Goal: Task Accomplishment & Management: Manage account settings

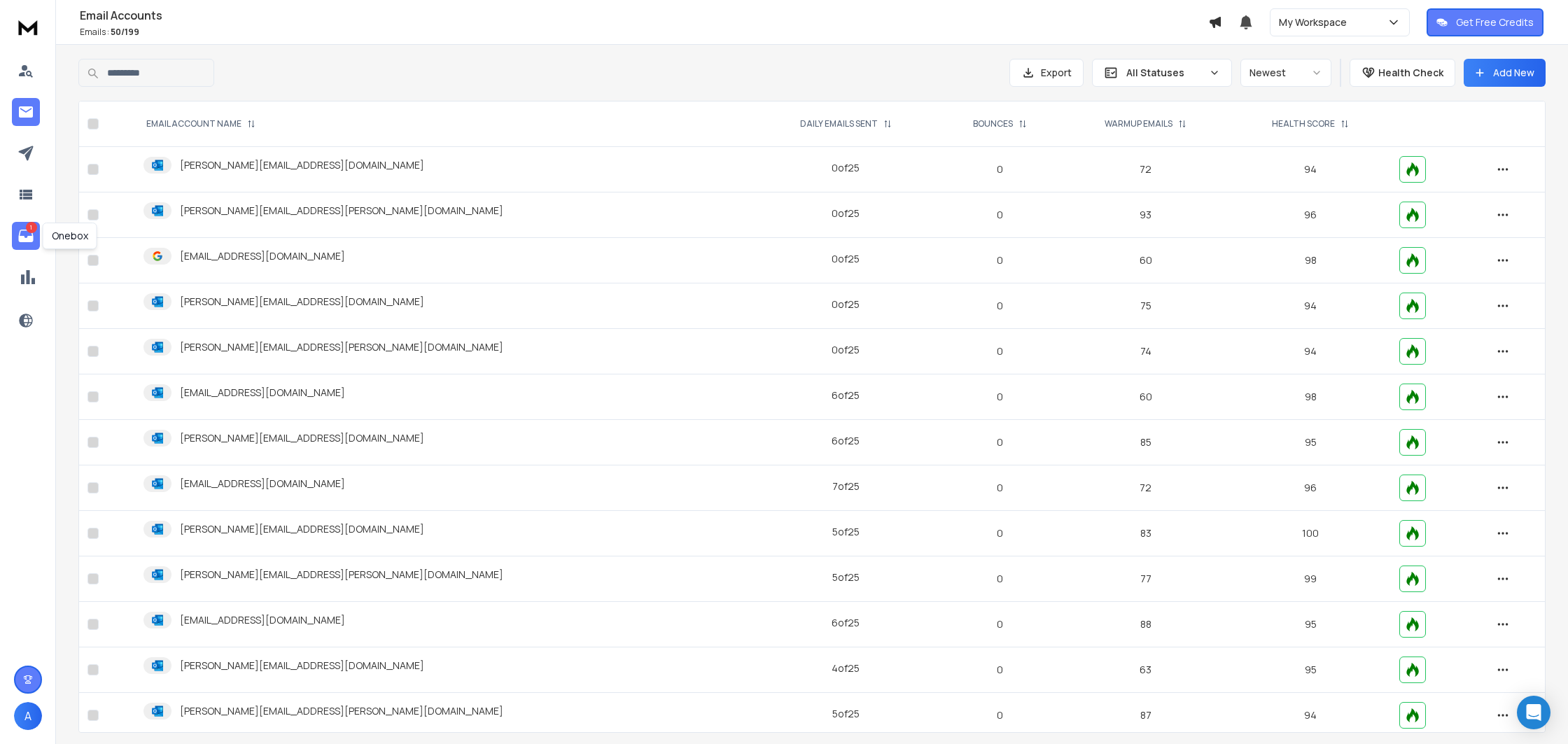
click at [39, 245] on link "1" at bounding box center [25, 235] width 28 height 28
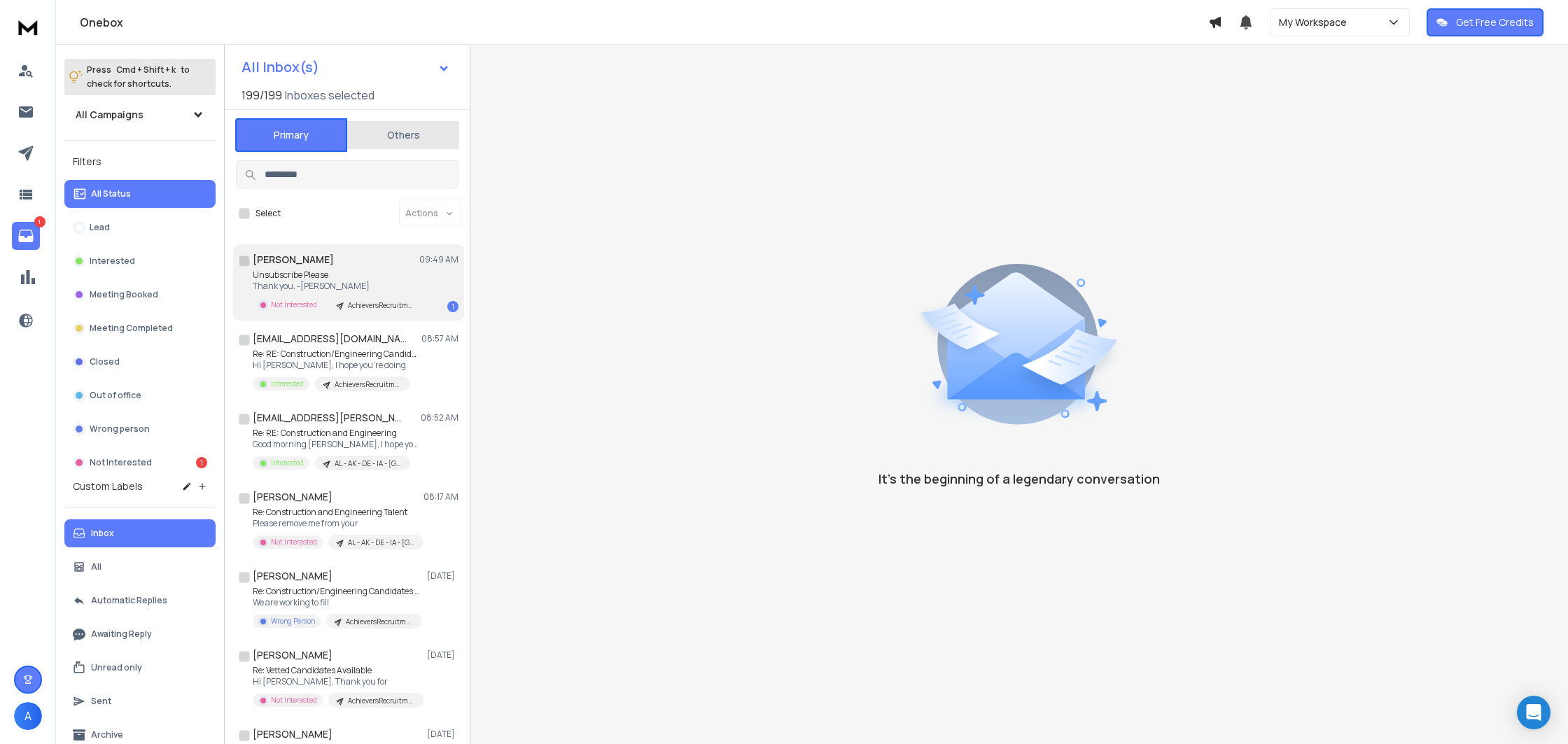
click at [374, 291] on p "Thank you. -[PERSON_NAME]" at bounding box center [336, 287] width 168 height 11
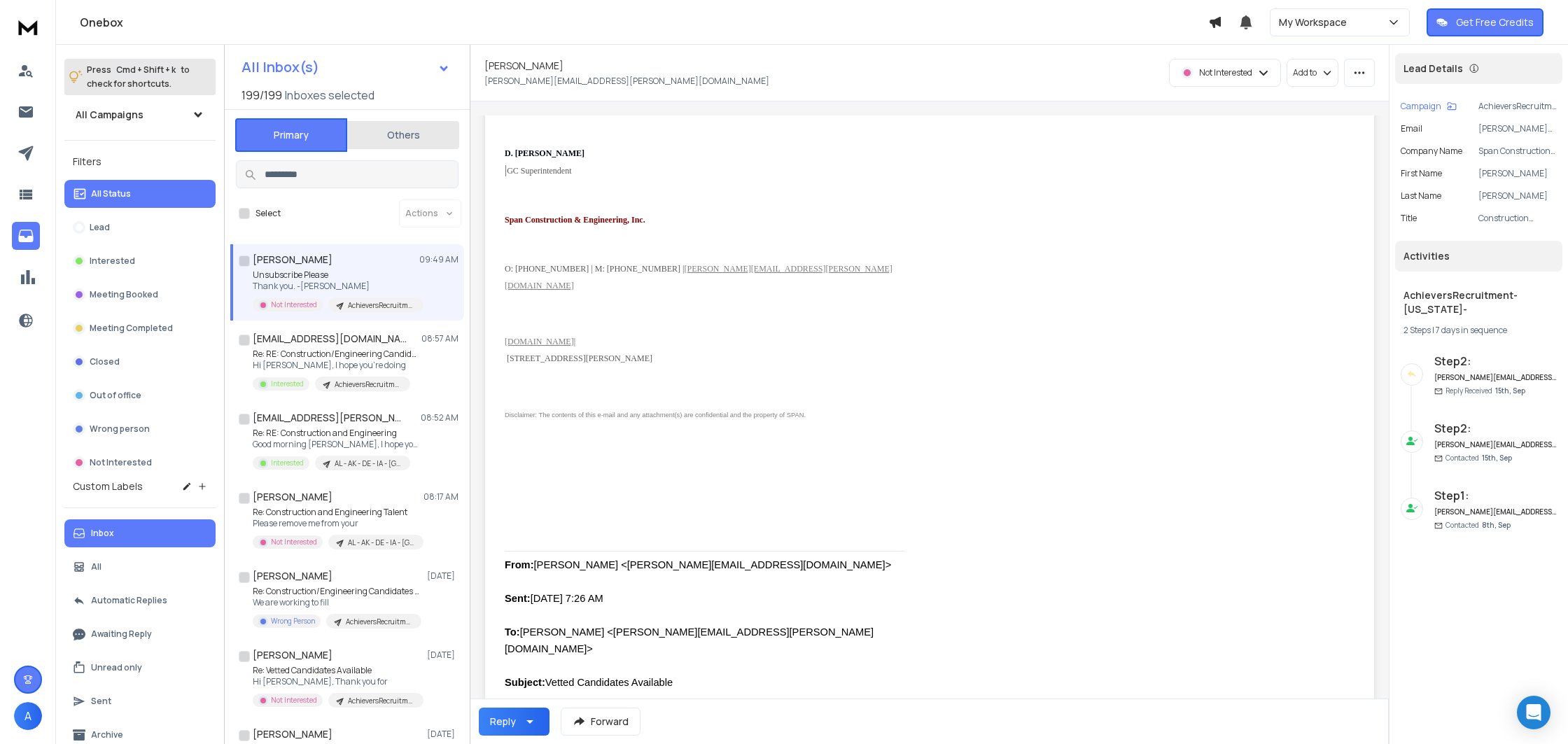
scroll to position [813, 0]
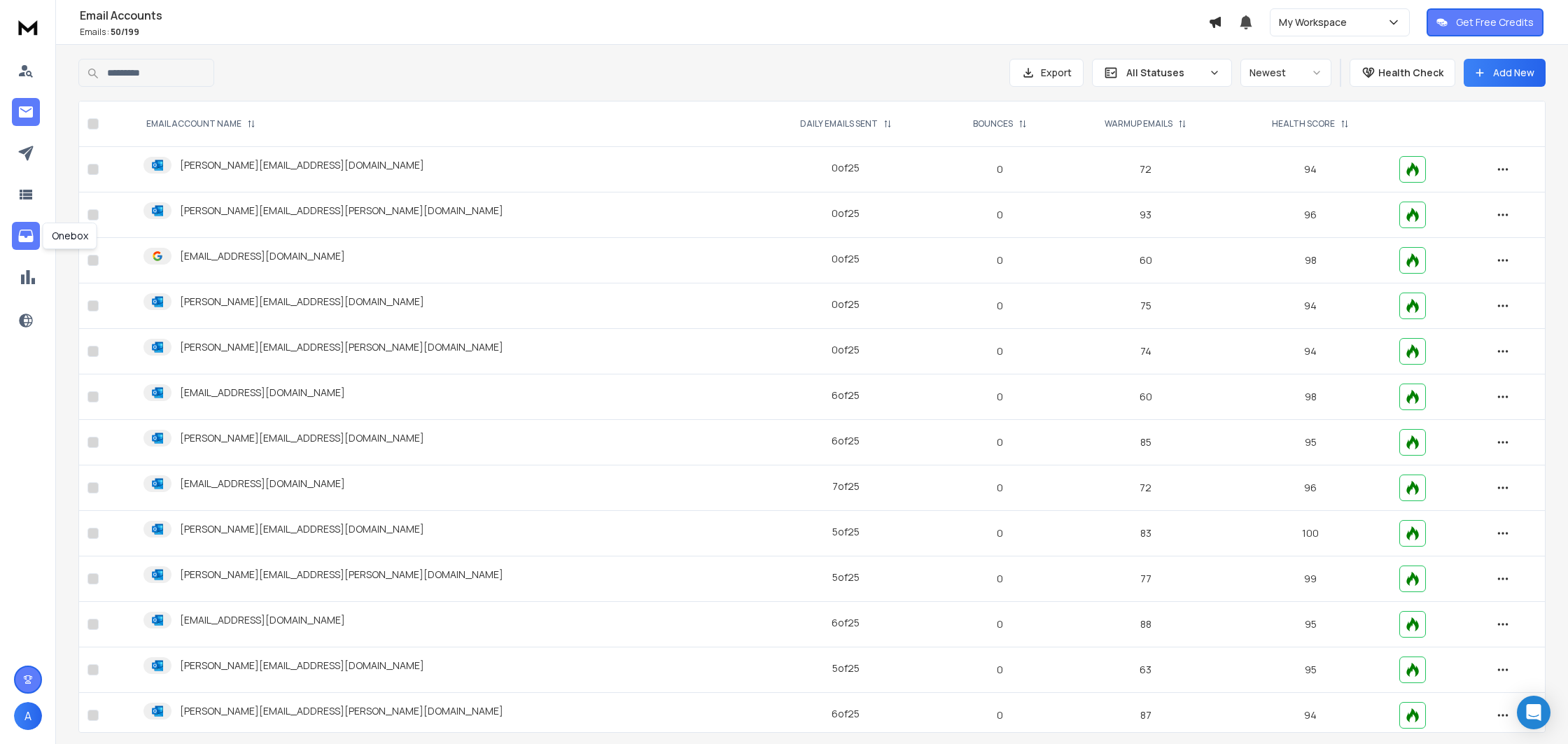
scroll to position [3, 0]
click at [16, 238] on link at bounding box center [25, 235] width 28 height 28
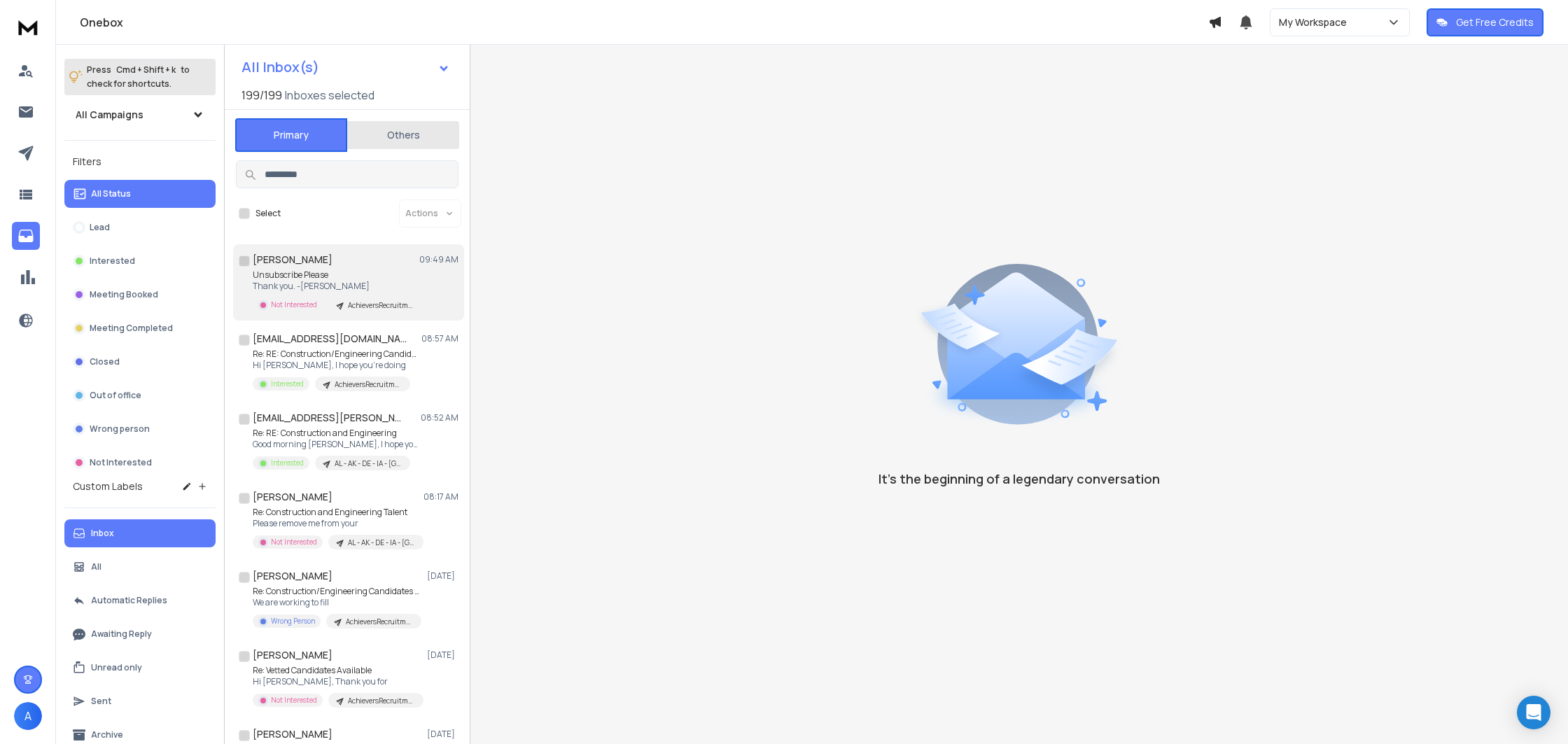
click at [337, 270] on p "Unsubscribe Please" at bounding box center [336, 275] width 168 height 11
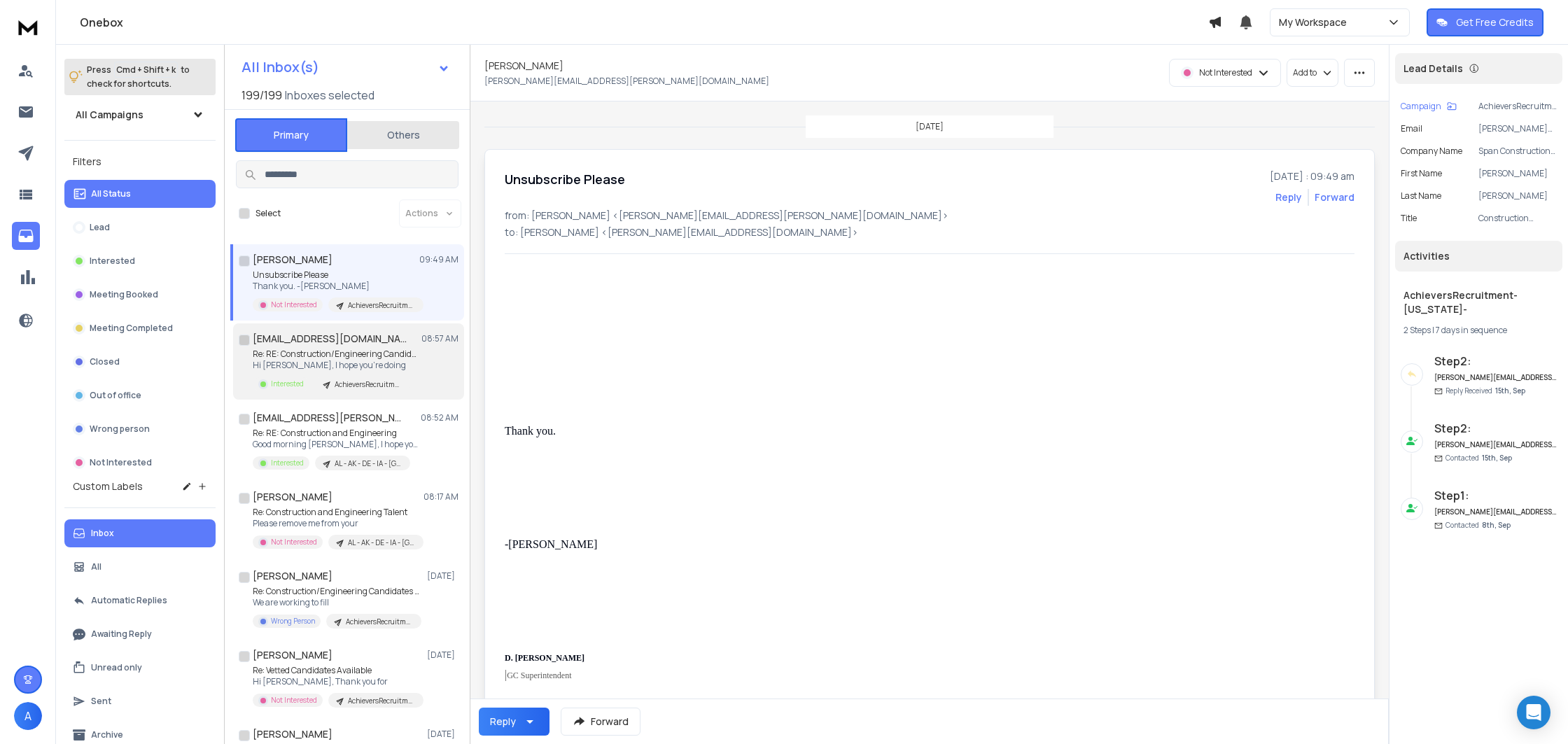
click at [327, 347] on div "rmurphy@turnermurphy.com 08:57 AM Re: RE: Construction/Engineering Candidates A…" at bounding box center [355, 361] width 206 height 59
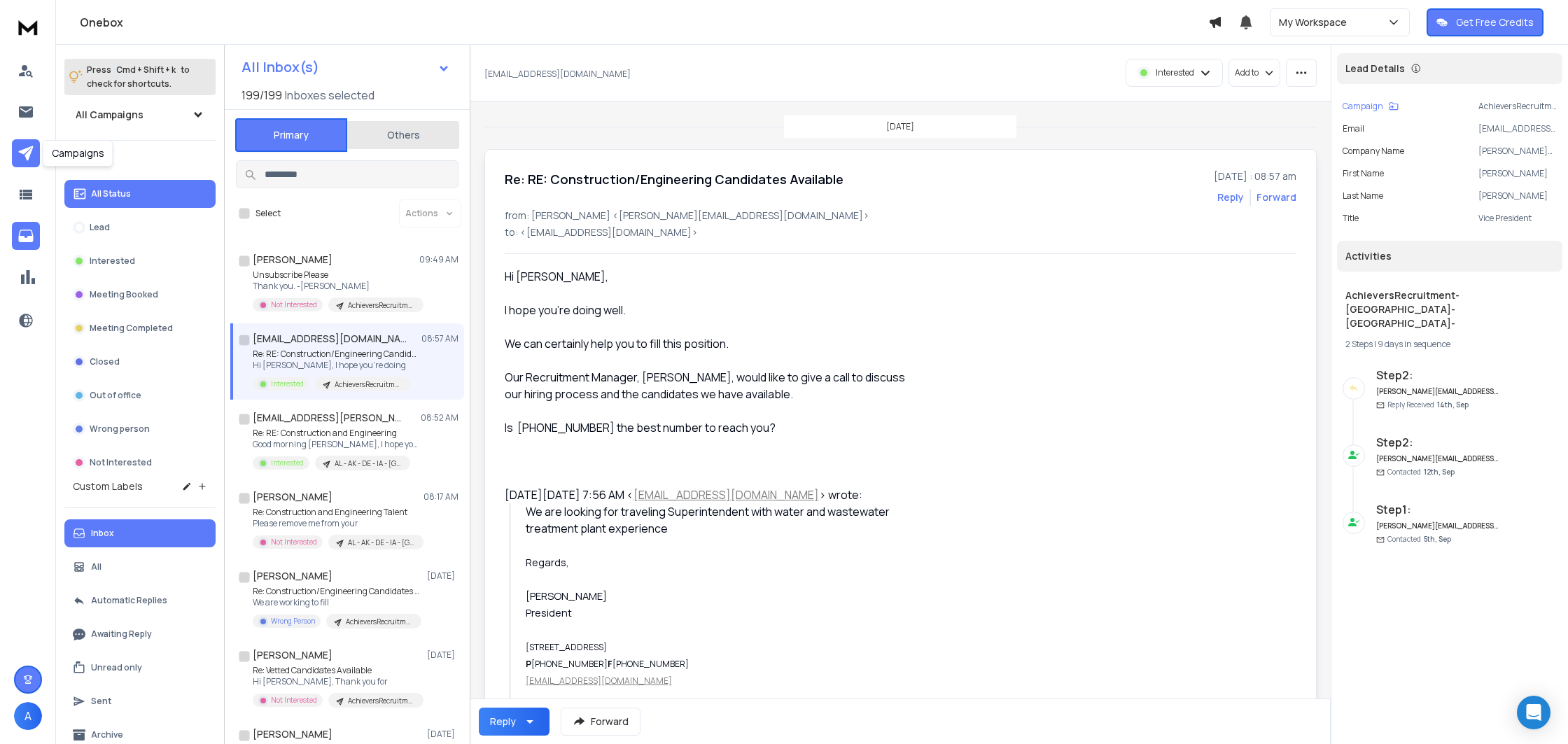
click at [13, 140] on link at bounding box center [25, 152] width 28 height 28
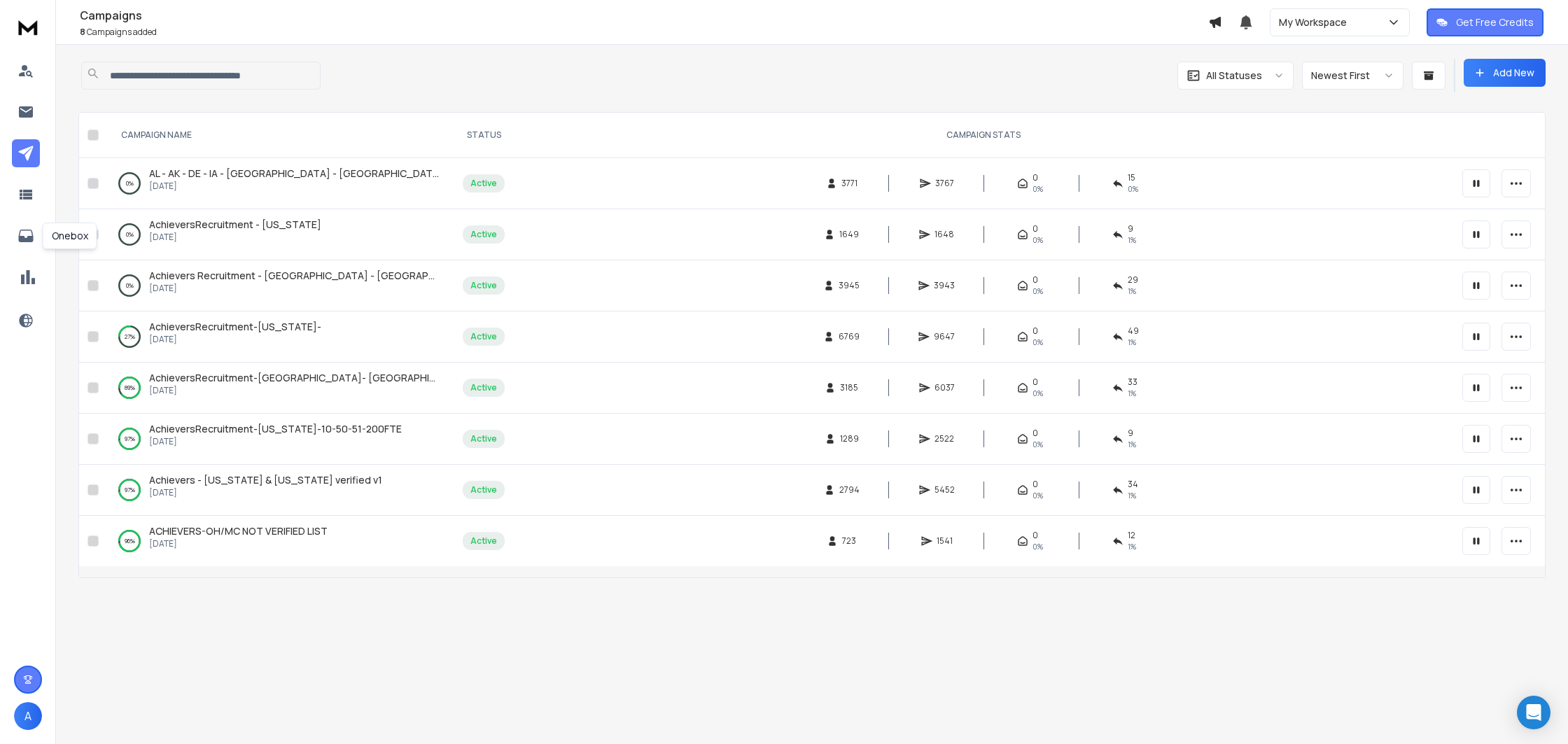
click at [43, 238] on div "Onebox" at bounding box center [69, 236] width 54 height 27
click at [18, 236] on icon at bounding box center [25, 235] width 14 height 12
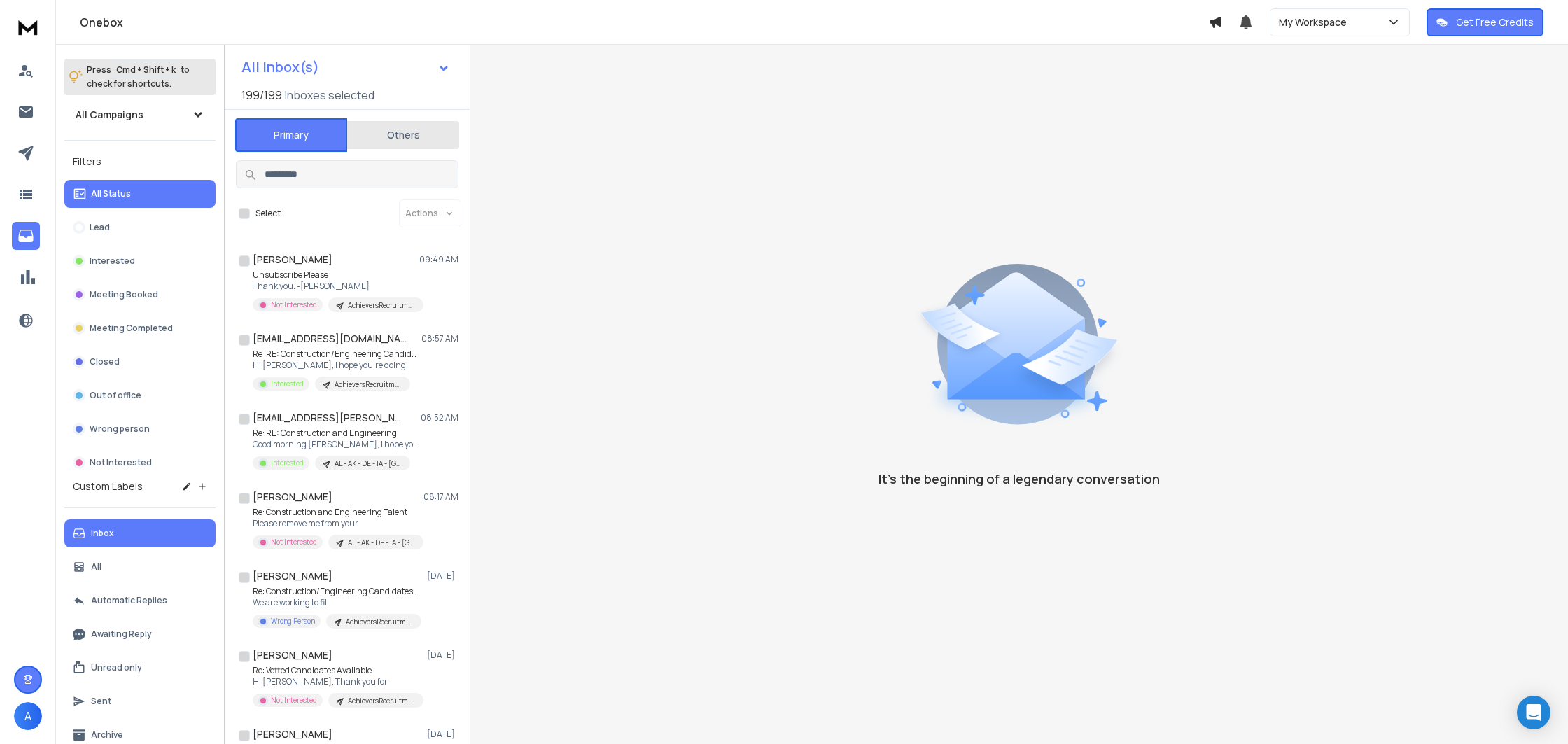
click at [123, 696] on button "Sent" at bounding box center [140, 701] width 151 height 28
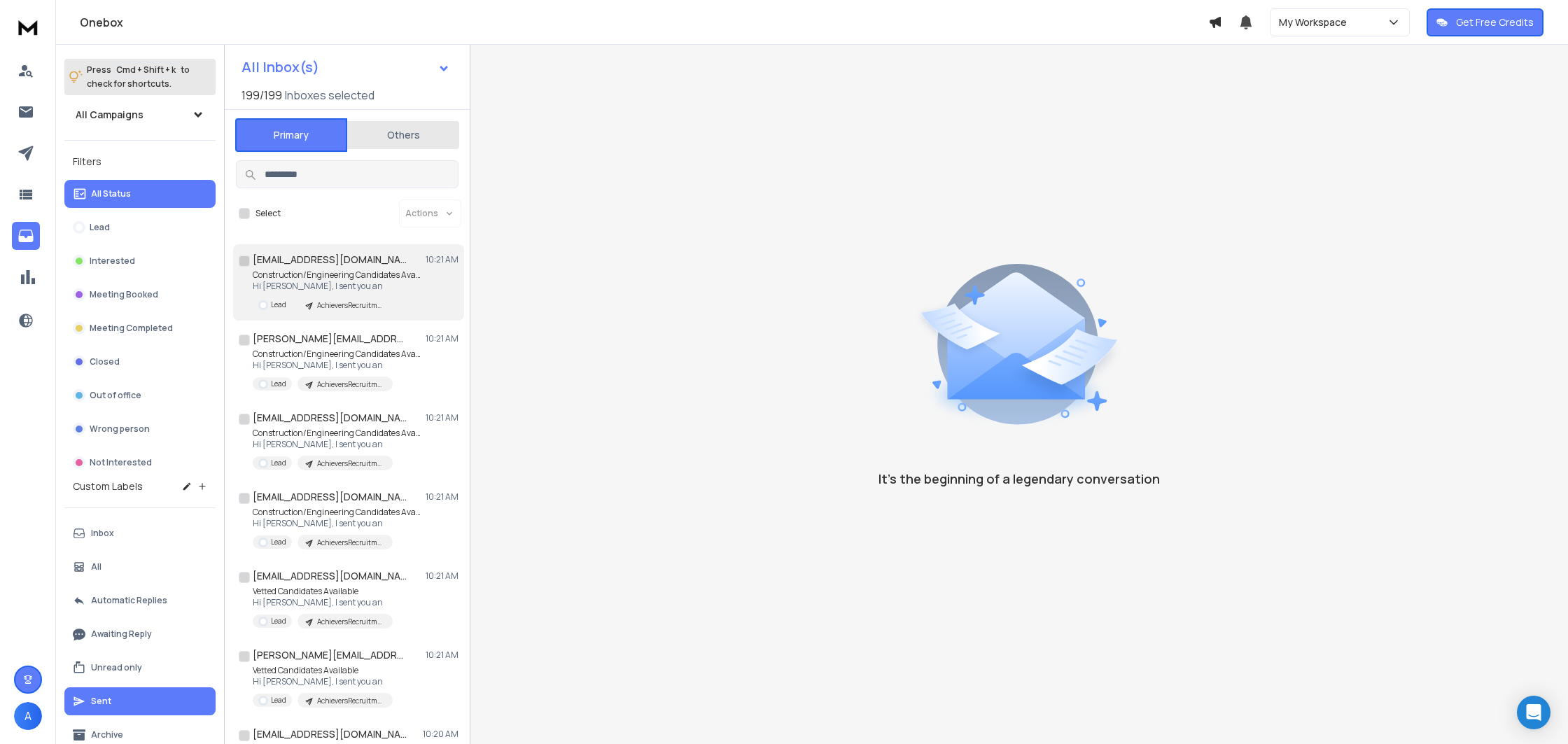
click at [349, 275] on p "Construction/Engineering Candidates Available" at bounding box center [336, 275] width 168 height 11
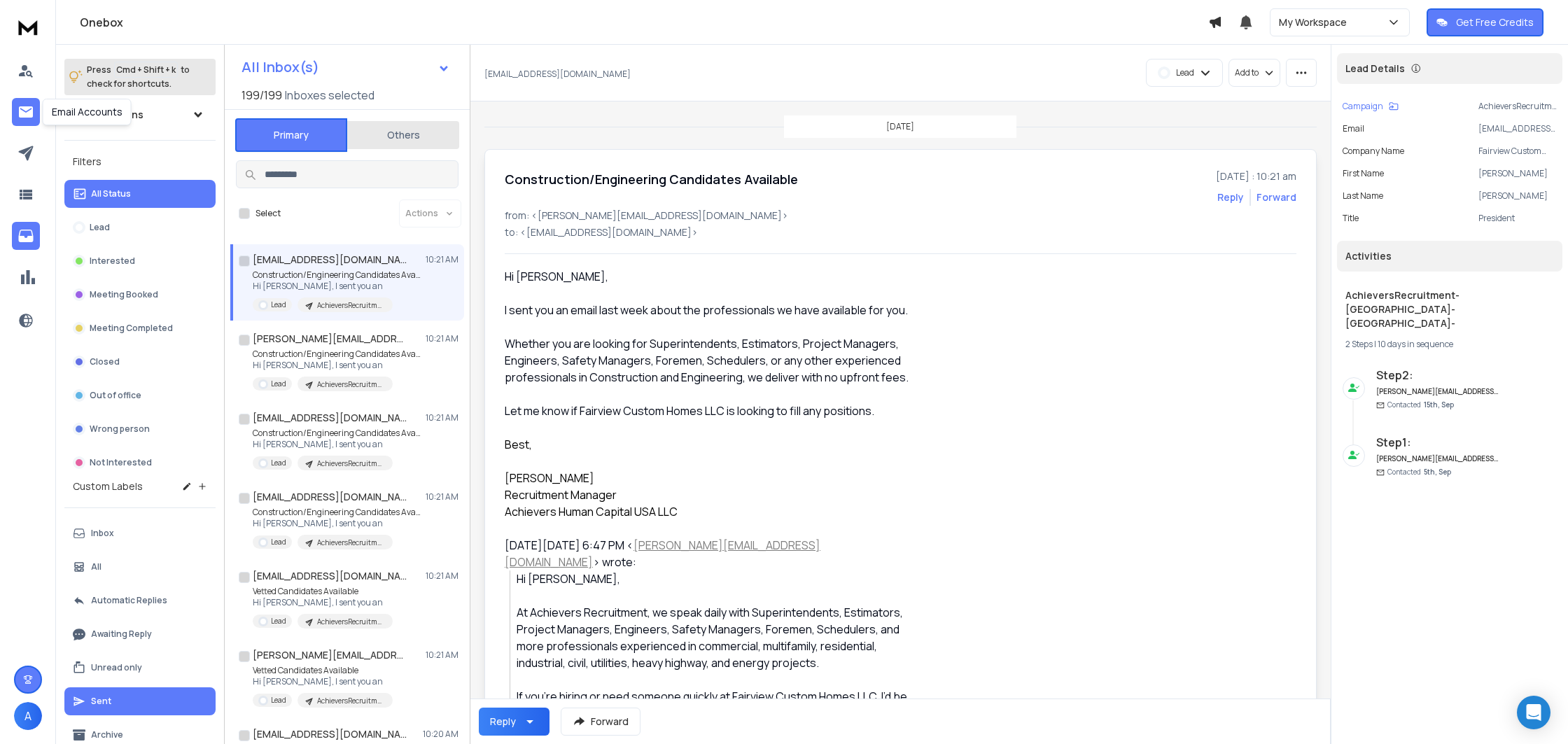
click at [23, 115] on icon at bounding box center [26, 112] width 14 height 11
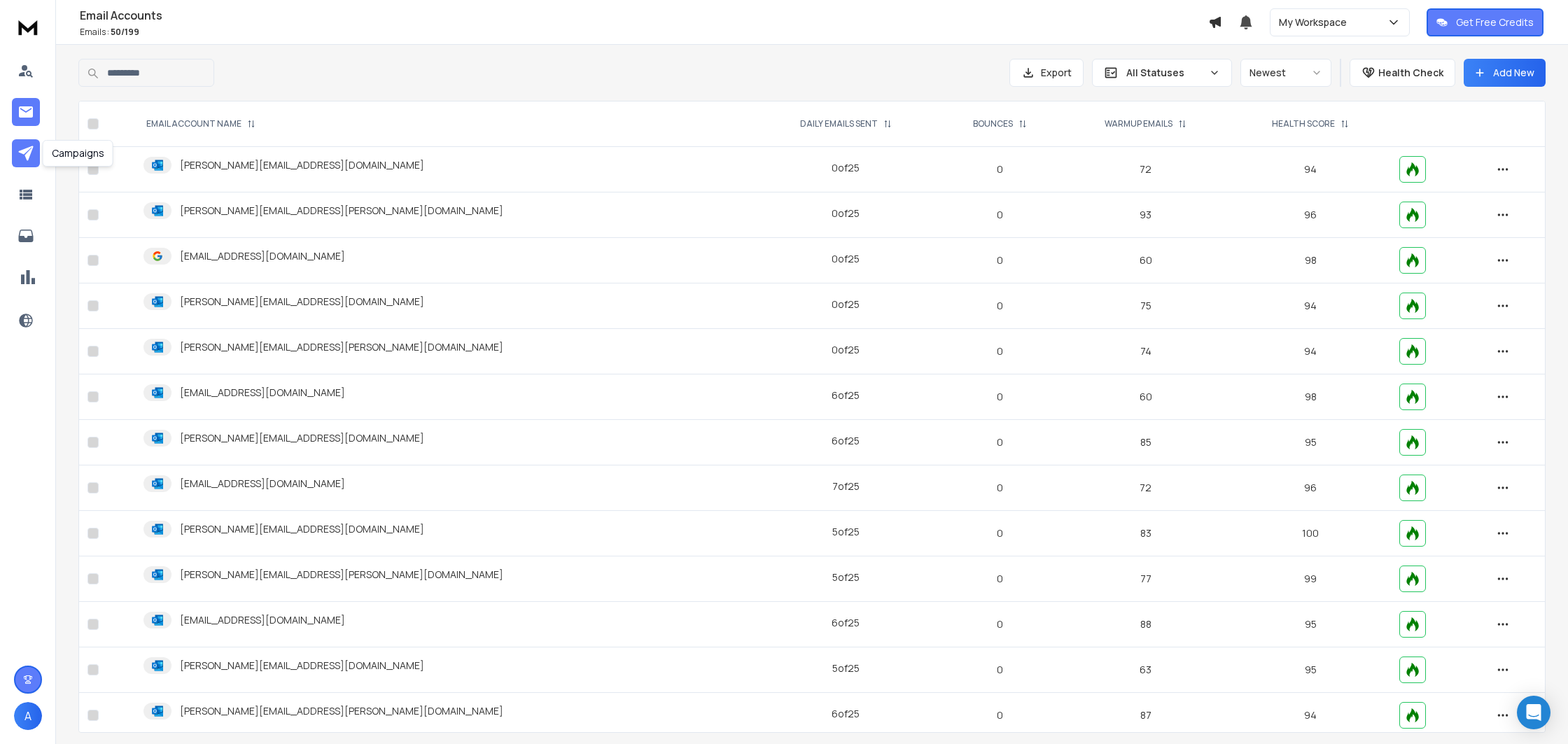
click at [23, 160] on icon at bounding box center [26, 153] width 17 height 17
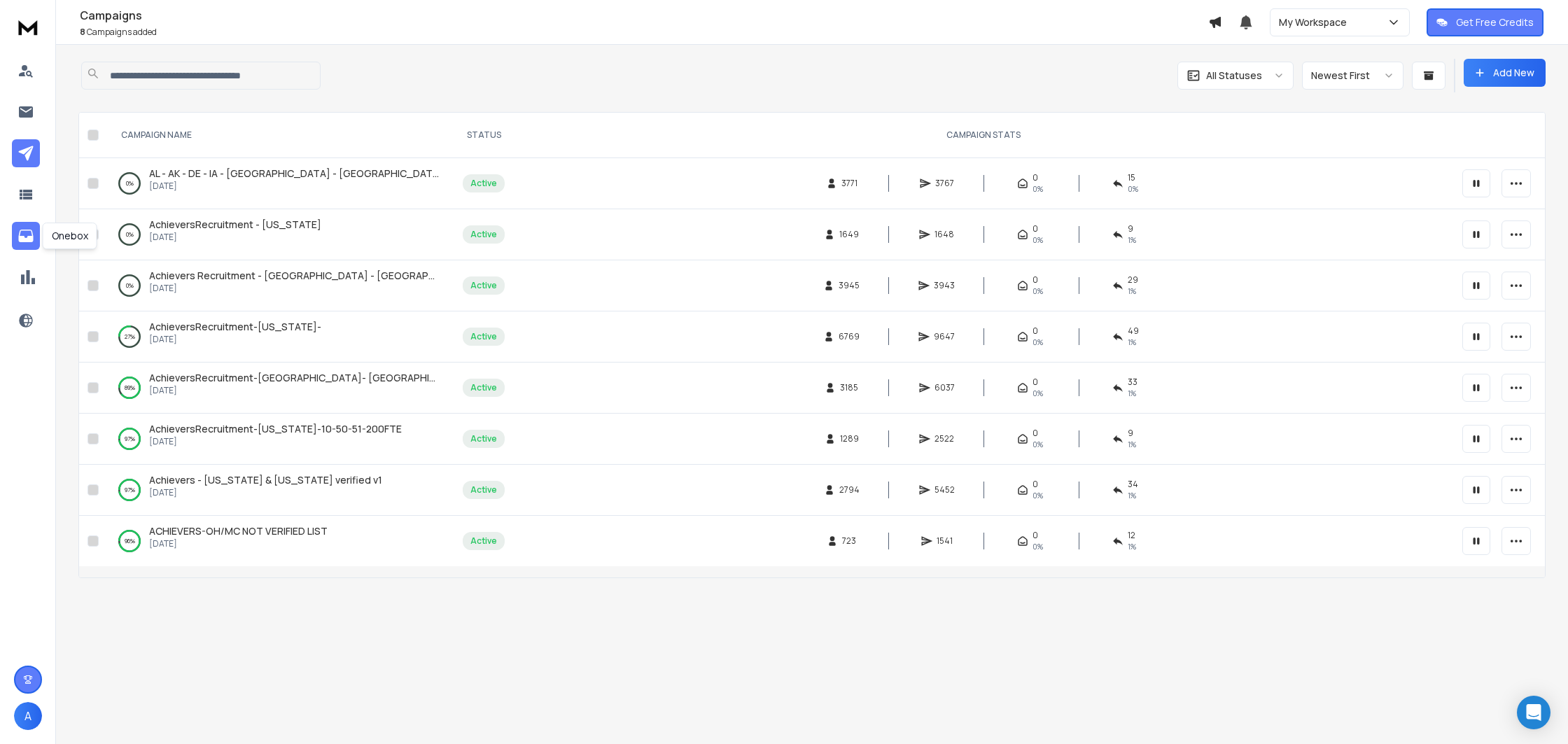
click at [29, 228] on icon at bounding box center [26, 236] width 17 height 17
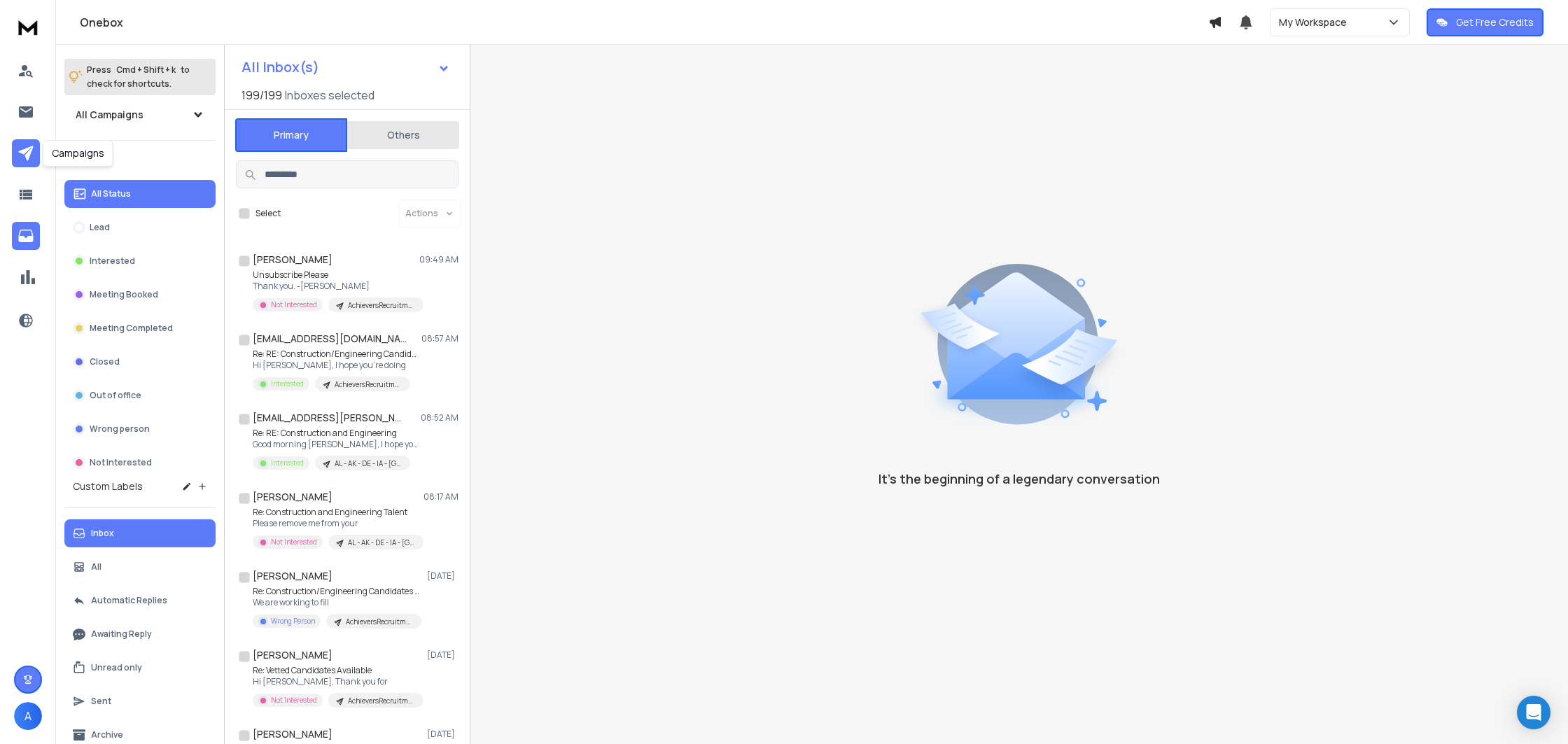
click at [31, 151] on icon at bounding box center [26, 153] width 17 height 17
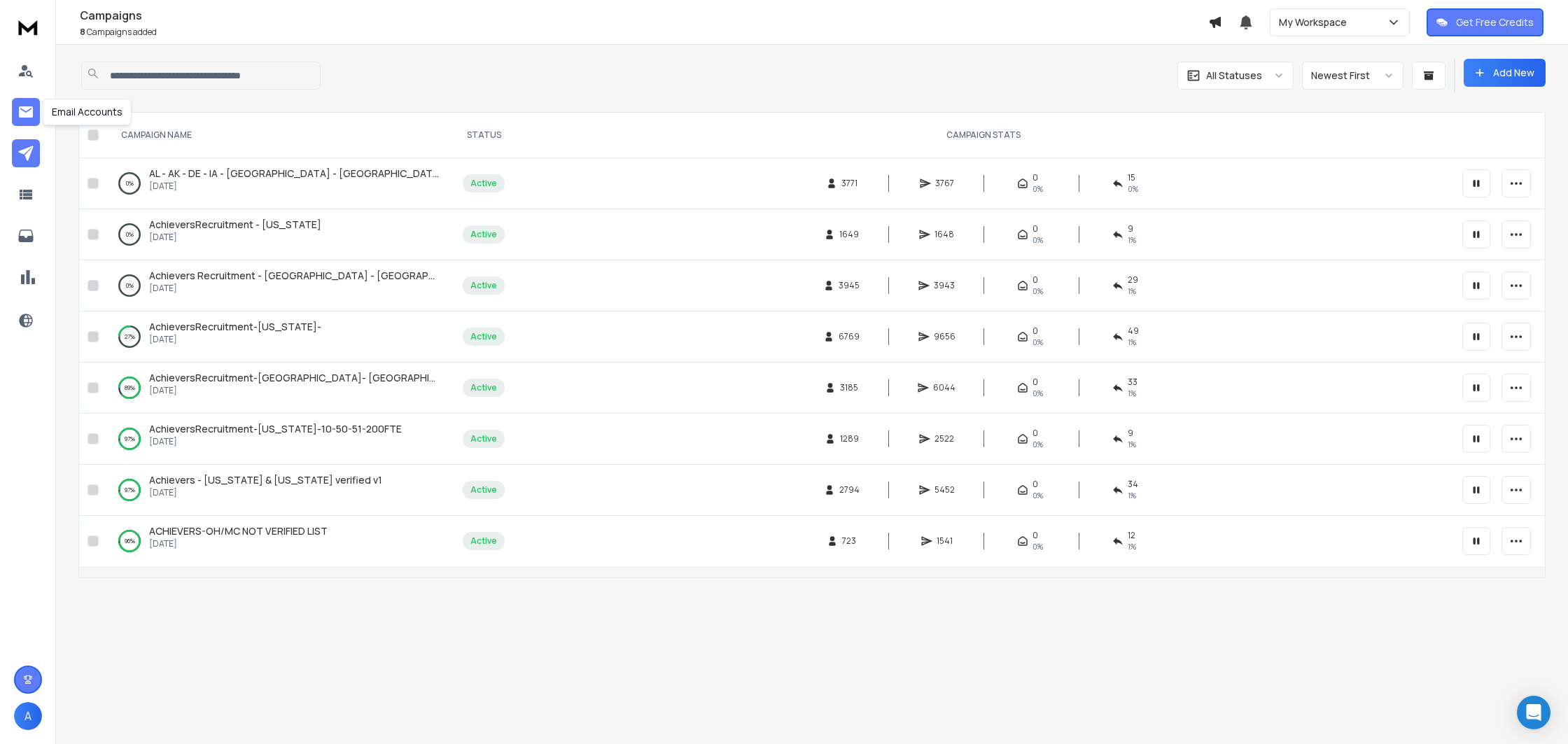
click at [23, 107] on icon at bounding box center [26, 112] width 14 height 11
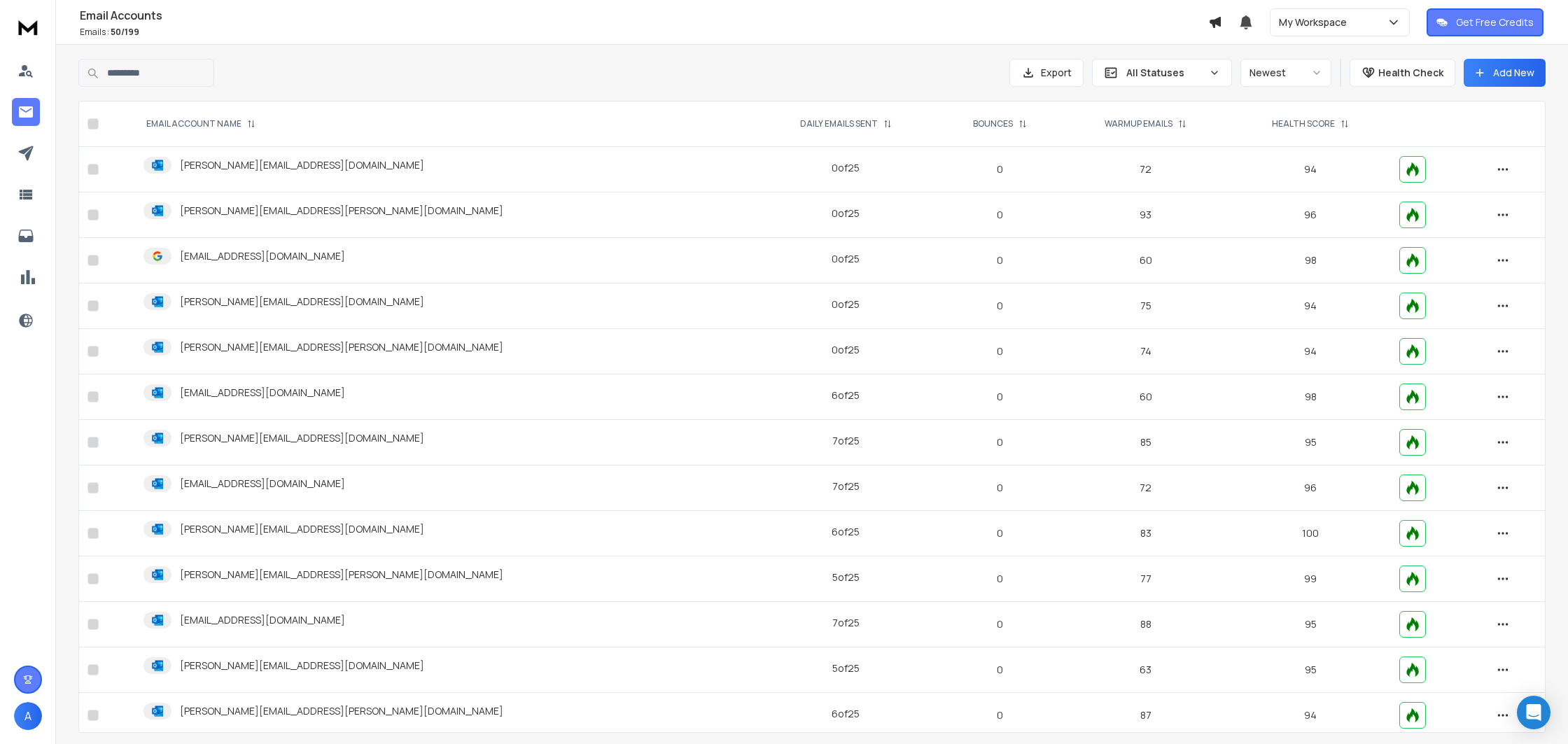
click at [1341, 121] on icon at bounding box center [1342, 121] width 2 height 1
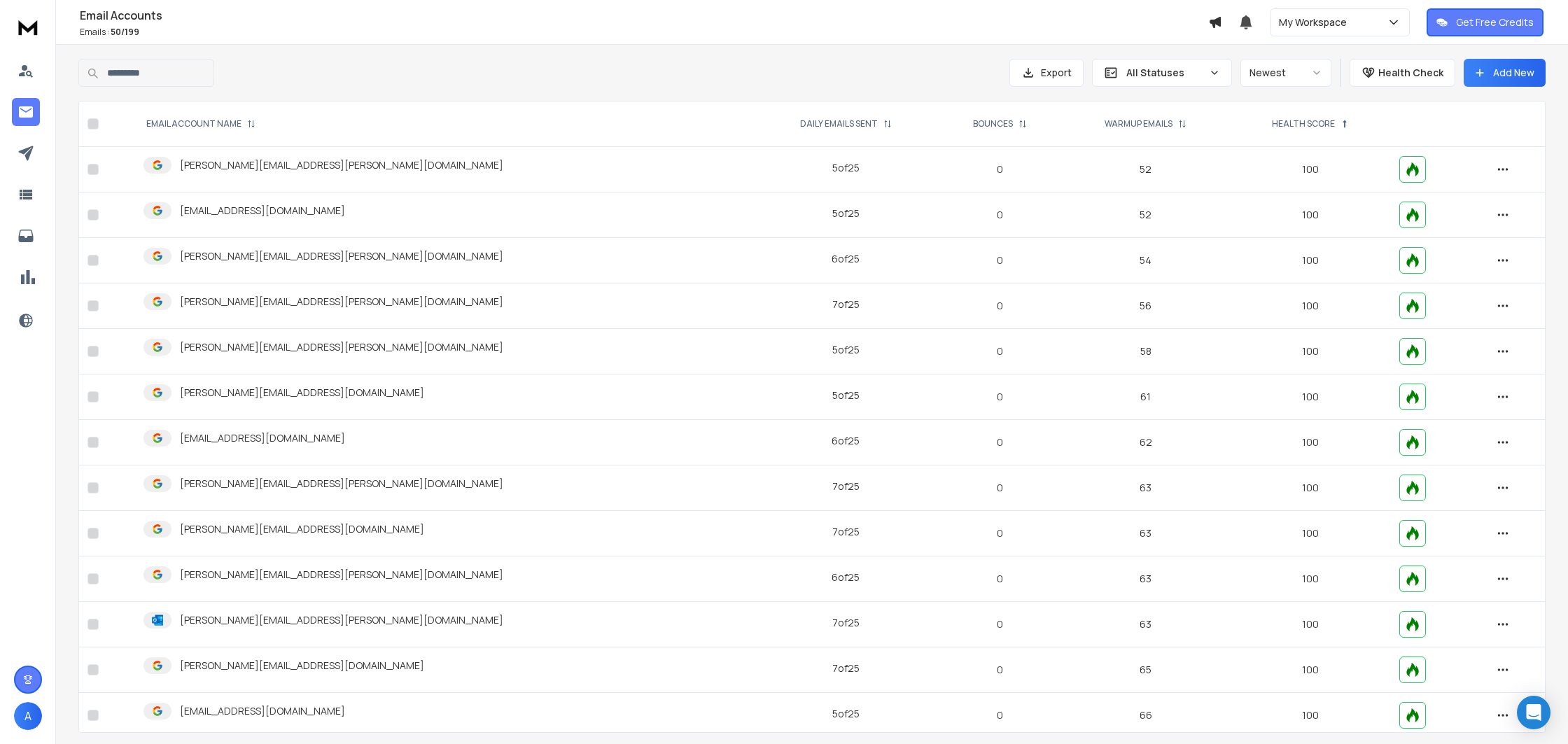
click at [1317, 123] on div "HEALTH SCORE" at bounding box center [1310, 124] width 139 height 11
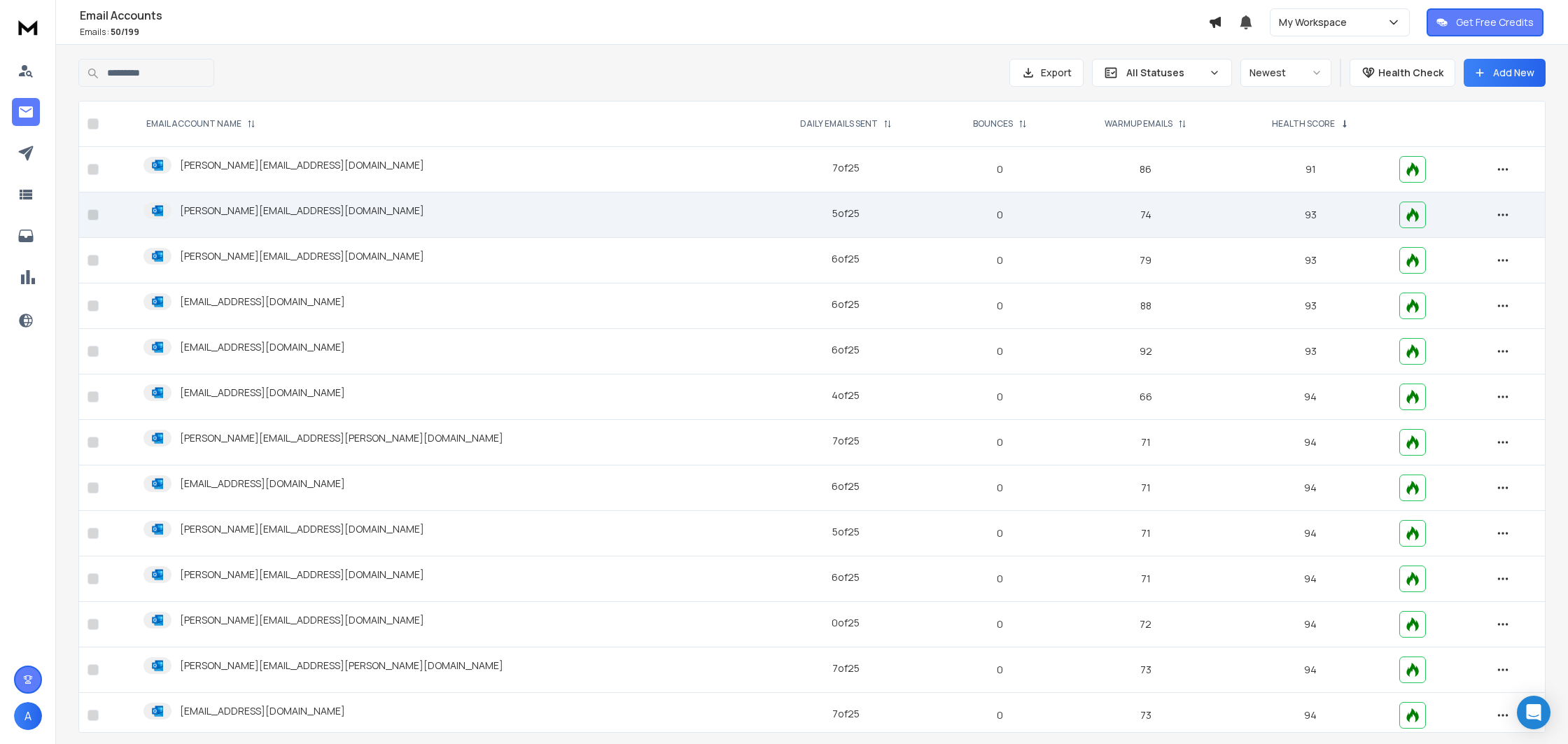
click at [1230, 218] on td "93" at bounding box center [1310, 215] width 161 height 46
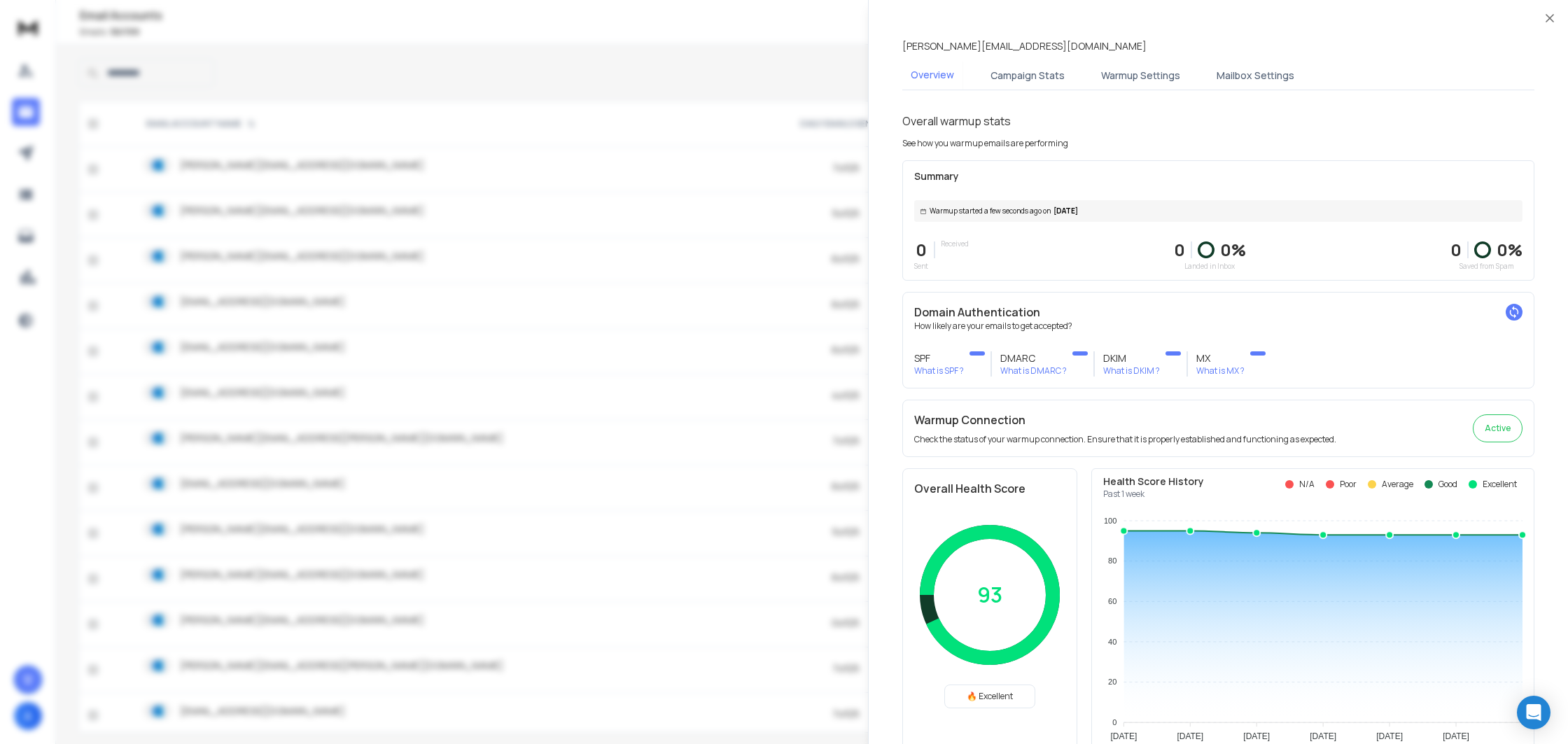
click at [657, 253] on div at bounding box center [784, 372] width 1568 height 744
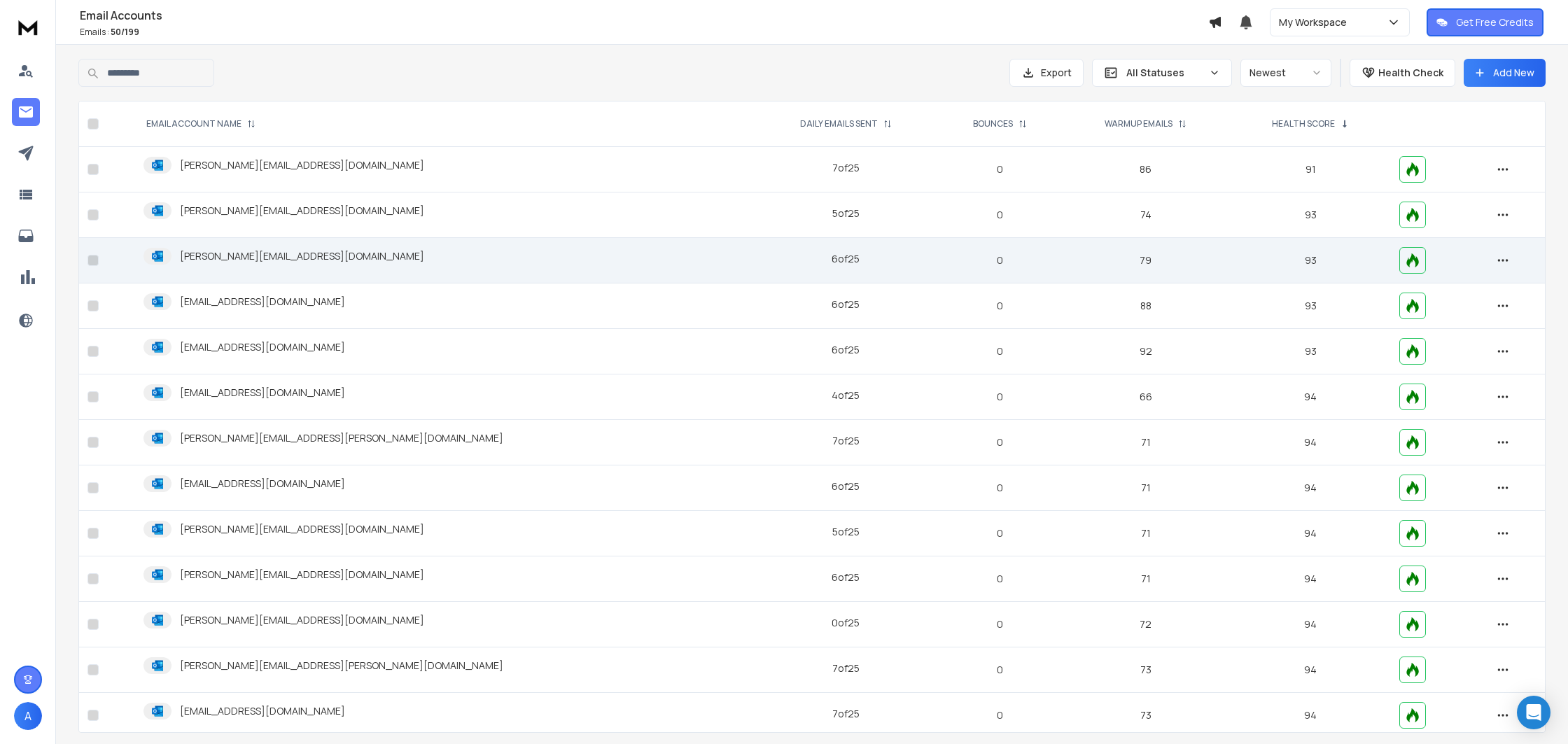
click at [831, 263] on div "6 of 25" at bounding box center [844, 259] width 28 height 14
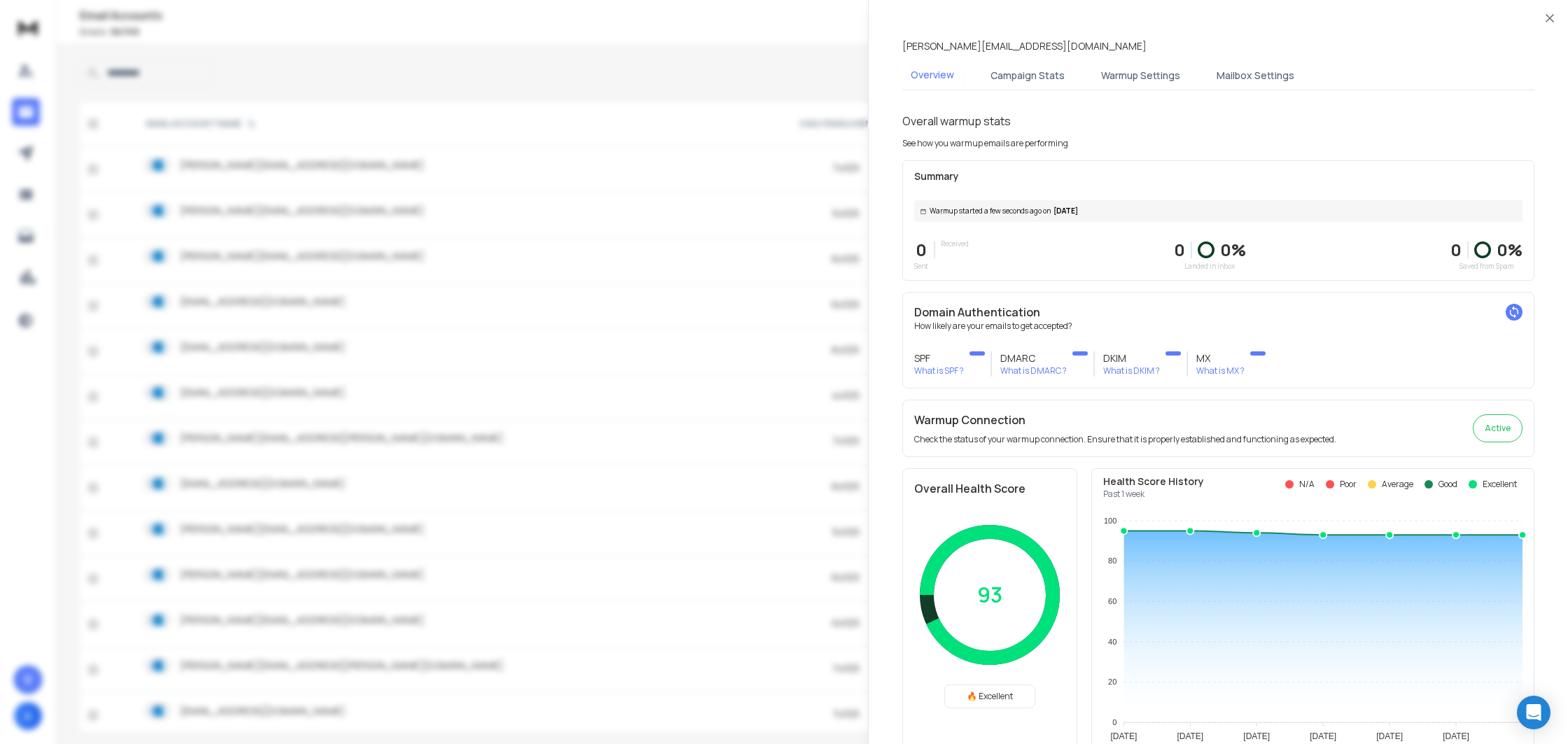
click at [536, 245] on div at bounding box center [784, 372] width 1568 height 744
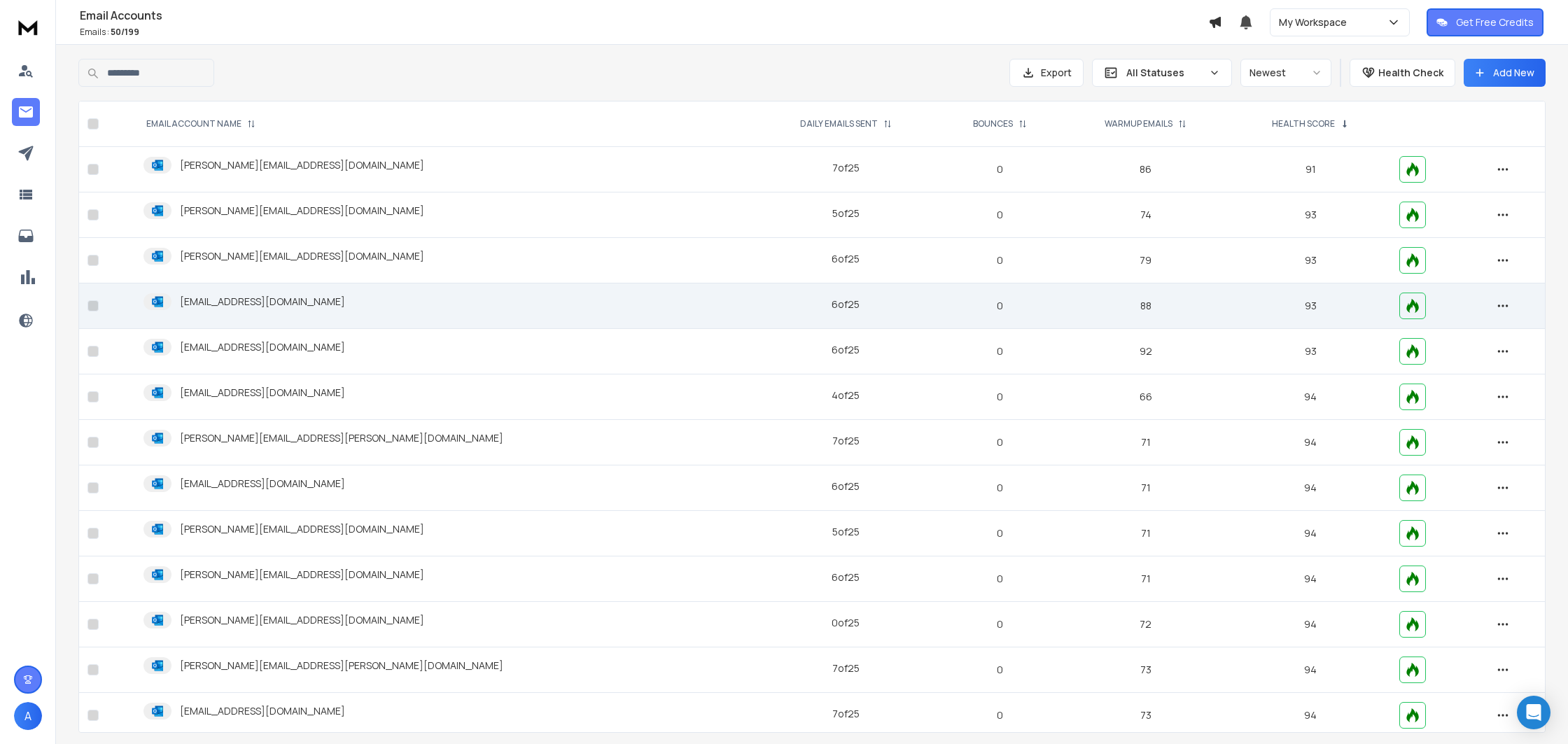
click at [601, 316] on td "lhawthorne@constructcrewhire.com" at bounding box center [444, 307] width 618 height 46
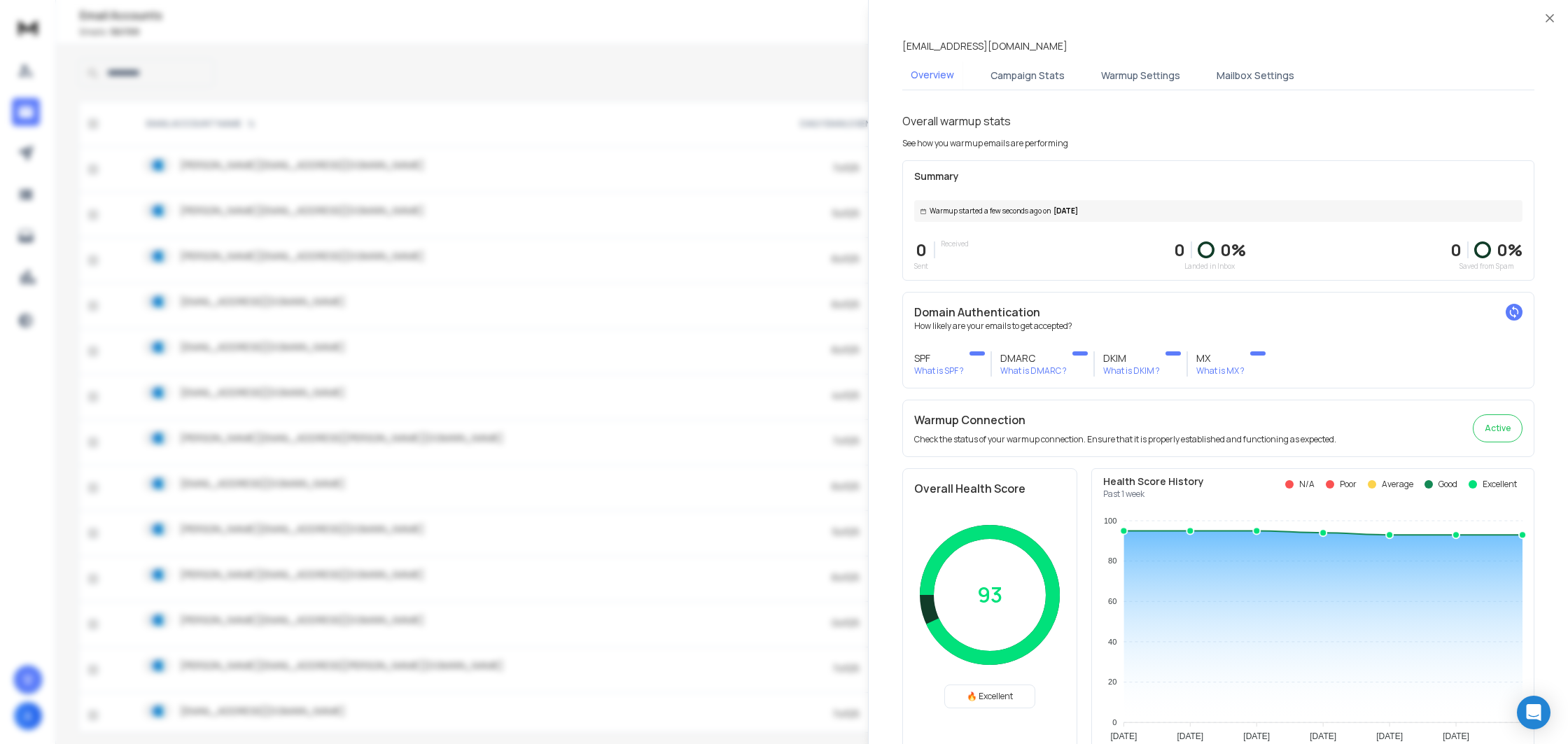
click at [504, 284] on div at bounding box center [784, 372] width 1568 height 744
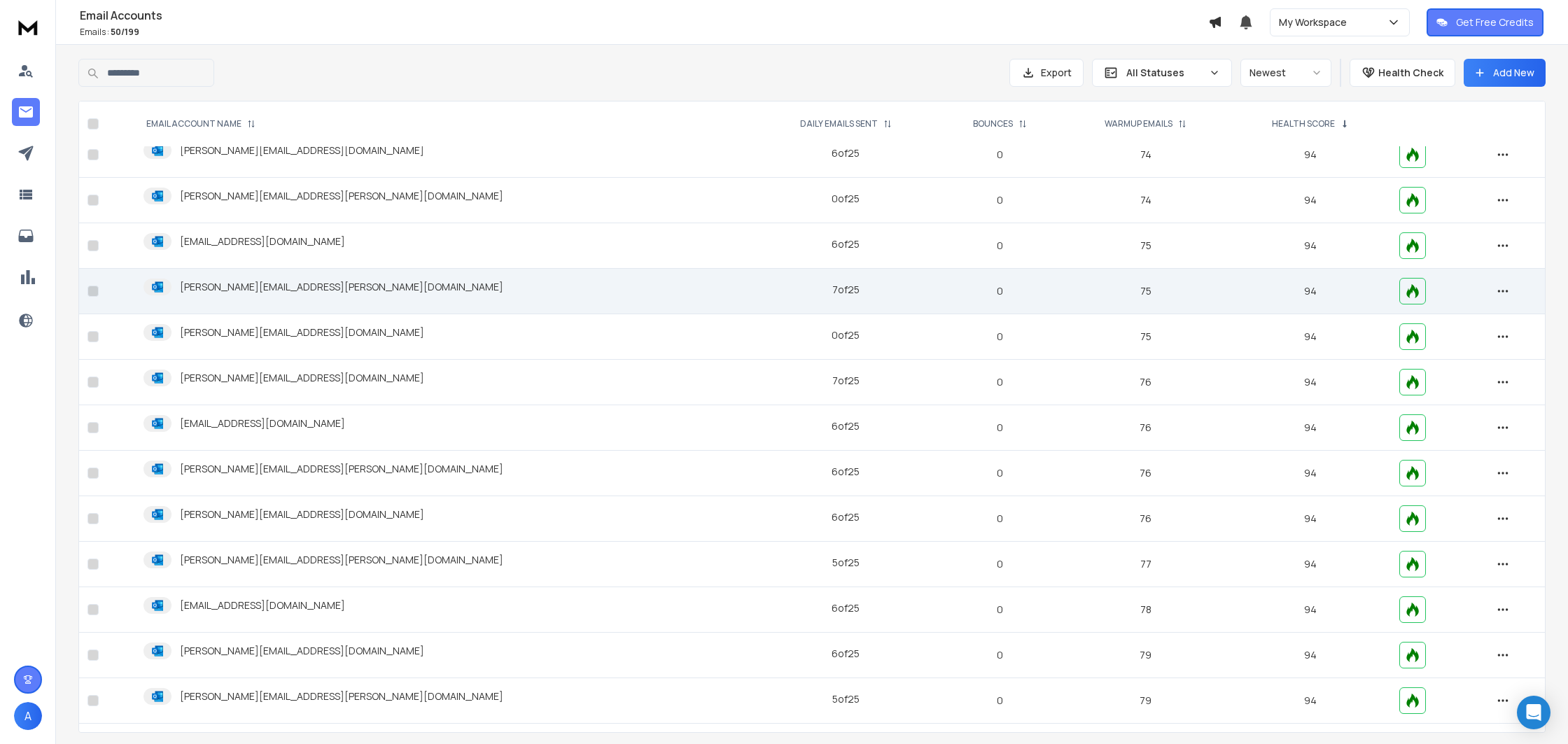
click at [543, 298] on td "linda.hawthorne@achieverseliterecruitment.com" at bounding box center [444, 292] width 618 height 46
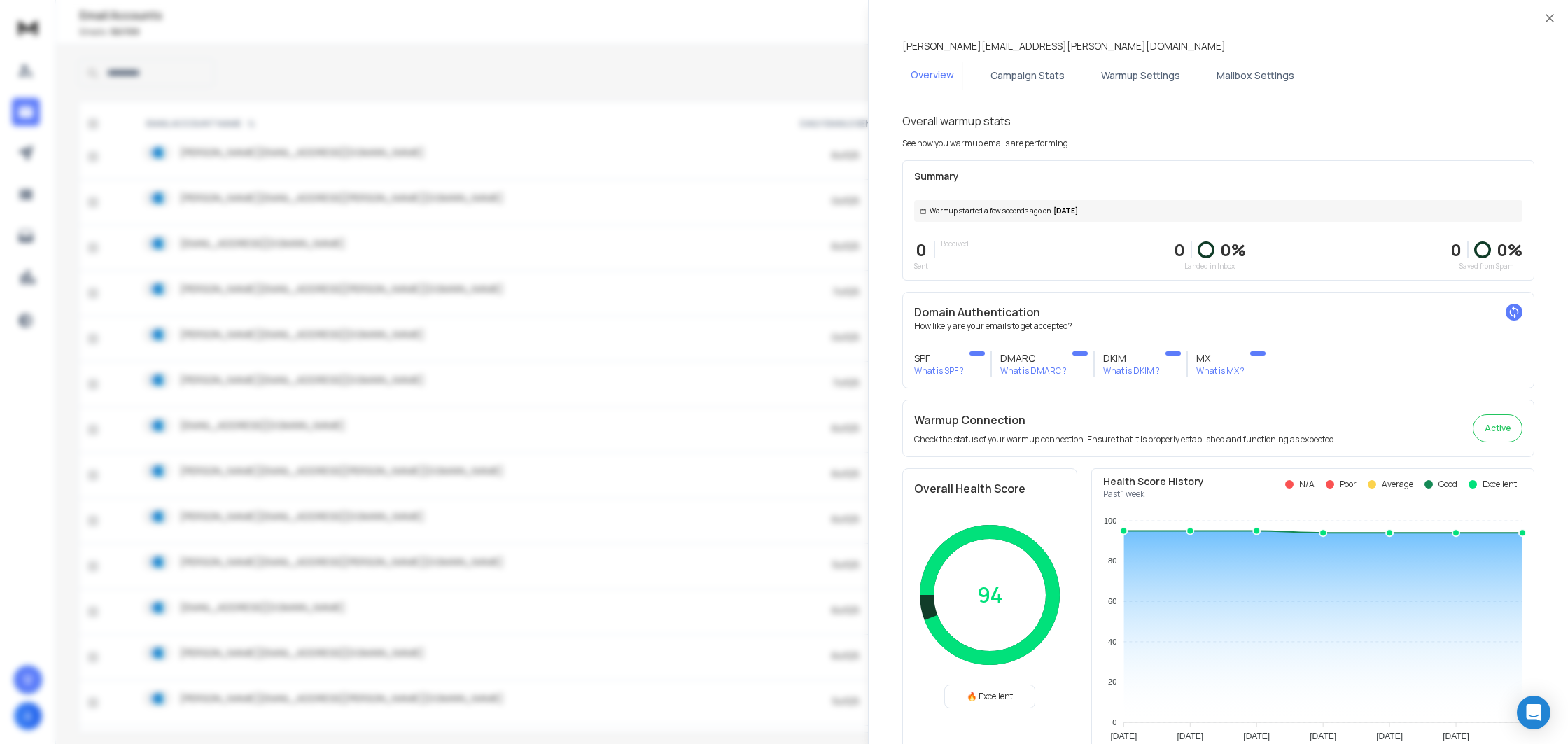
click at [508, 290] on div at bounding box center [784, 372] width 1568 height 744
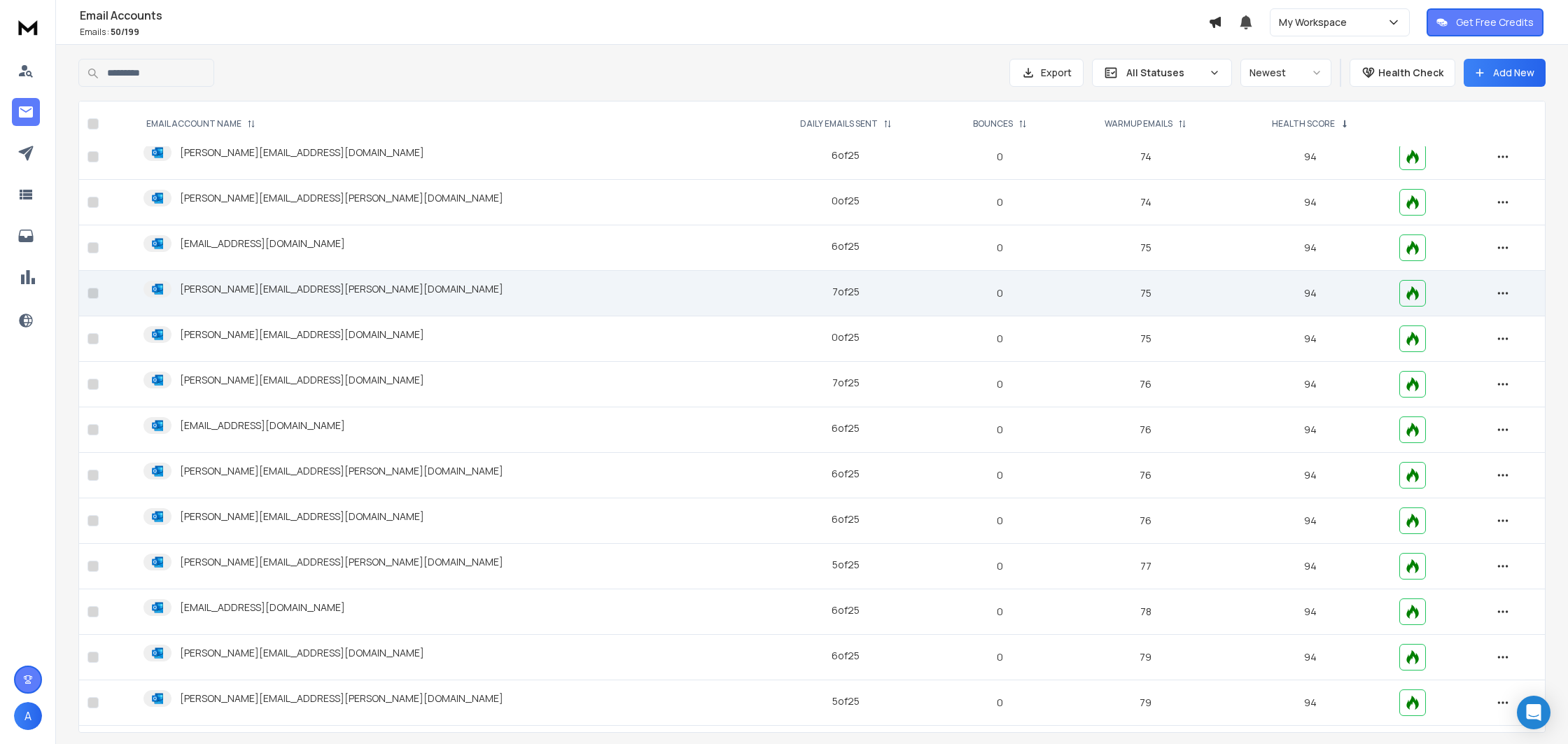
scroll to position [1723, 0]
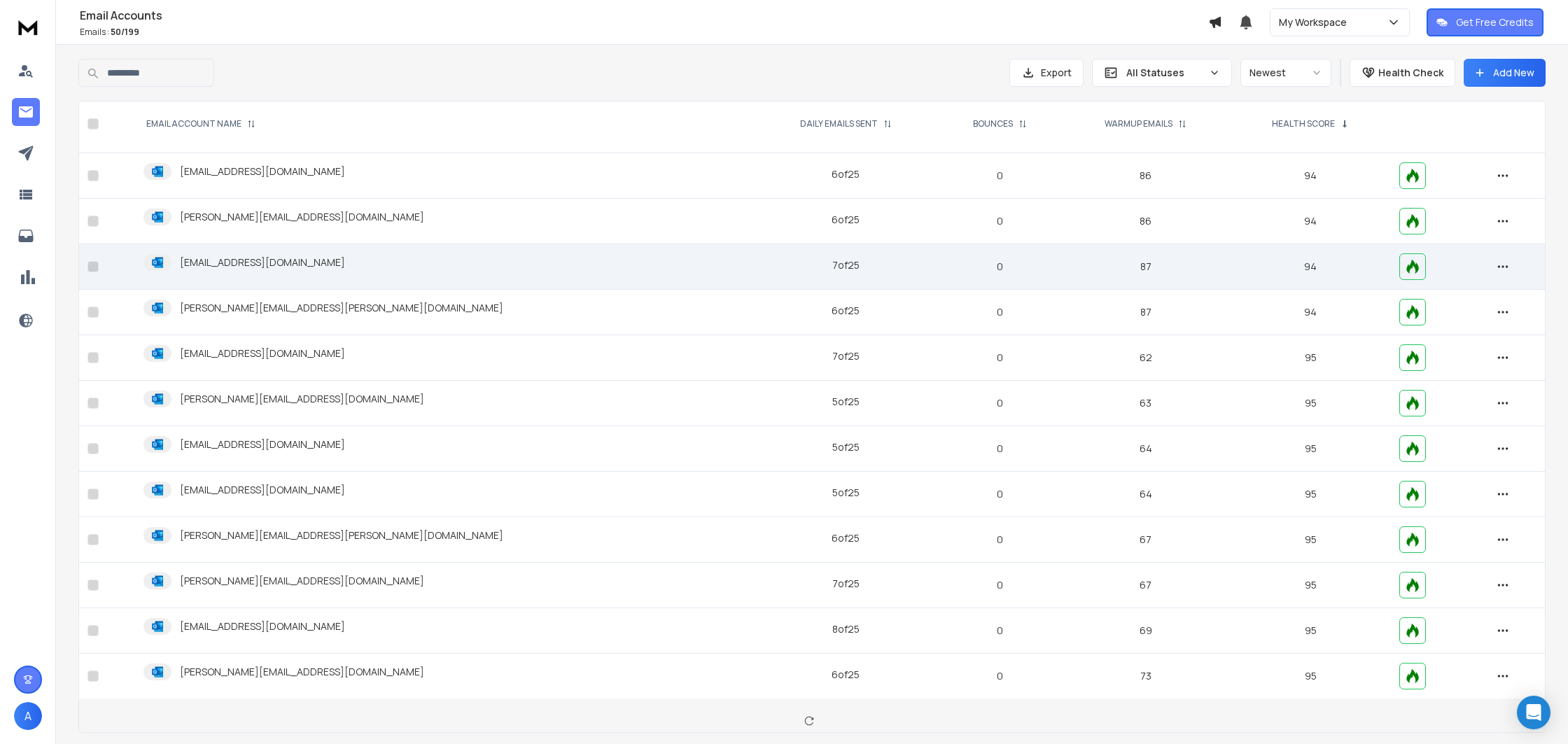
click at [506, 287] on td "lhawthorne@achieverrecruitmentgroup.com" at bounding box center [444, 268] width 618 height 46
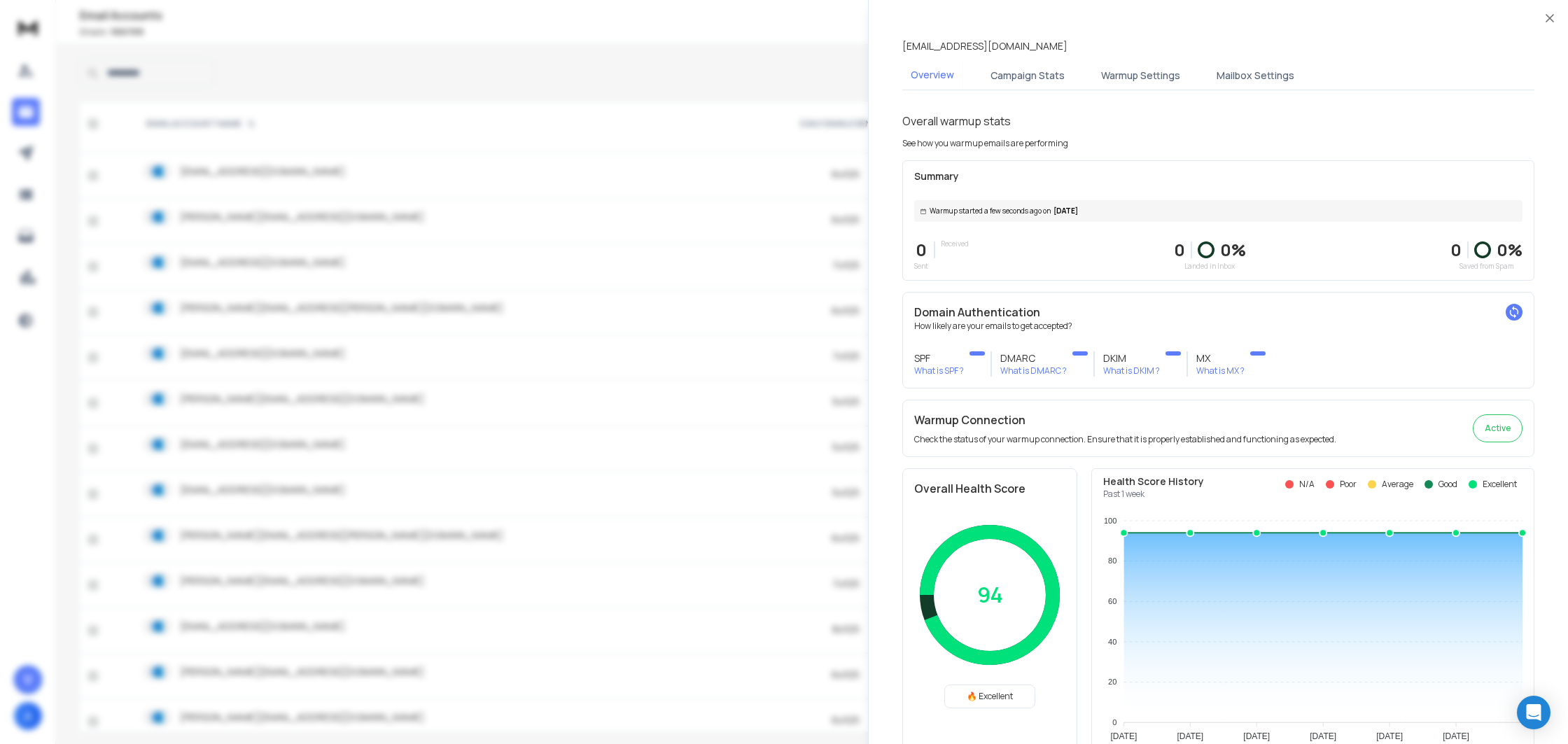
click at [538, 260] on div at bounding box center [784, 372] width 1568 height 744
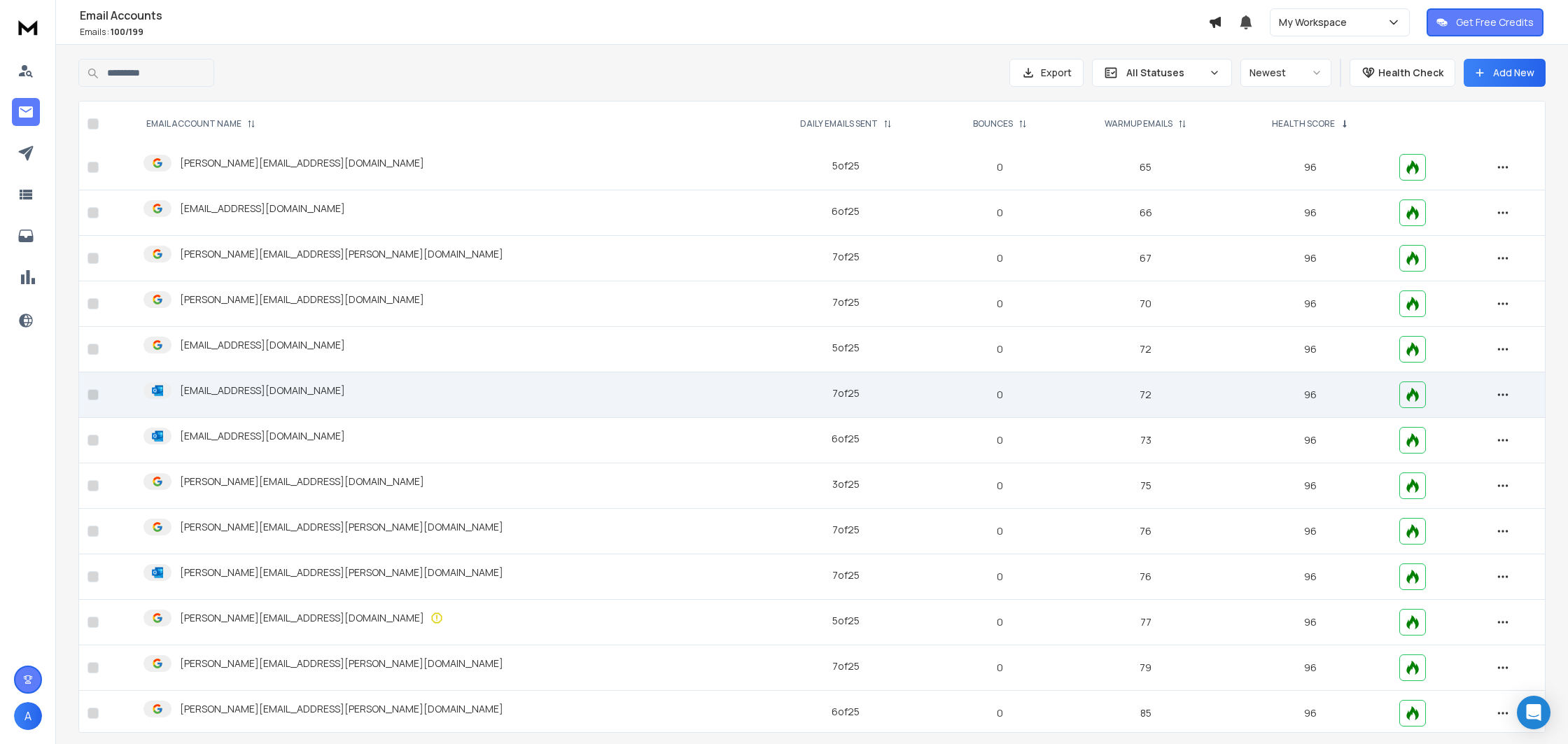
scroll to position [3999, 0]
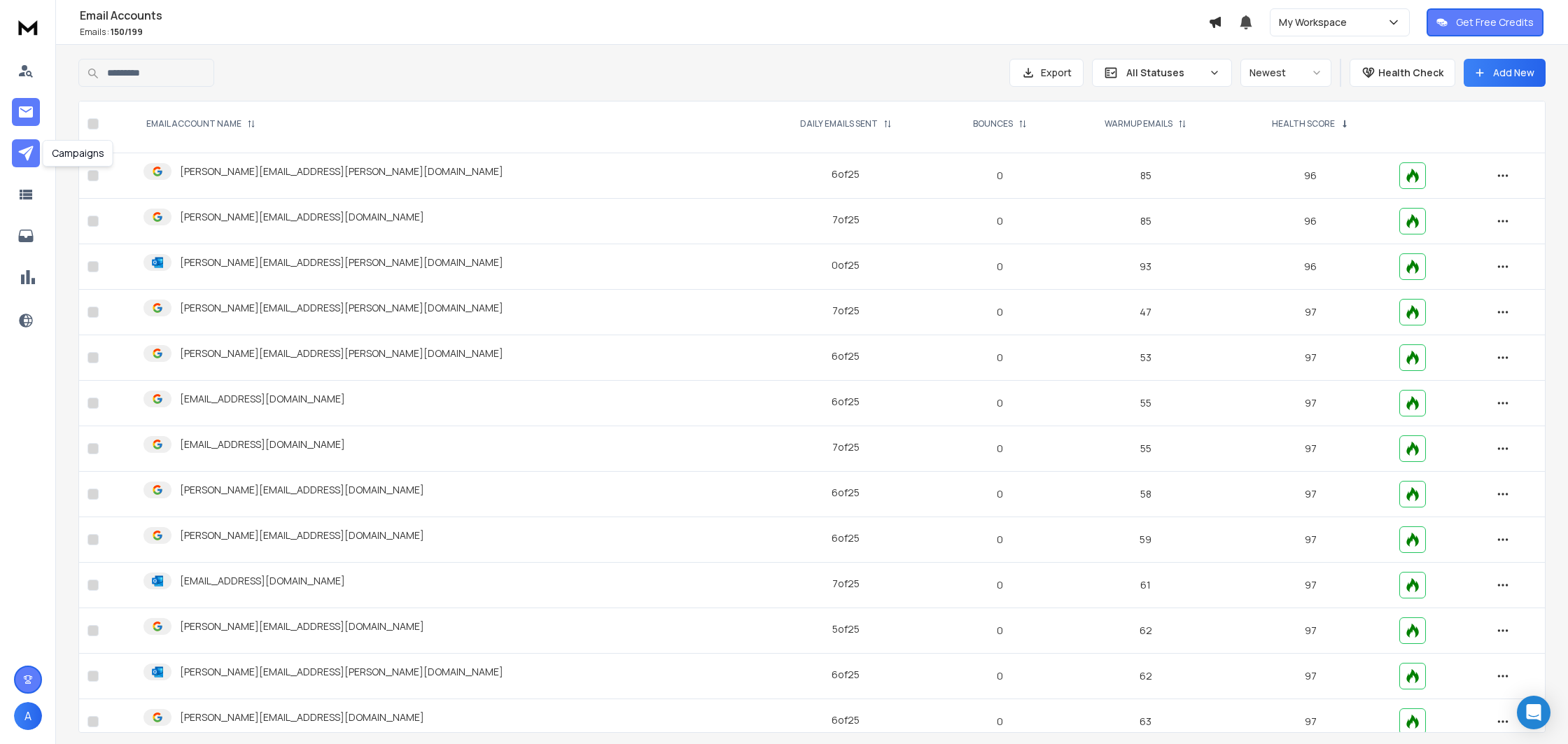
click at [30, 156] on icon at bounding box center [26, 153] width 17 height 17
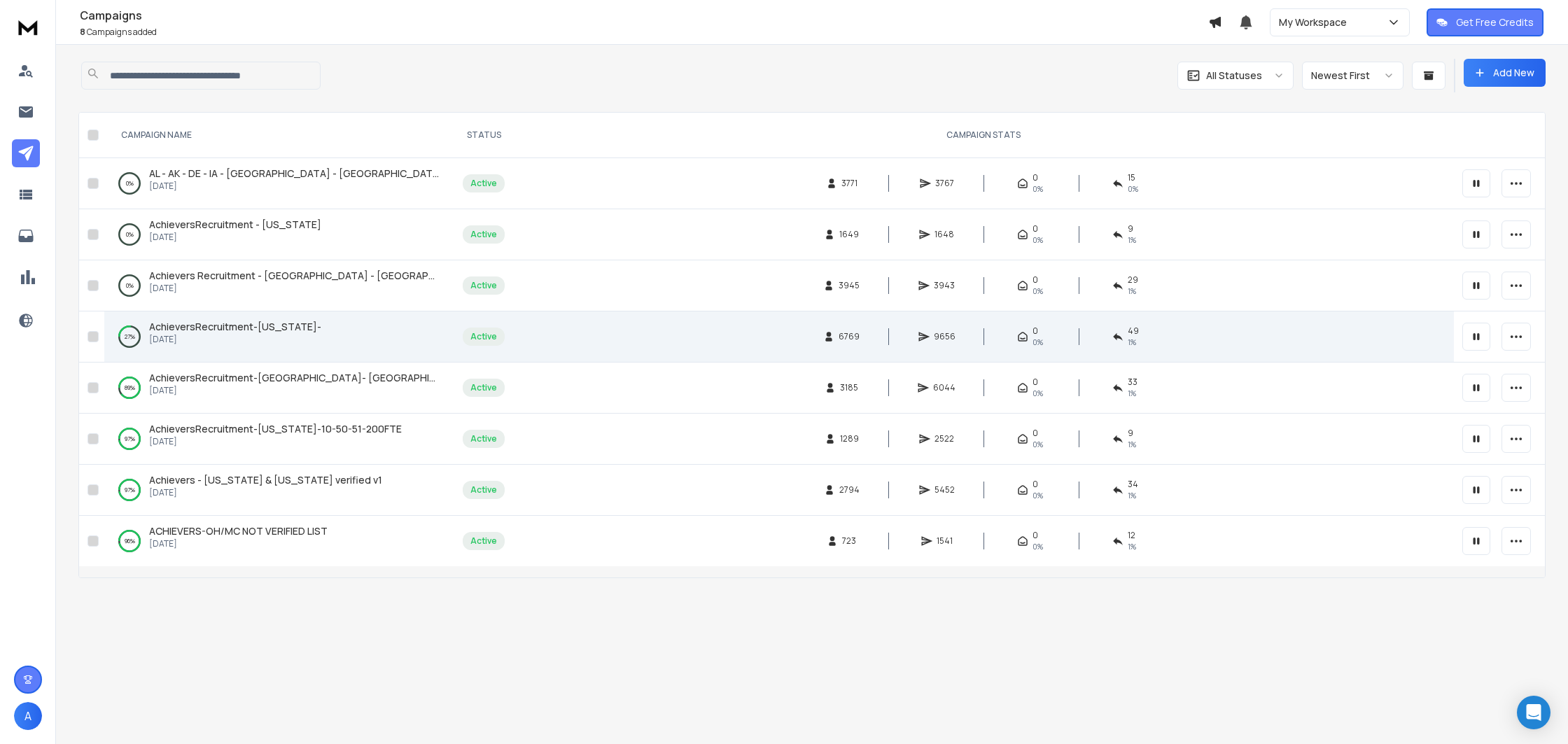
click at [263, 343] on p "[DATE]" at bounding box center [235, 340] width 172 height 11
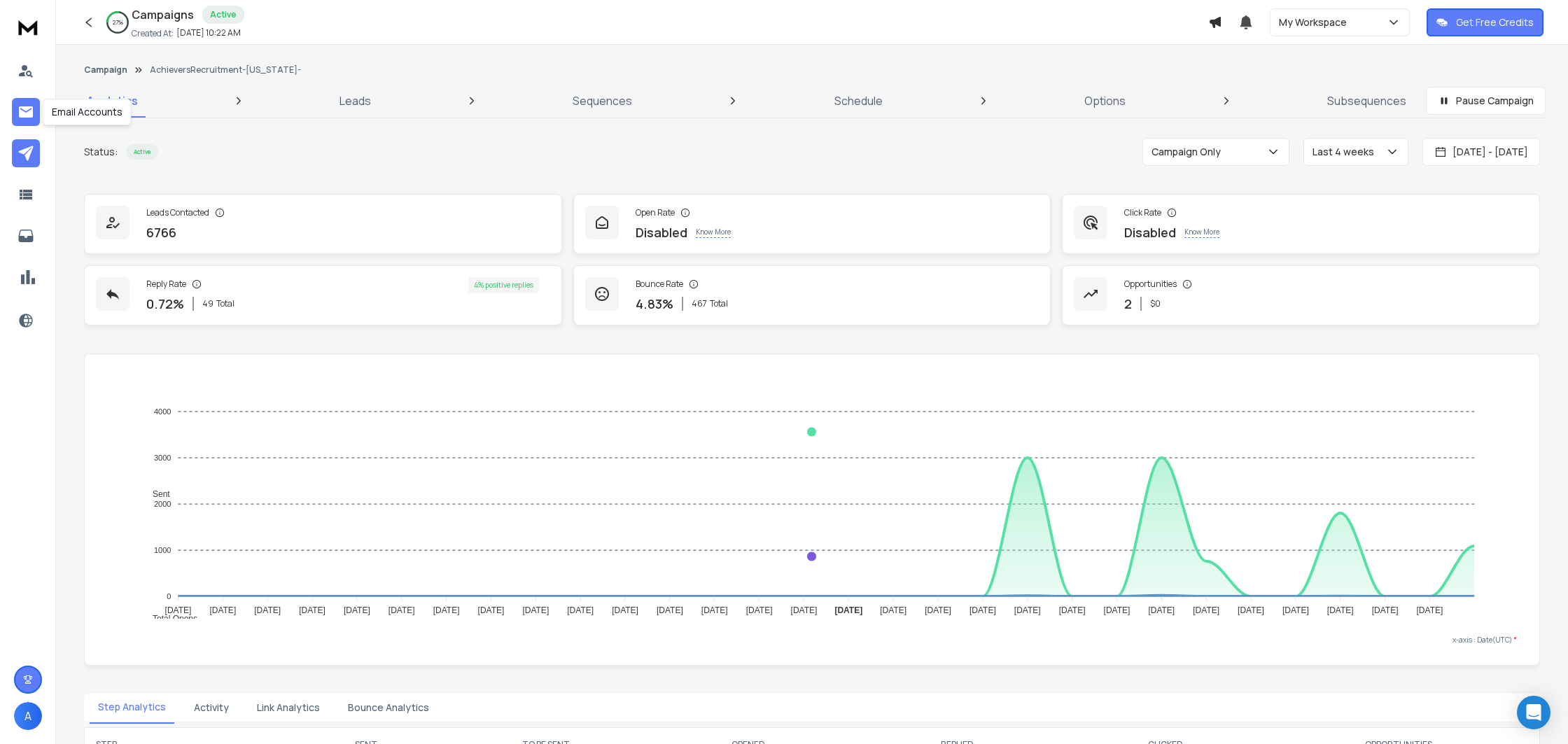
click at [20, 119] on icon at bounding box center [26, 112] width 17 height 17
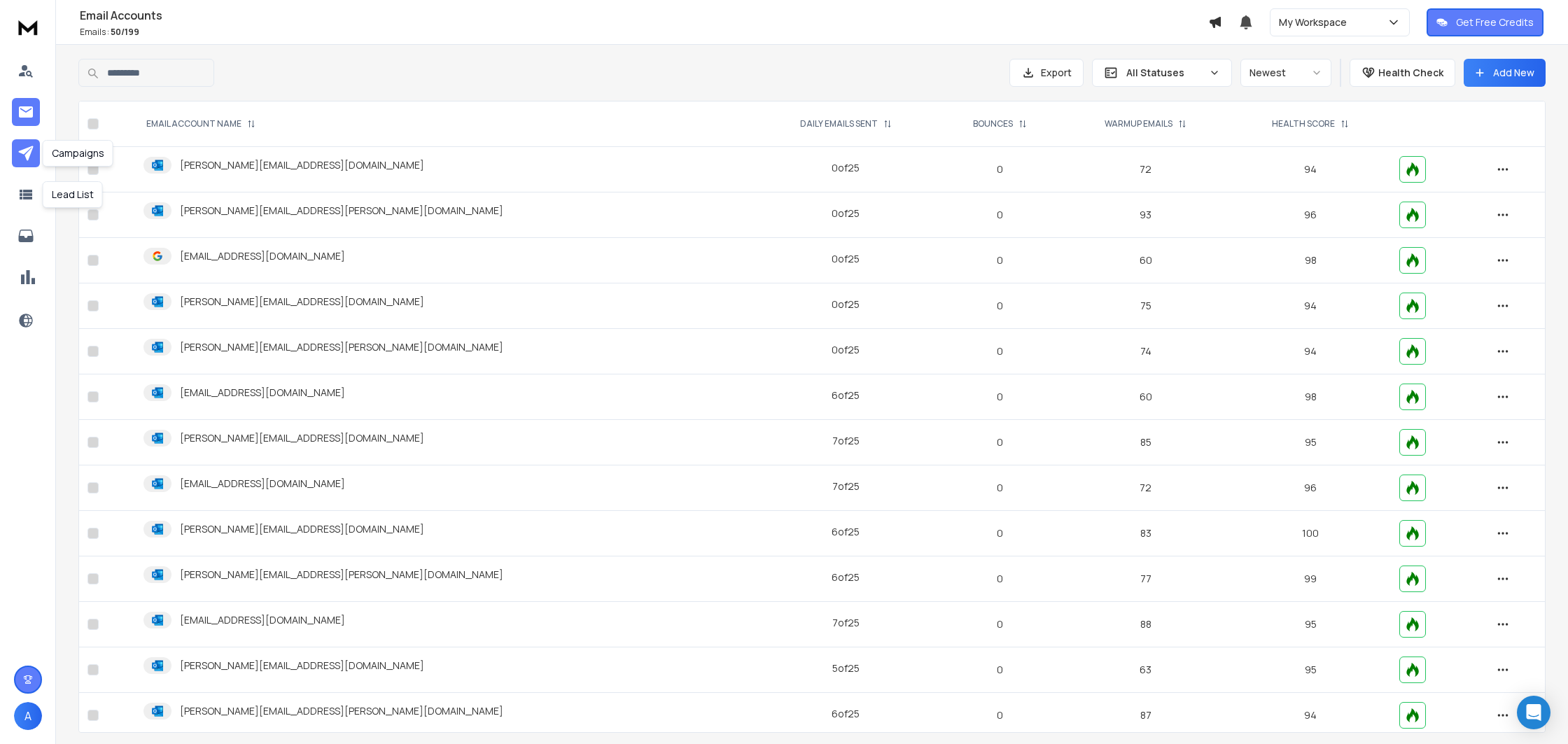
click at [30, 166] on link at bounding box center [25, 152] width 28 height 28
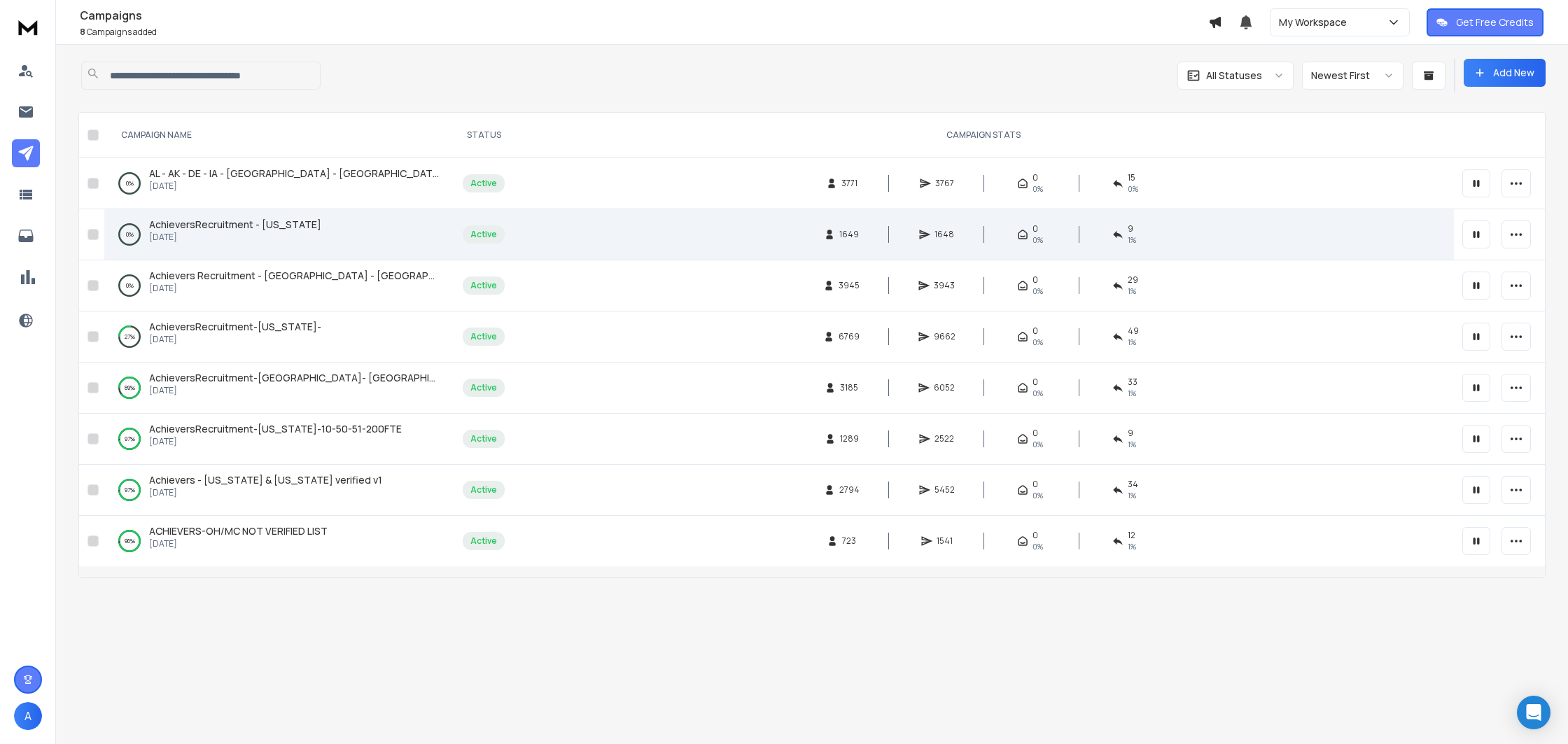
click at [295, 235] on p "5 days ago" at bounding box center [235, 237] width 172 height 11
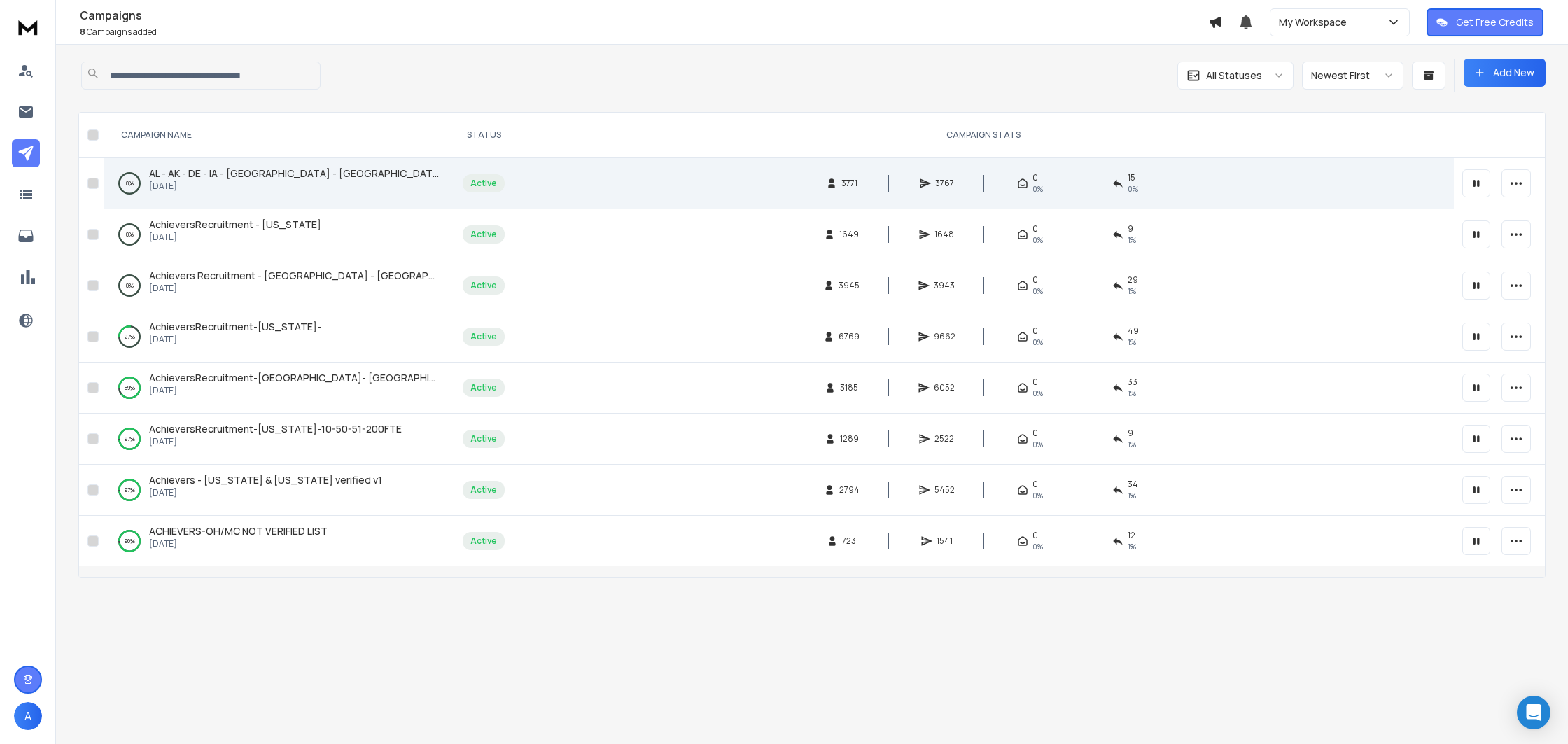
click at [387, 179] on span "AL - AK - DE - IA - [GEOGRAPHIC_DATA] - [GEOGRAPHIC_DATA] - ME- [GEOGRAPHIC_DAT…" at bounding box center [476, 173] width 654 height 13
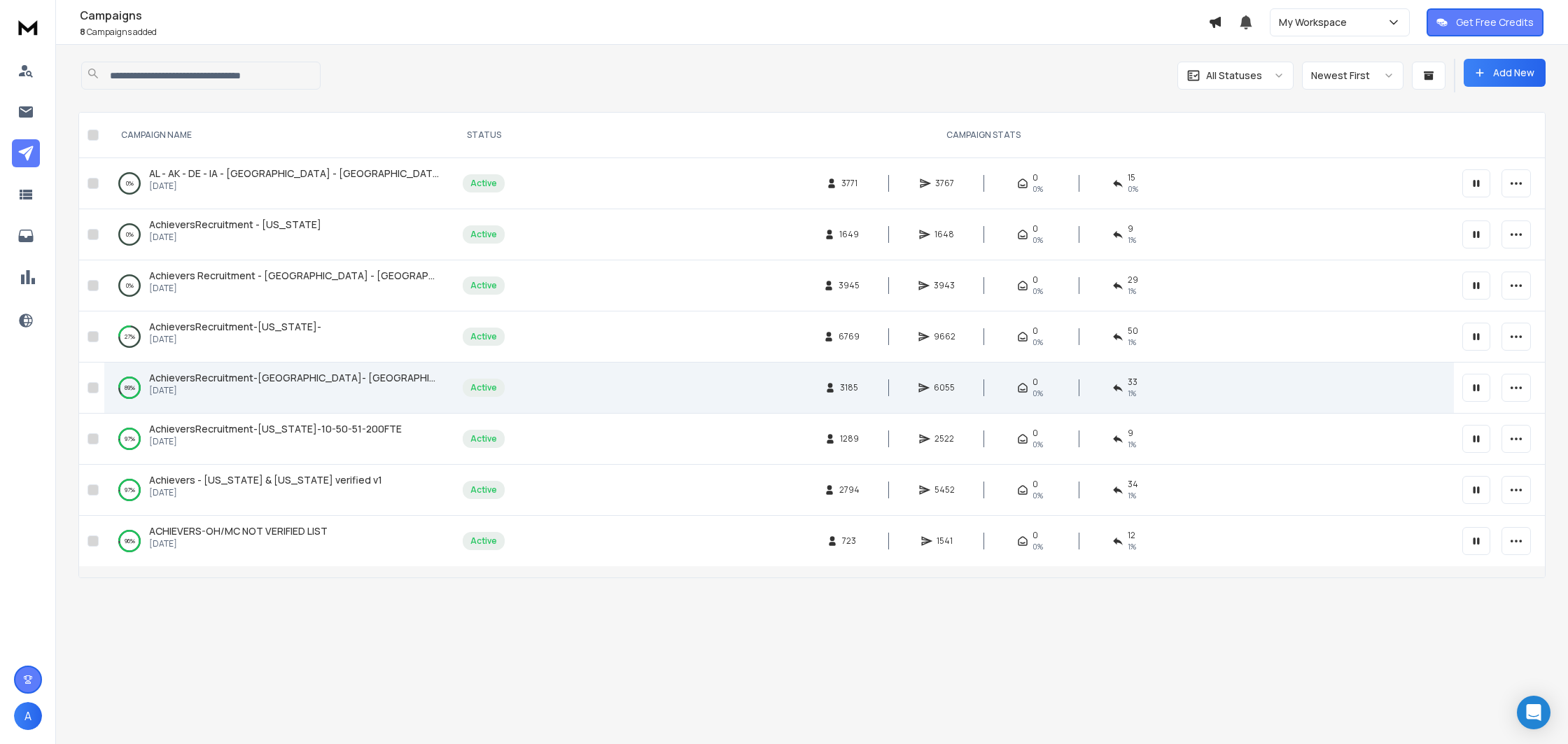
click at [366, 378] on div "89 % AchieversRecruitment-North C- South C- 11 days ago" at bounding box center [279, 388] width 322 height 33
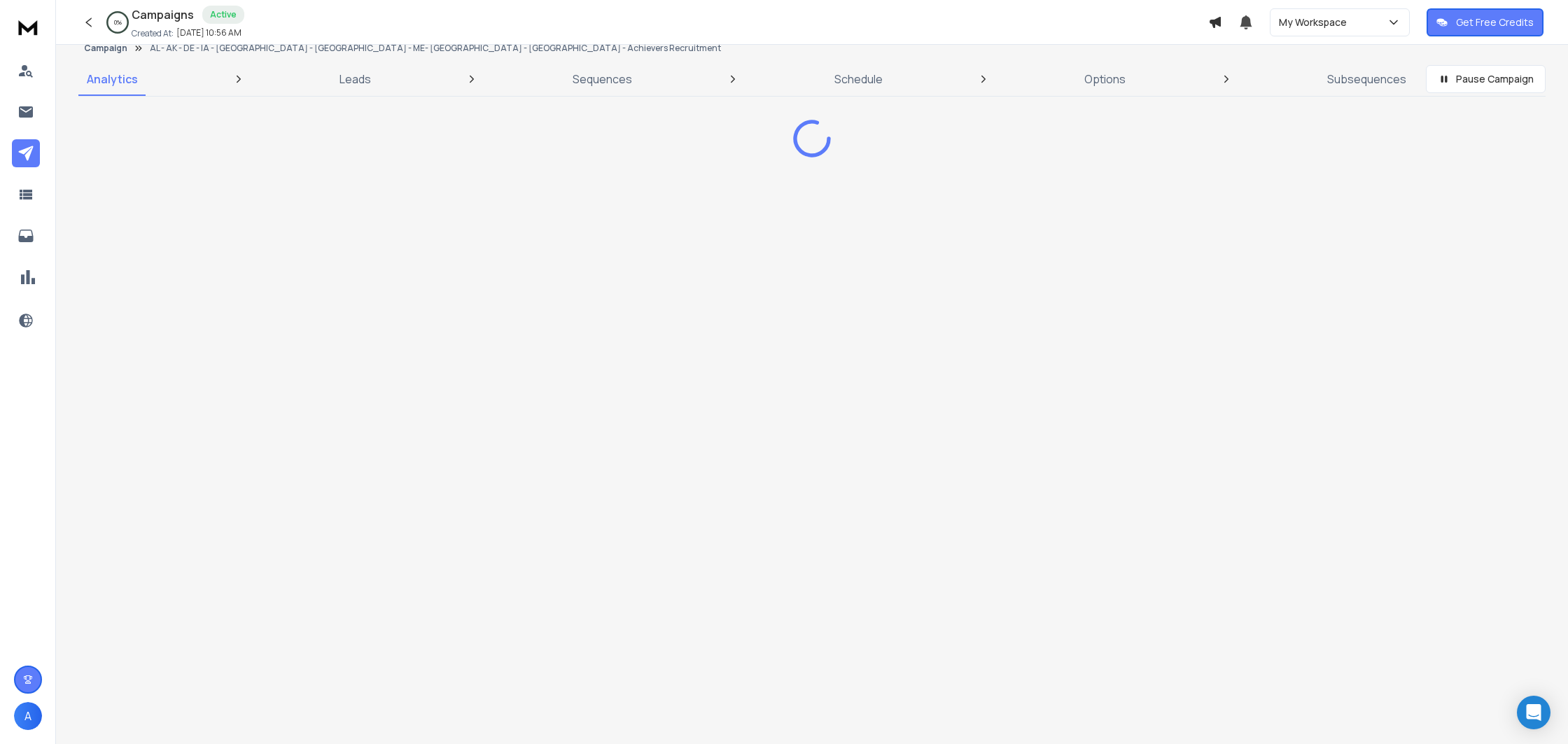
scroll to position [30, 0]
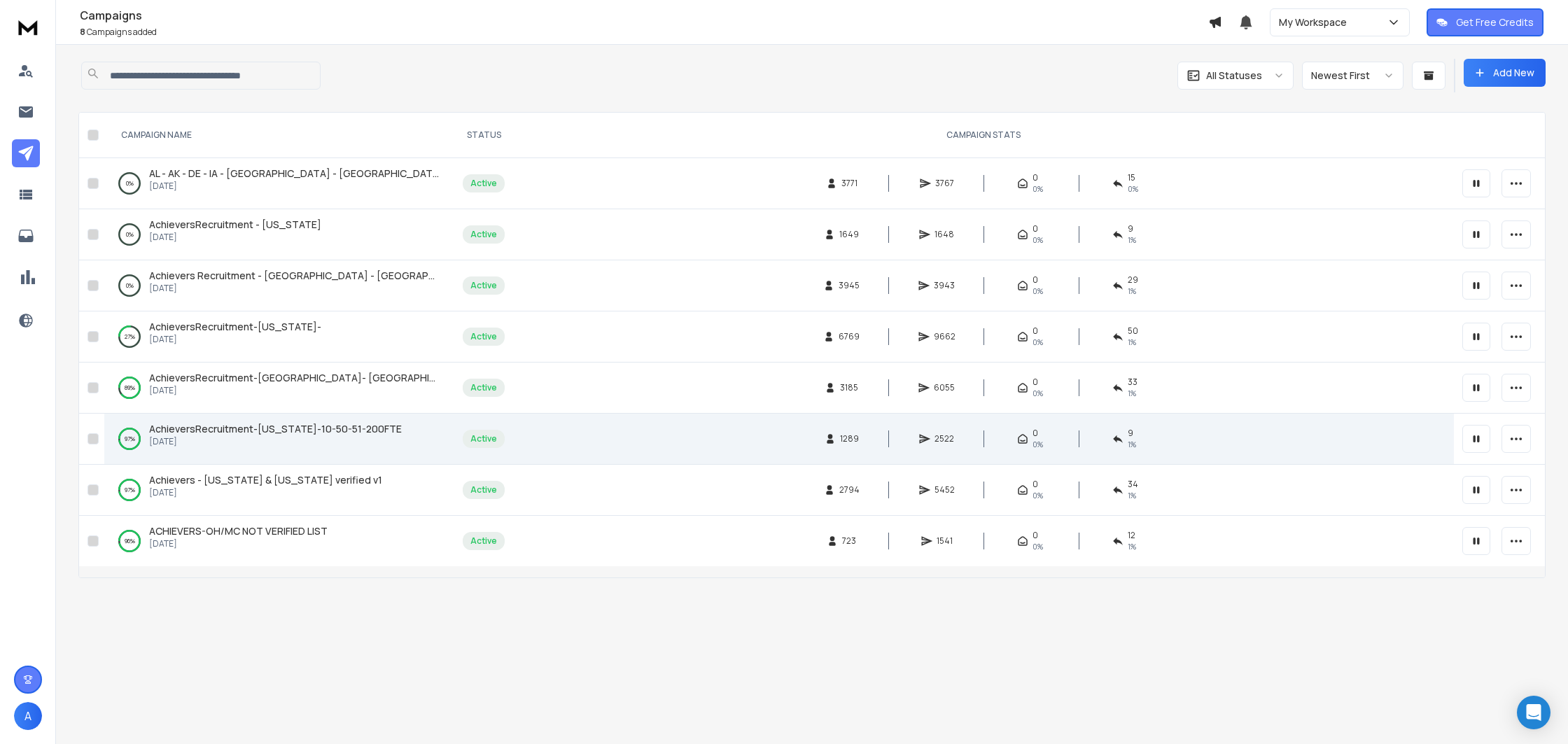
click at [427, 445] on div "97 % AchieversRecruitment-Indiana-10-50-51-200FTE 12 days ago" at bounding box center [279, 438] width 322 height 33
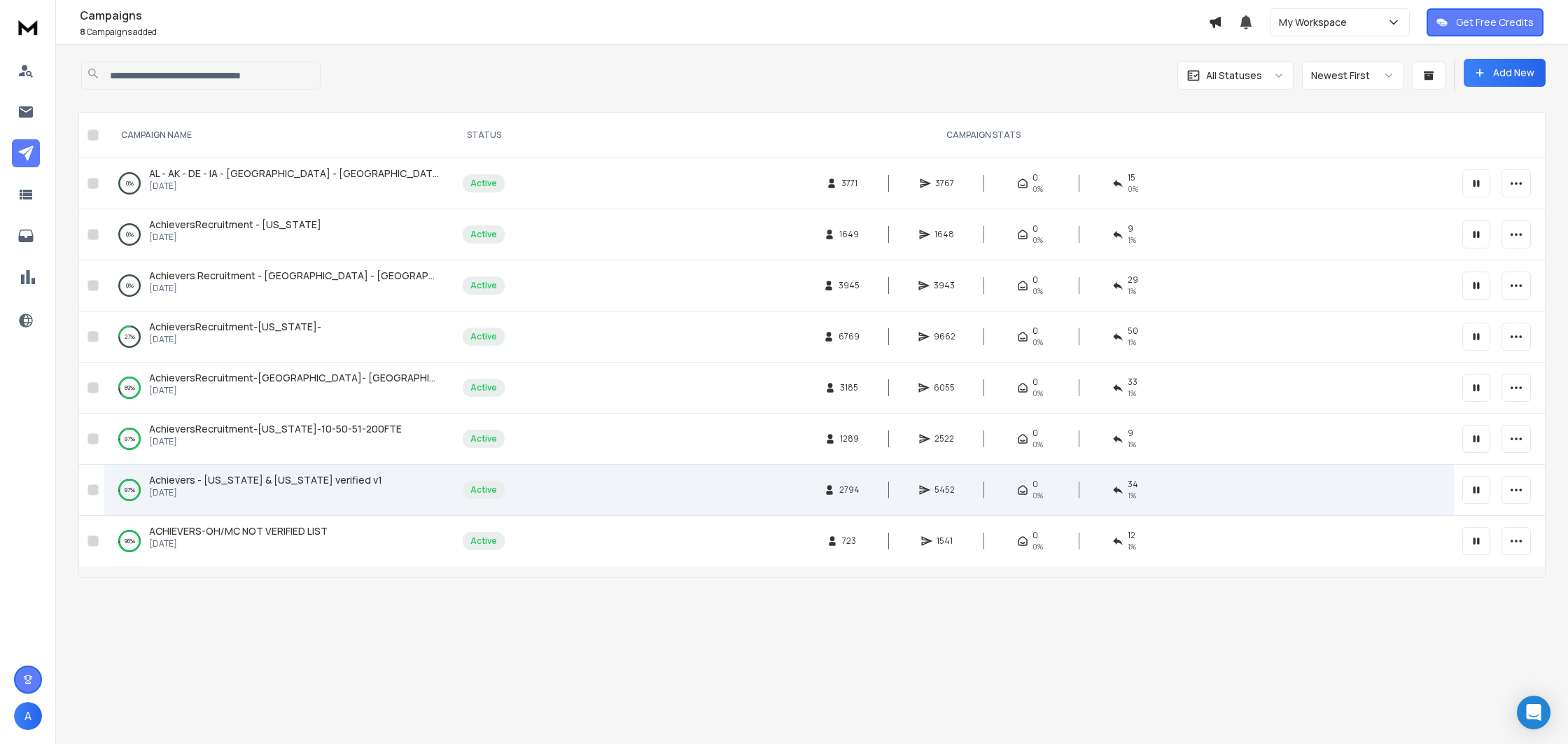
click at [366, 506] on div "97 % Achievers - Michigan & Ohio verified v1 13 days ago" at bounding box center [279, 490] width 322 height 33
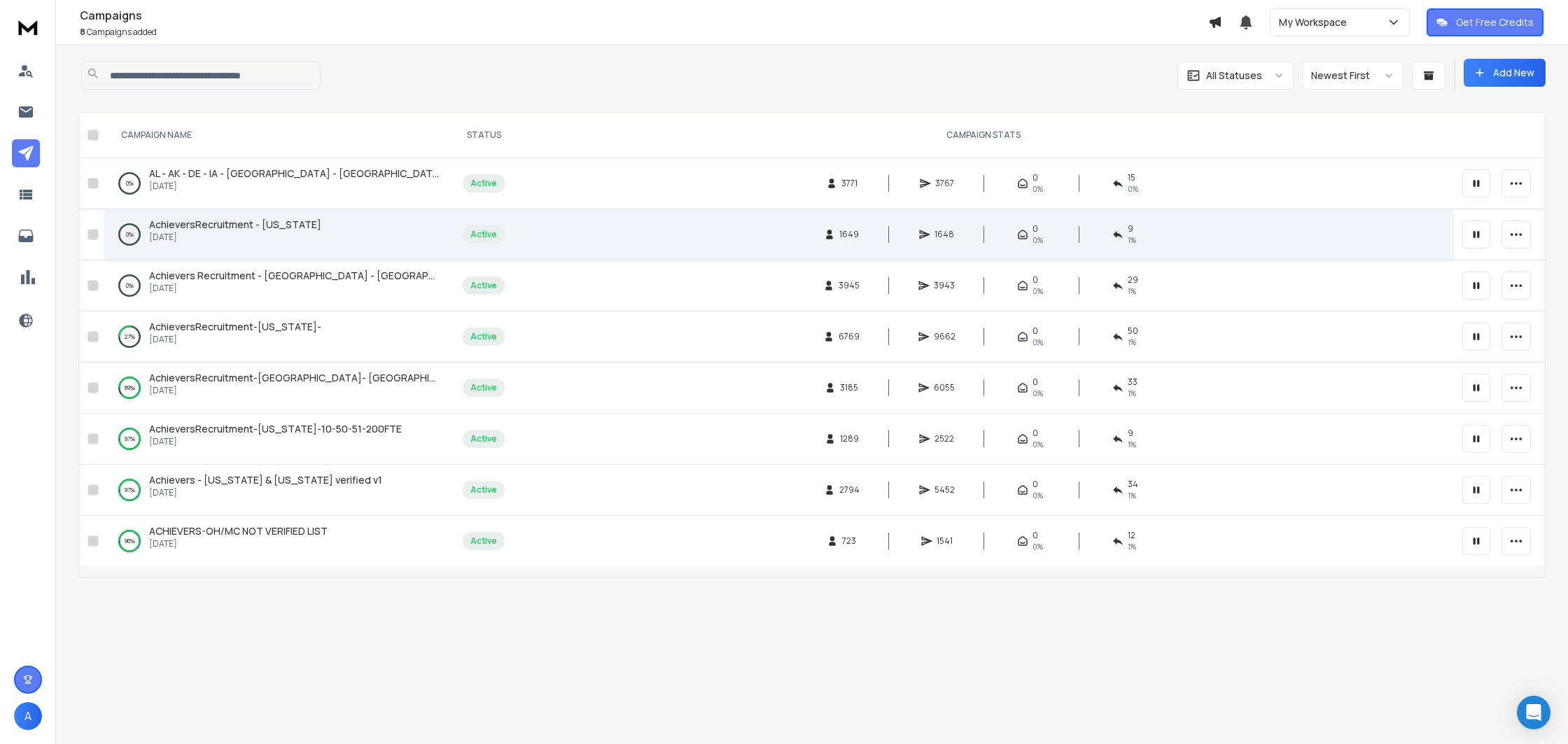
click at [314, 230] on span "AchieversRecruitment - [US_STATE]" at bounding box center [235, 225] width 172 height 13
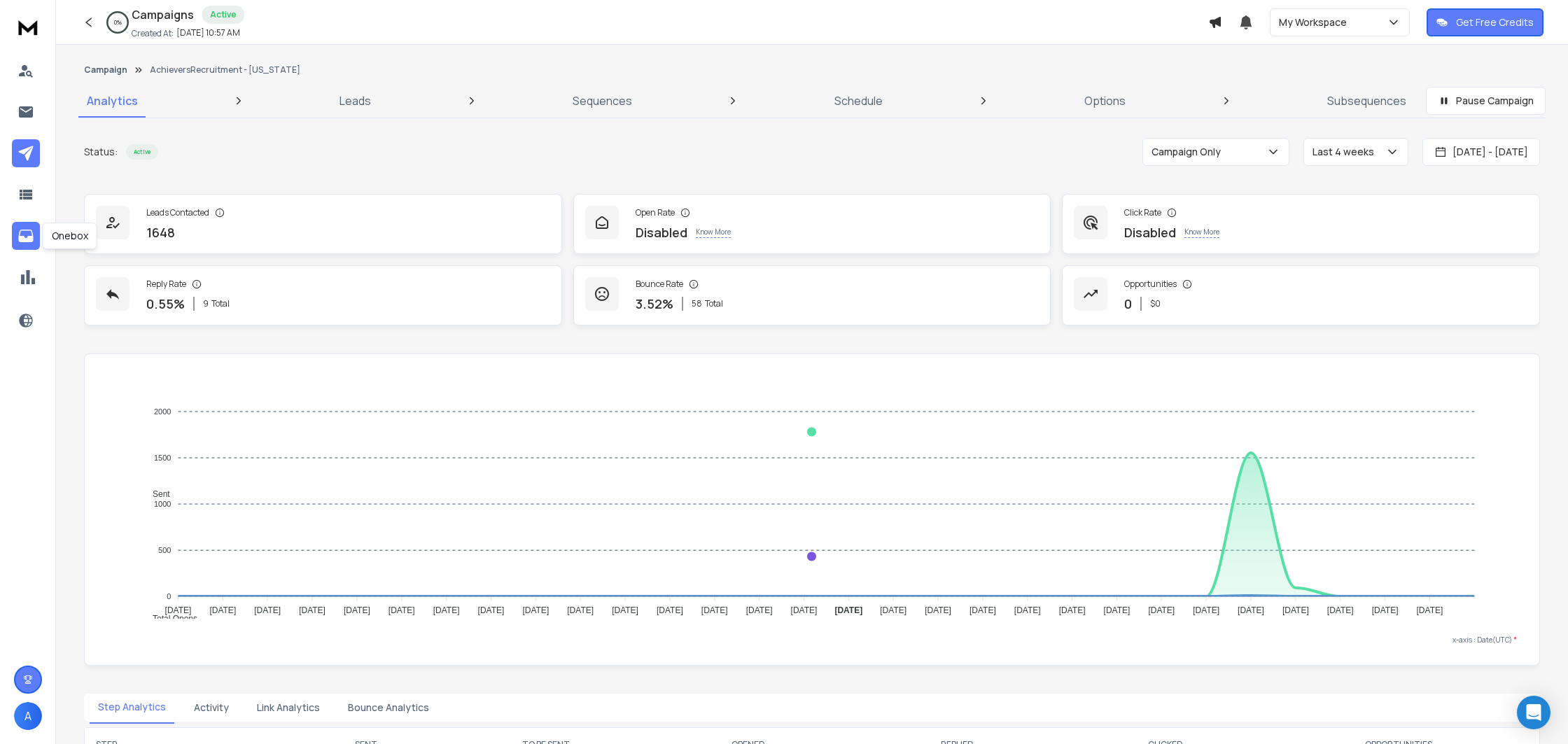
scroll to position [157, 0]
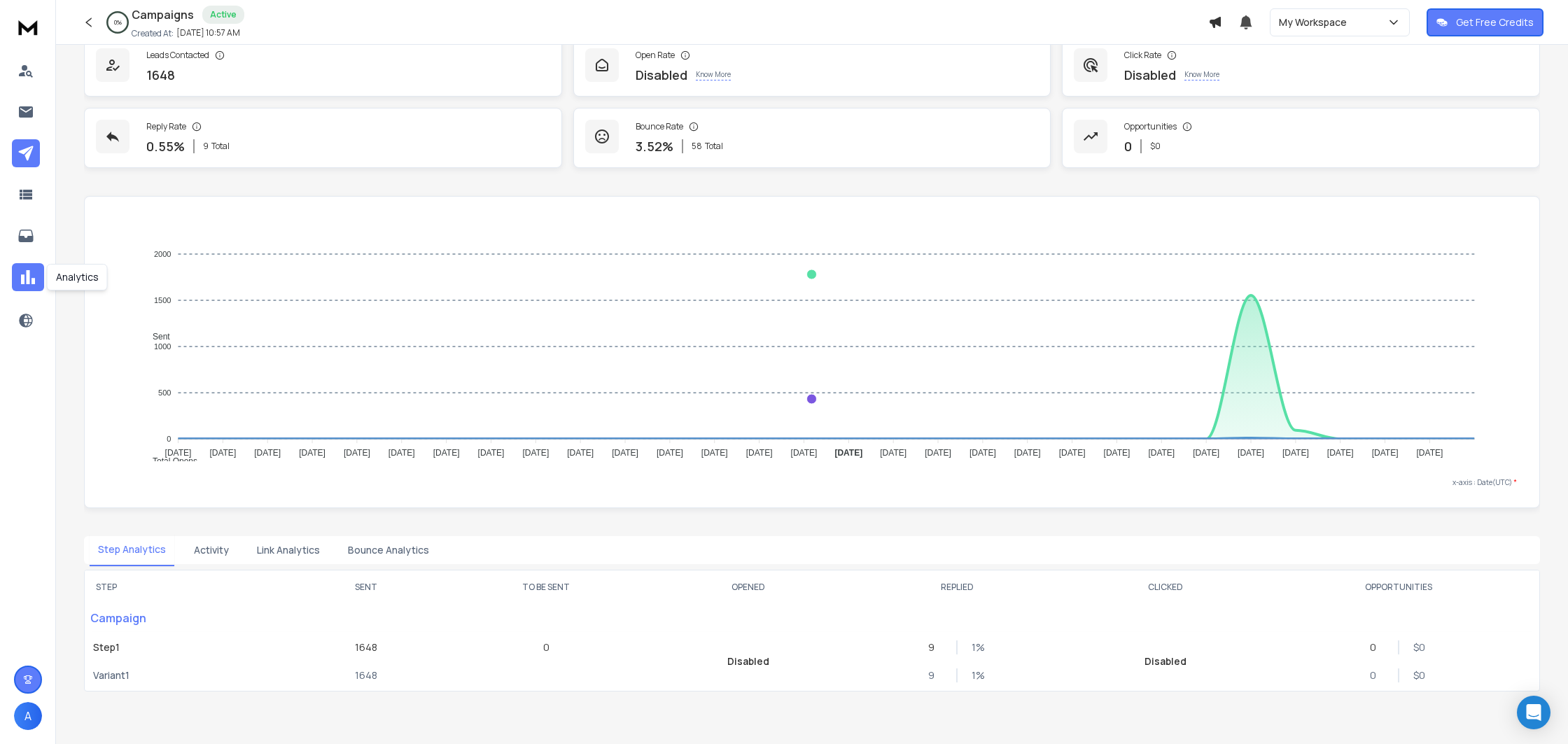
click at [30, 273] on icon at bounding box center [28, 277] width 21 height 21
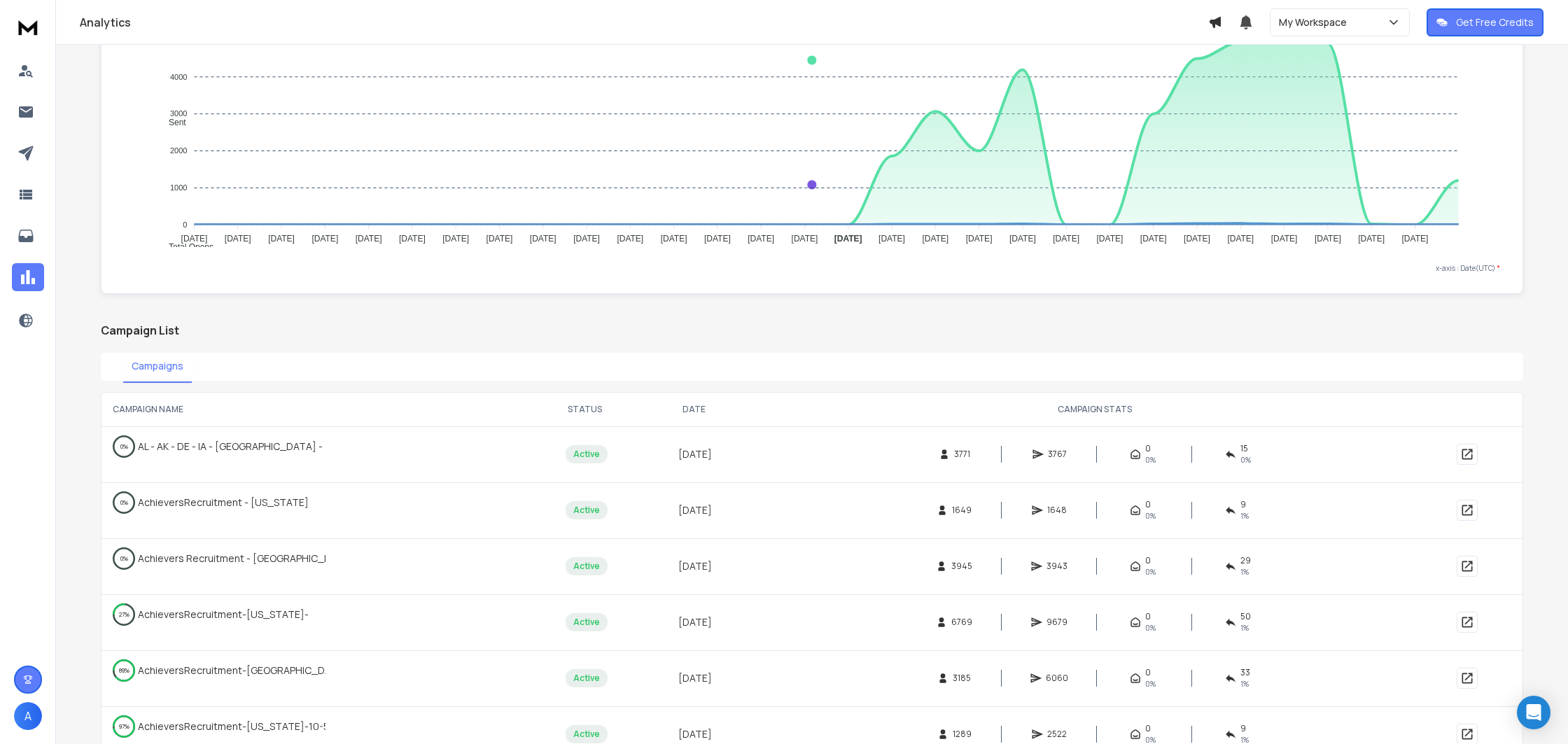
scroll to position [439, 0]
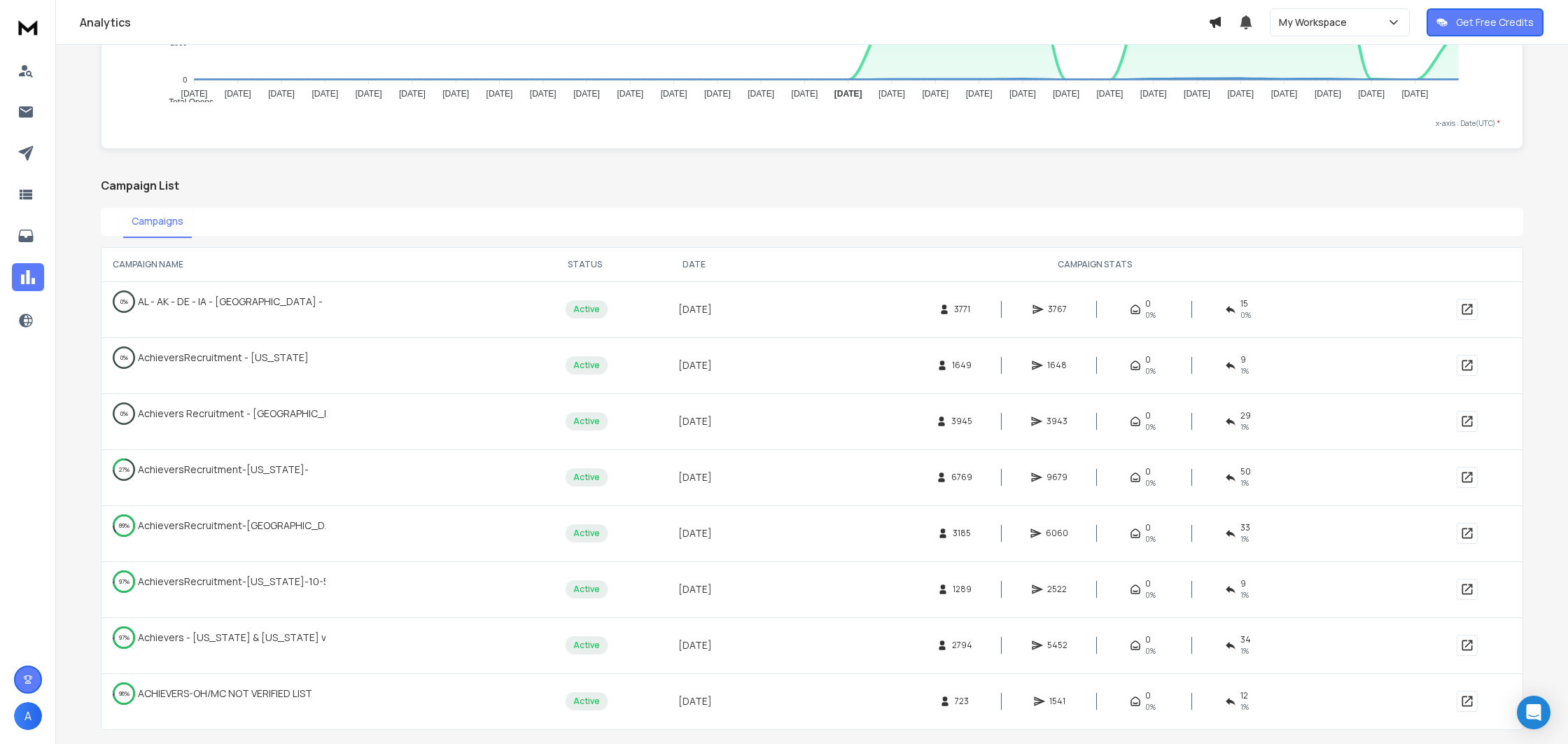
click at [41, 197] on div at bounding box center [28, 197] width 32 height 33
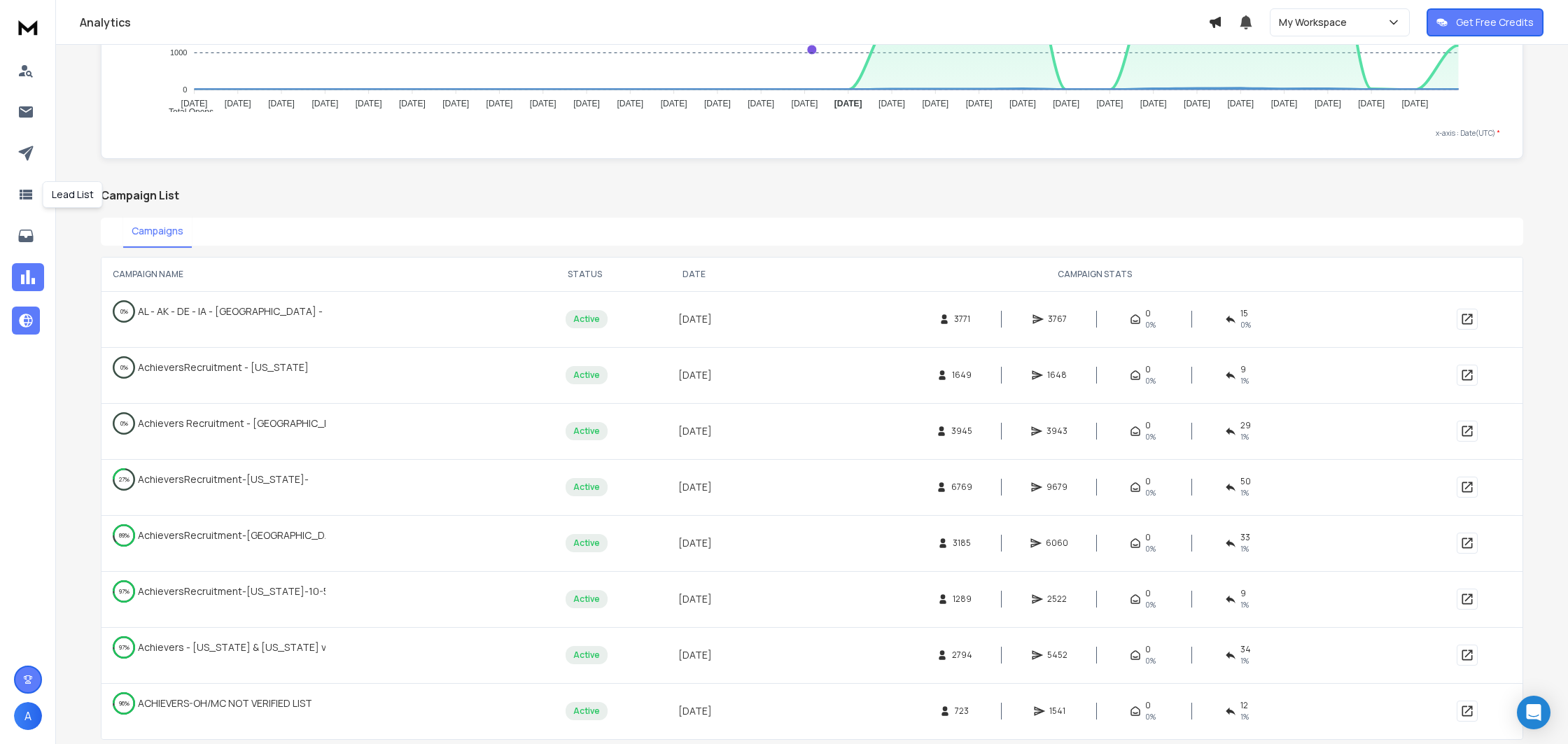
scroll to position [429, 0]
click at [14, 320] on link at bounding box center [25, 320] width 28 height 28
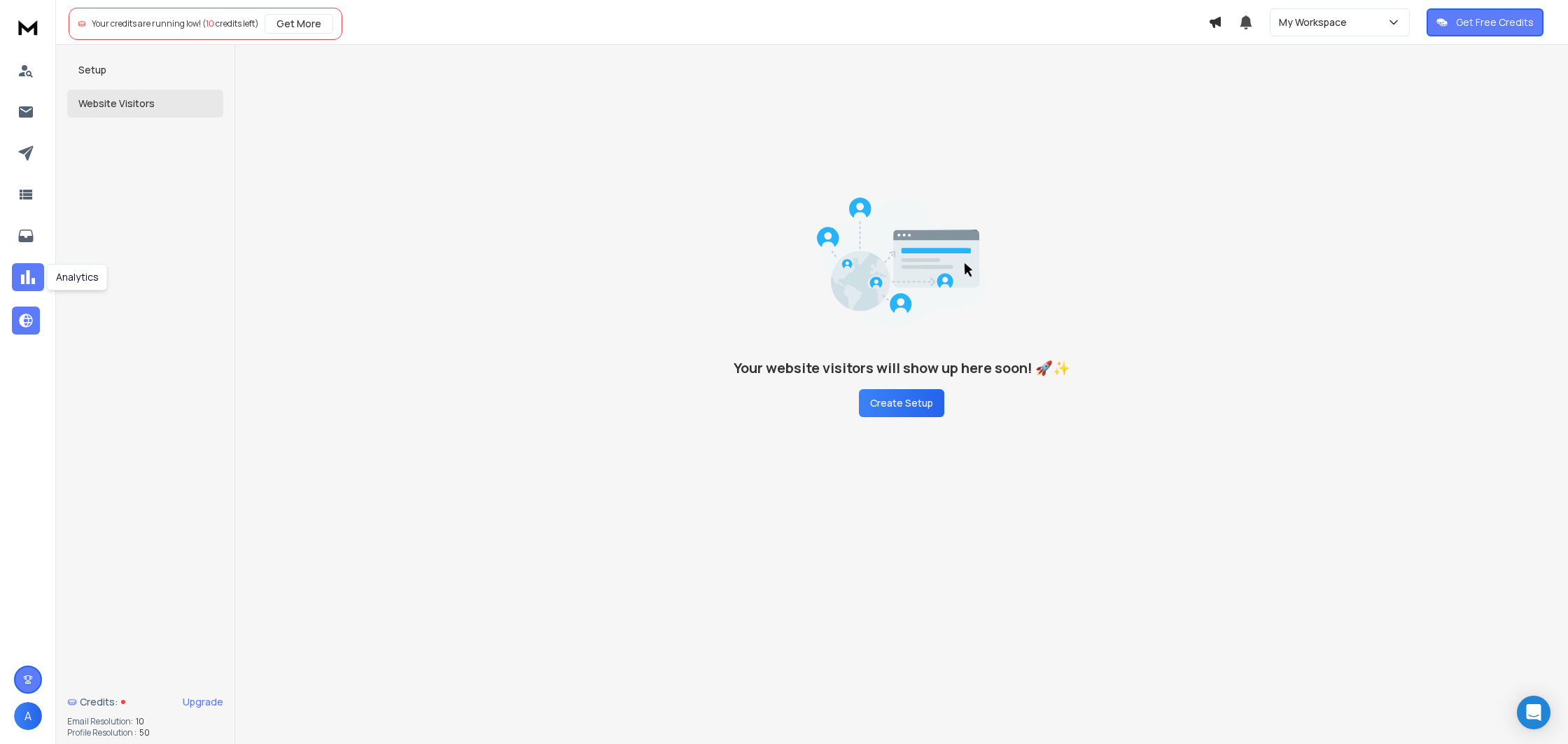
click at [15, 291] on link at bounding box center [28, 277] width 32 height 32
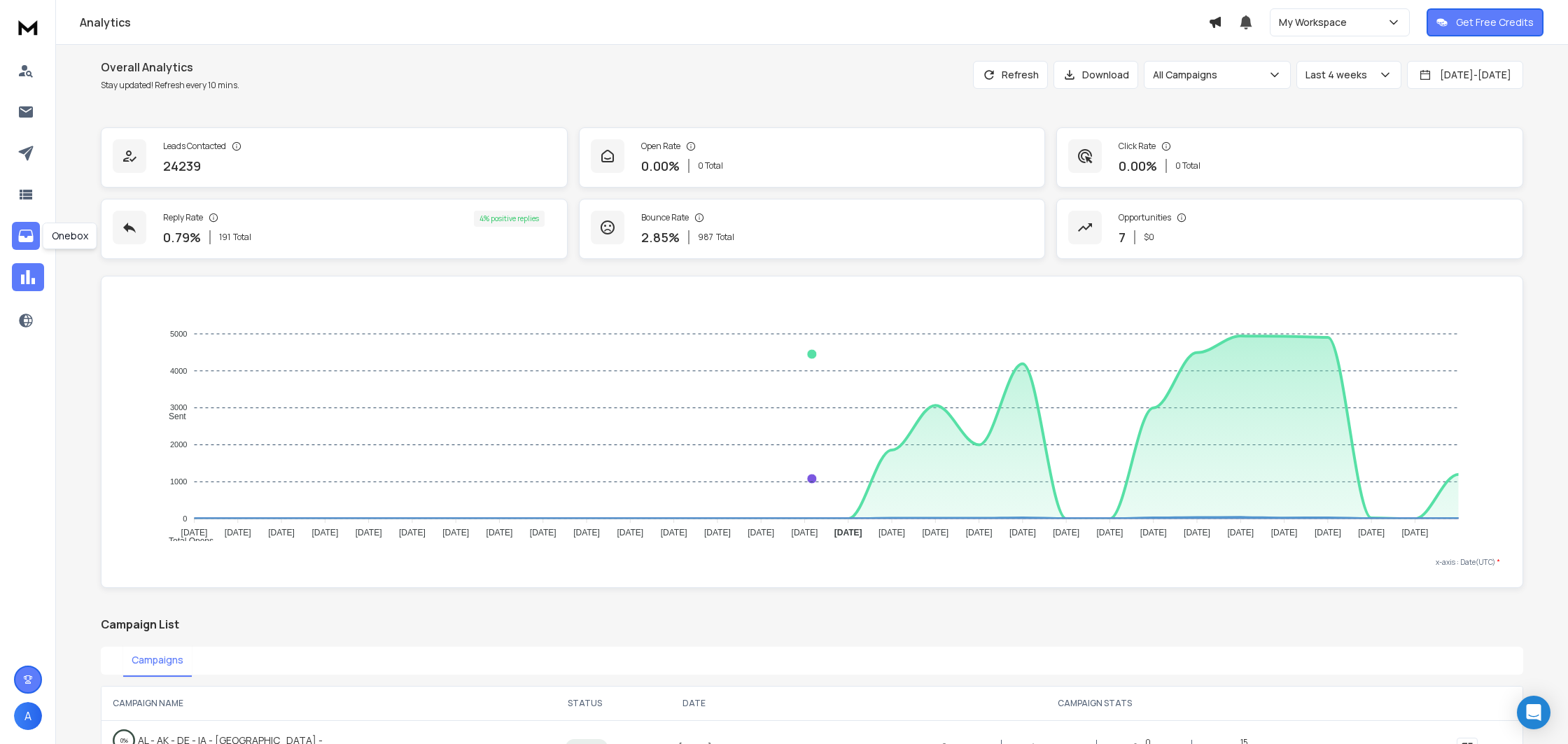
click at [32, 228] on icon at bounding box center [26, 236] width 17 height 17
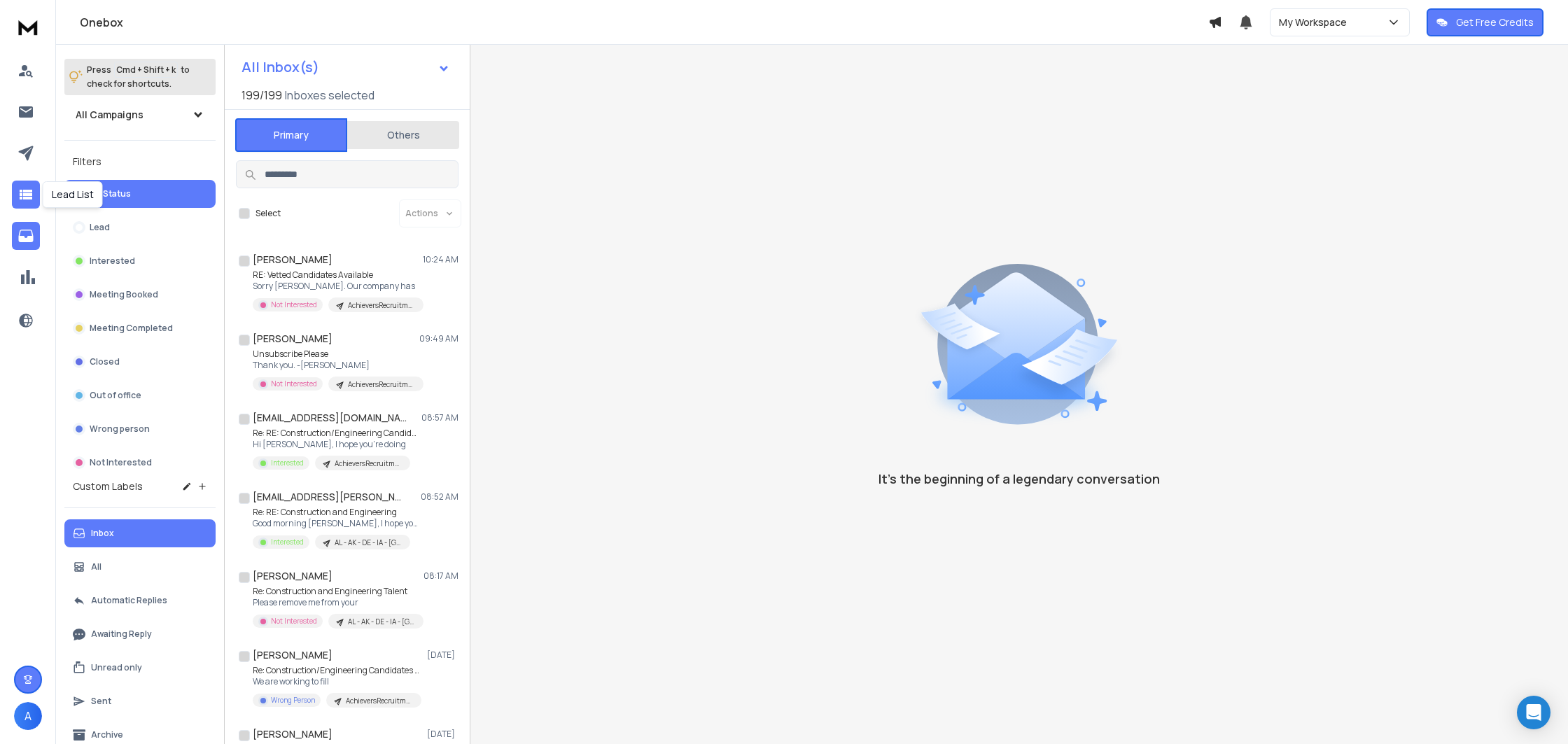
click at [19, 189] on icon at bounding box center [26, 195] width 17 height 17
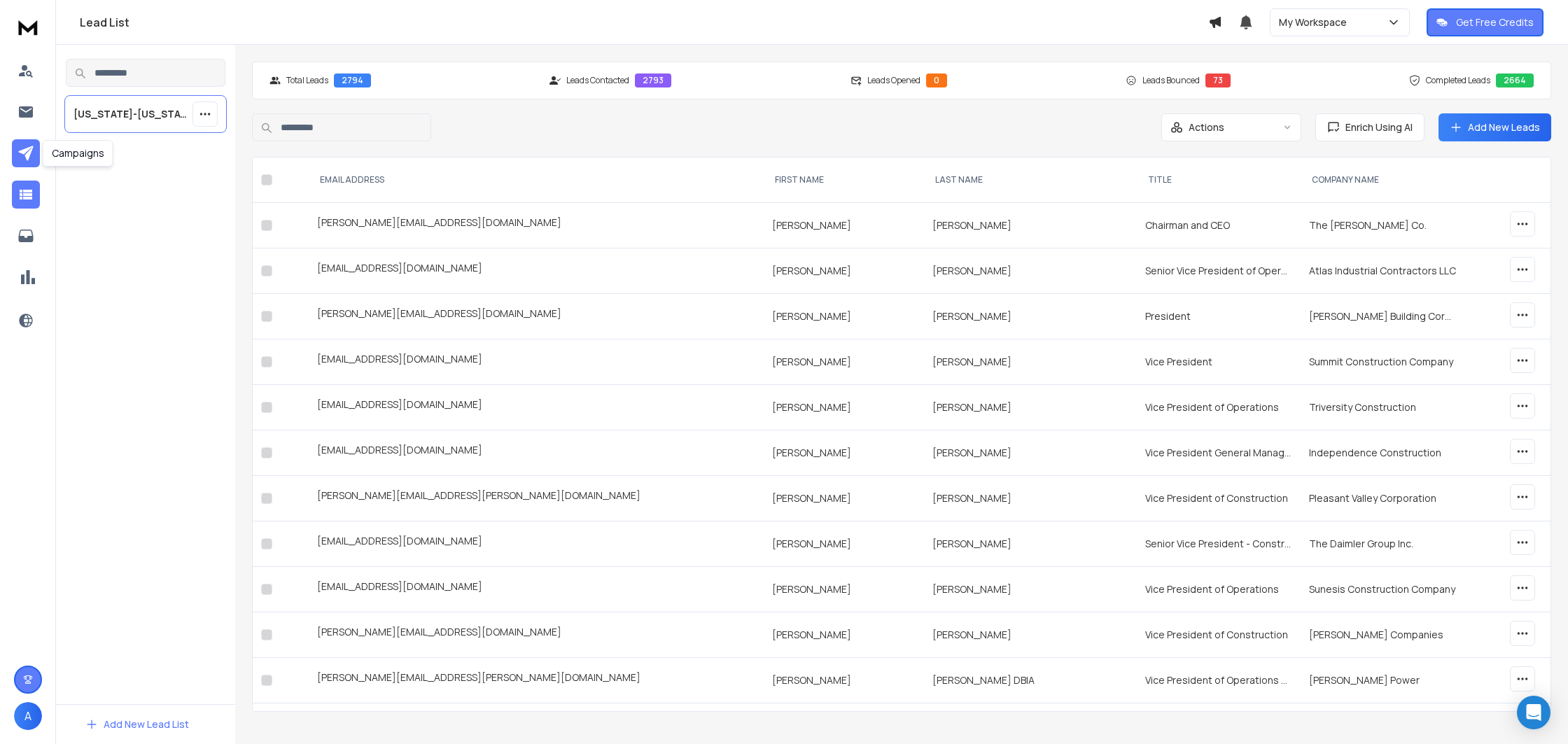
click at [25, 157] on icon at bounding box center [26, 153] width 17 height 17
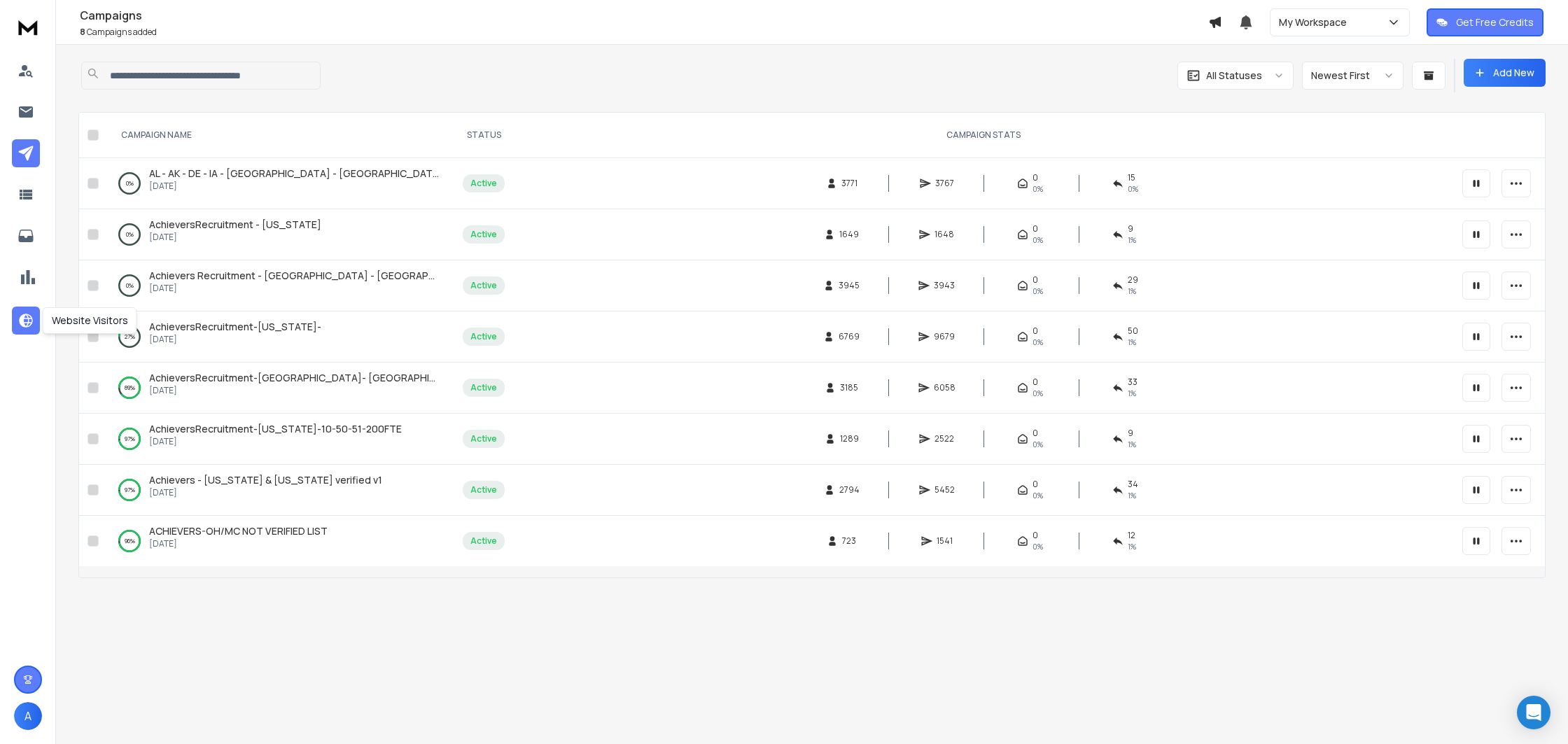
click at [32, 321] on icon at bounding box center [26, 321] width 17 height 17
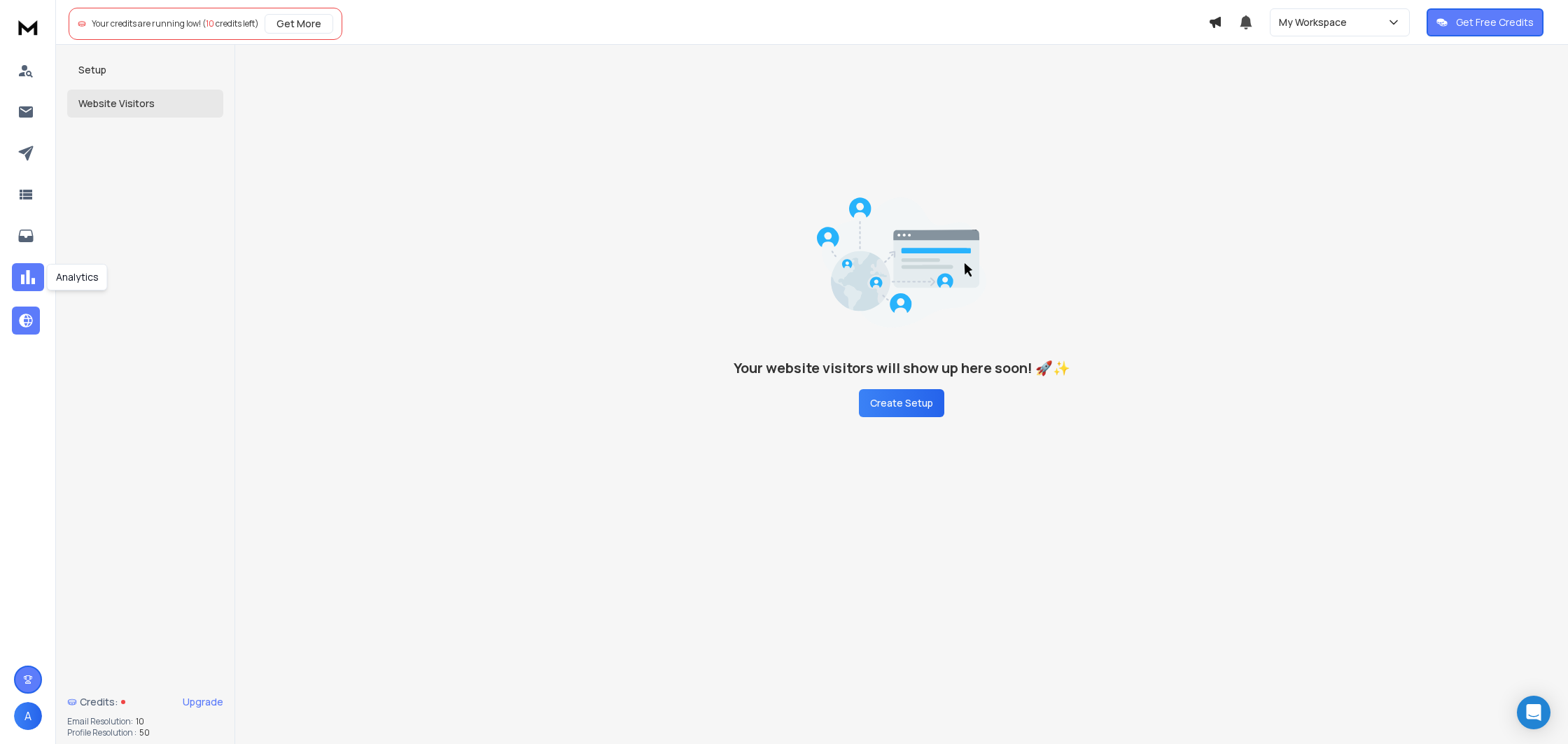
click at [16, 279] on link at bounding box center [28, 277] width 32 height 32
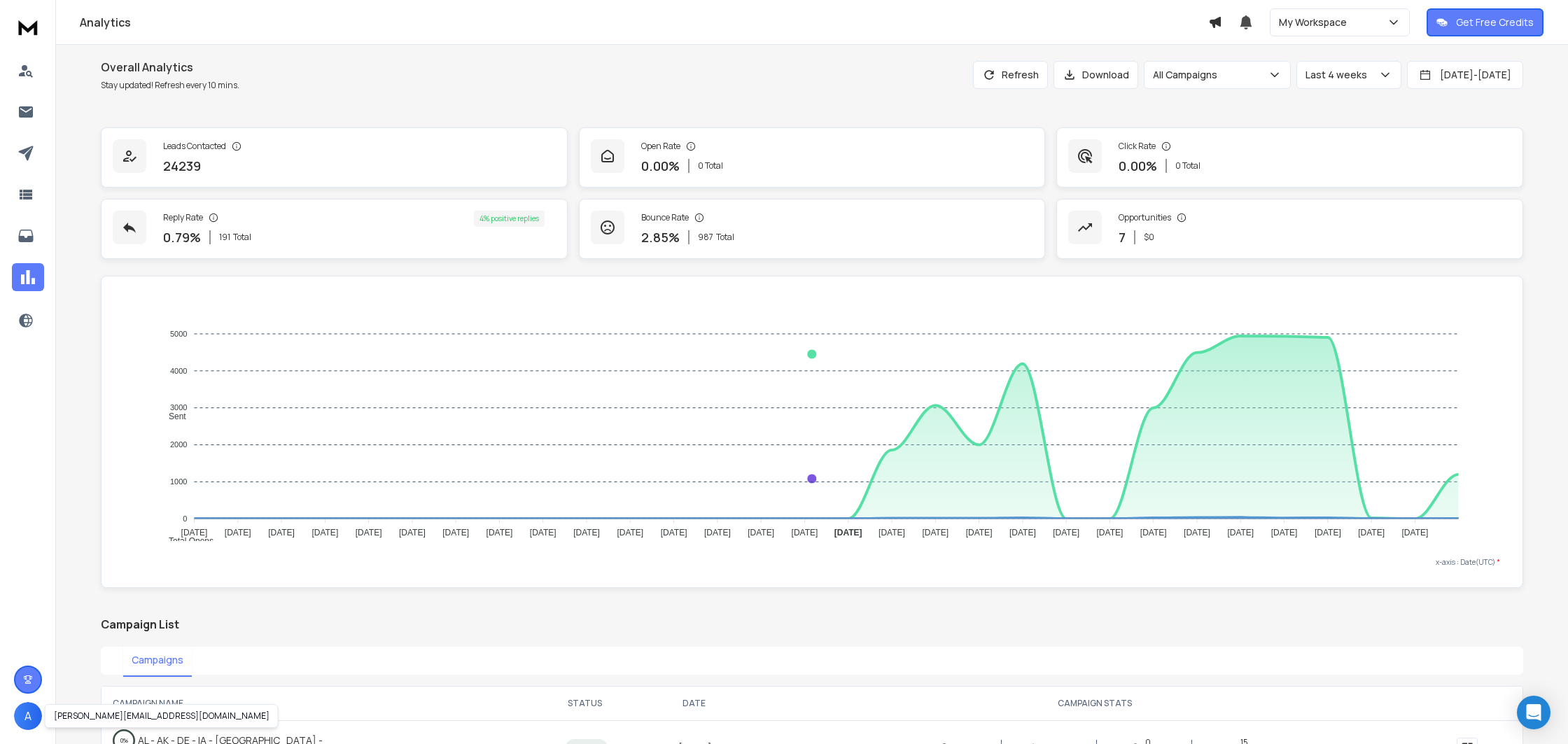
click at [35, 712] on span "A" at bounding box center [28, 715] width 28 height 28
click at [34, 32] on img at bounding box center [28, 27] width 28 height 26
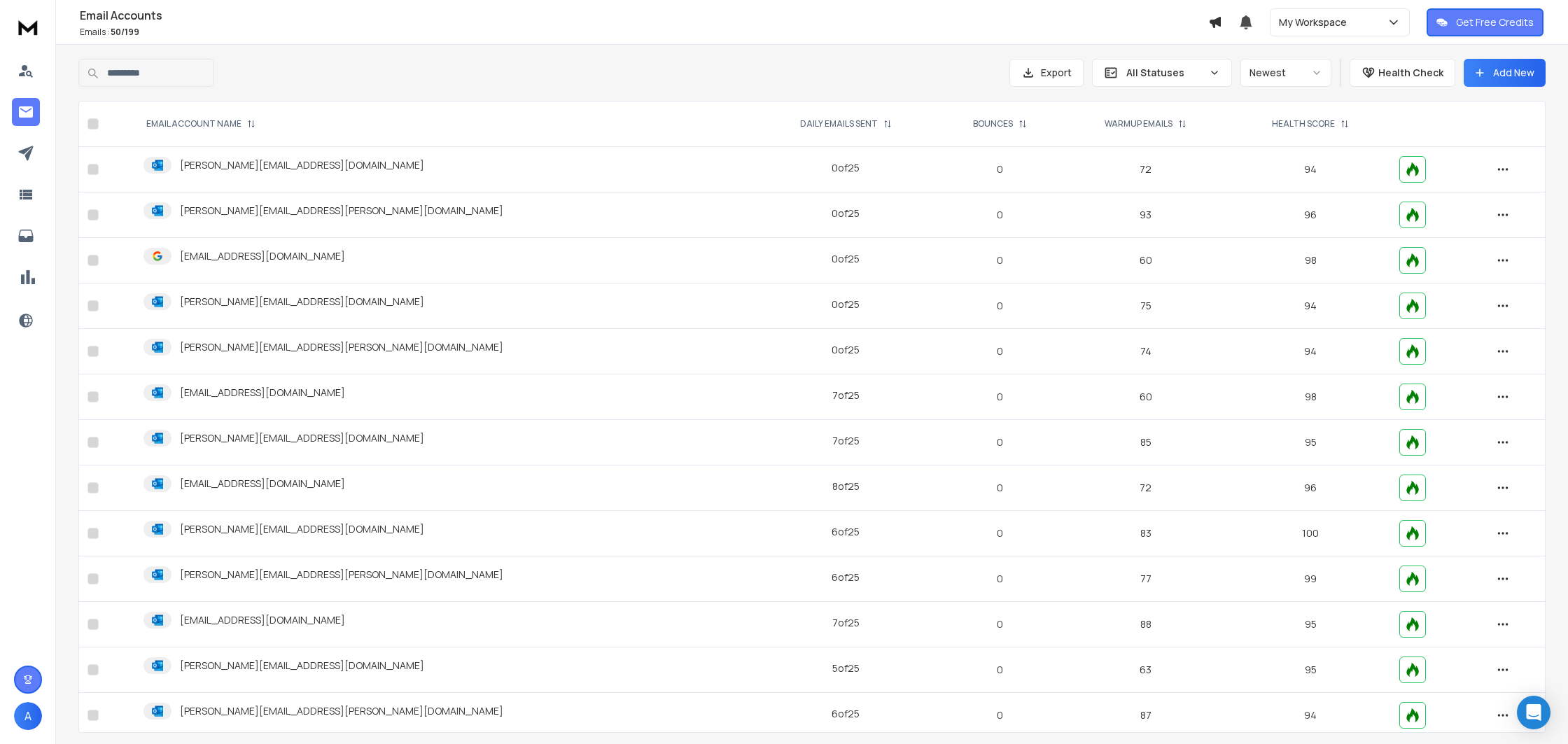
click at [31, 30] on img at bounding box center [28, 27] width 28 height 26
click at [35, 241] on link at bounding box center [25, 235] width 28 height 28
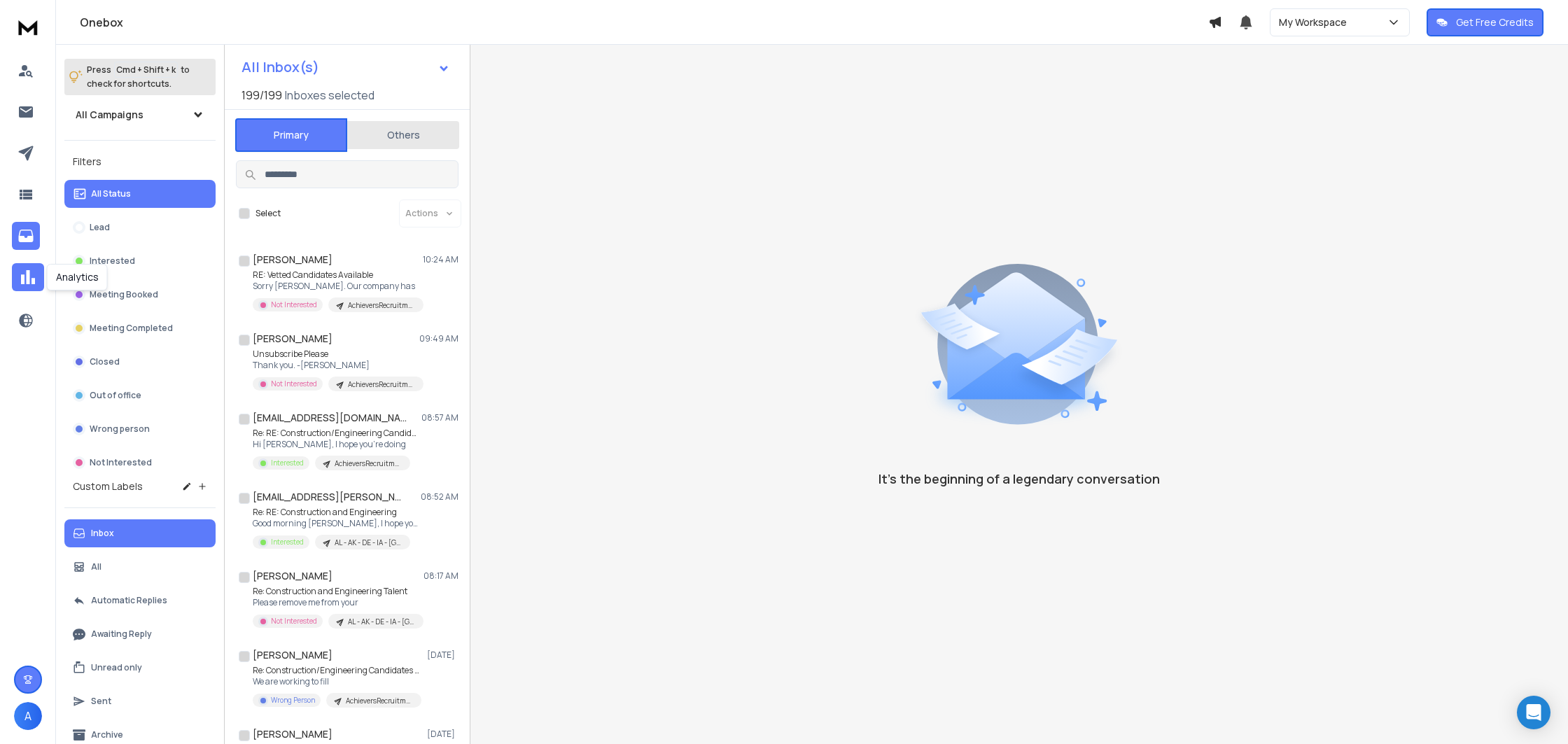
click at [18, 271] on icon at bounding box center [28, 277] width 21 height 21
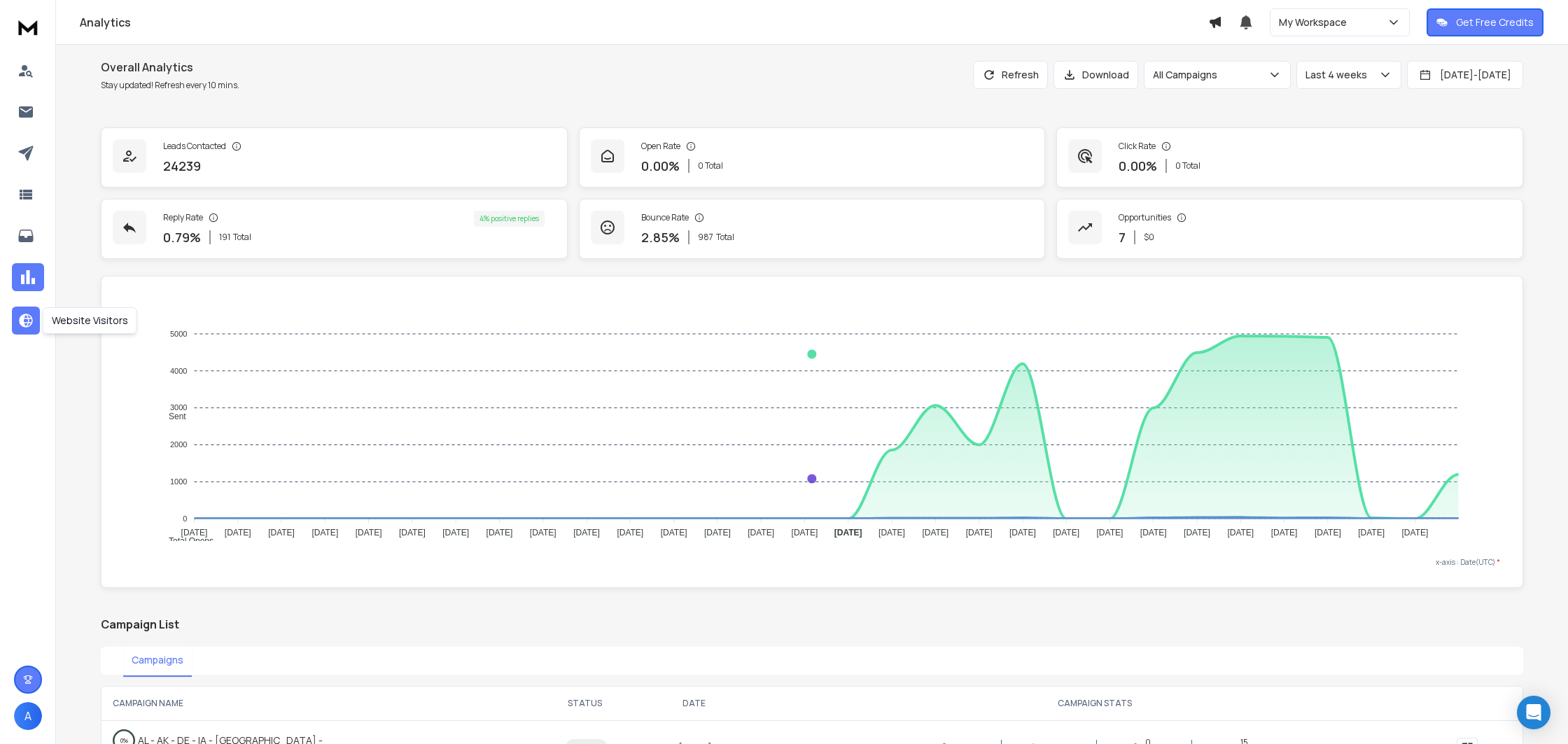
click at [22, 328] on icon at bounding box center [26, 321] width 17 height 17
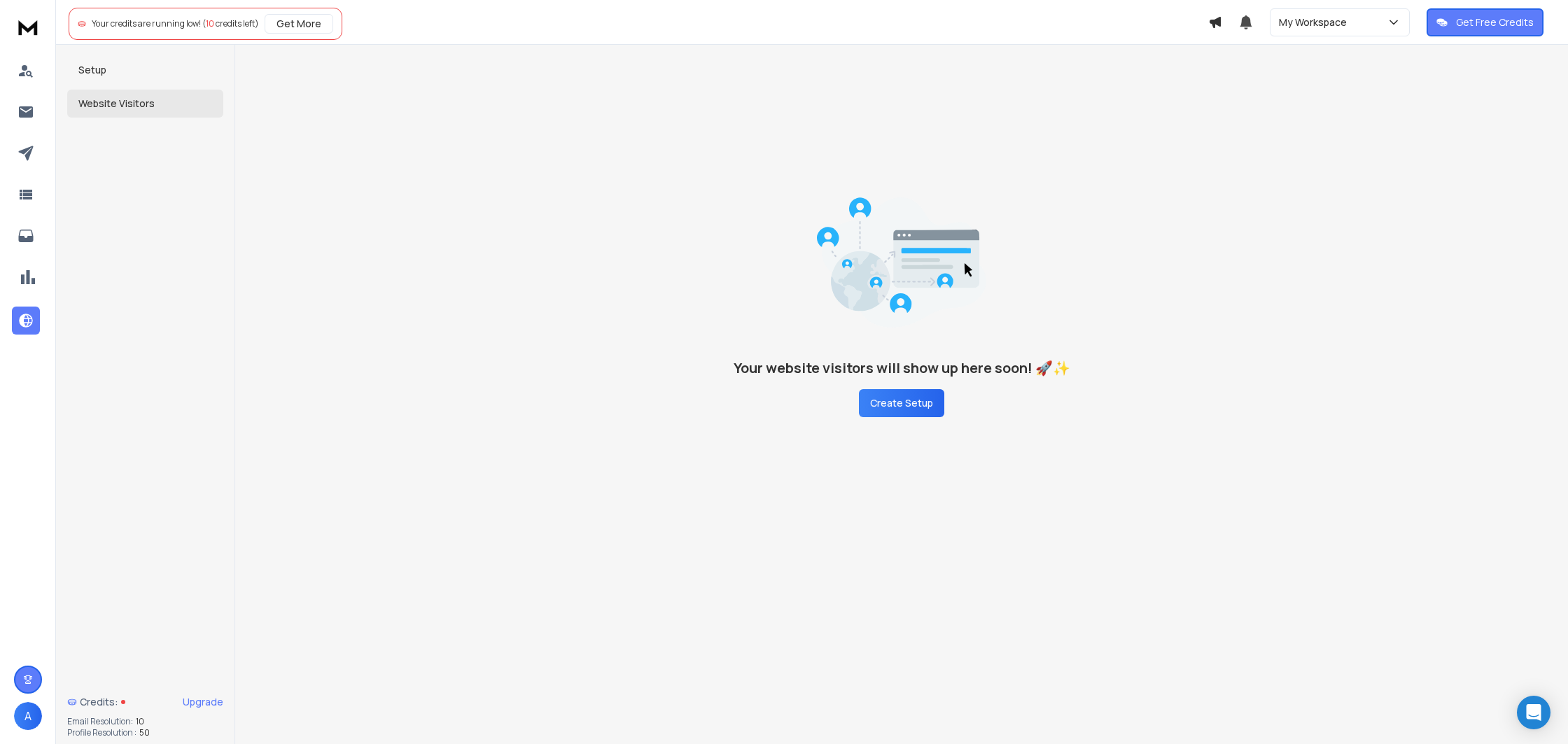
click at [39, 26] on img at bounding box center [28, 27] width 28 height 26
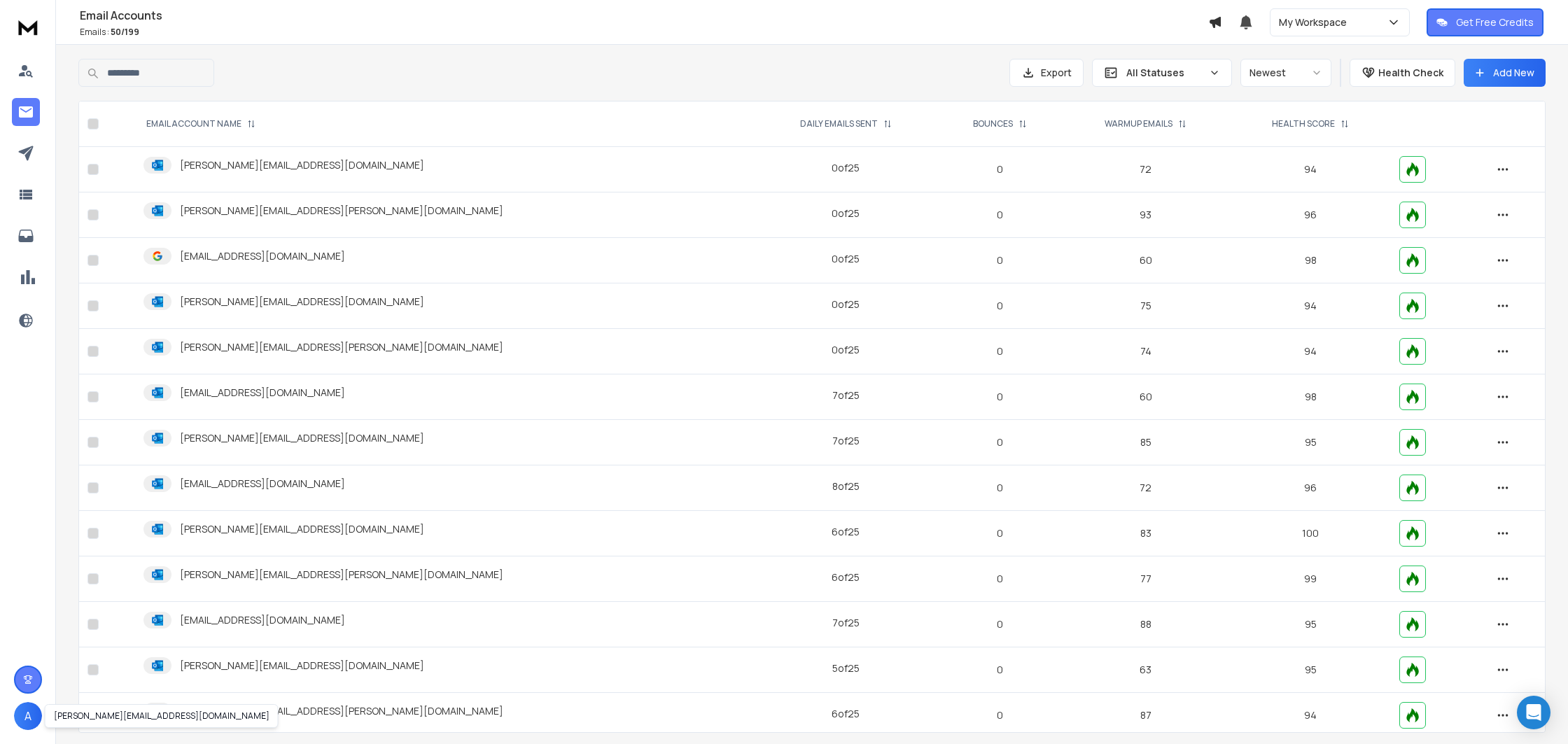
click at [34, 714] on span "A" at bounding box center [28, 715] width 28 height 28
click at [1495, 25] on p "Get Free Credits" at bounding box center [1495, 22] width 78 height 14
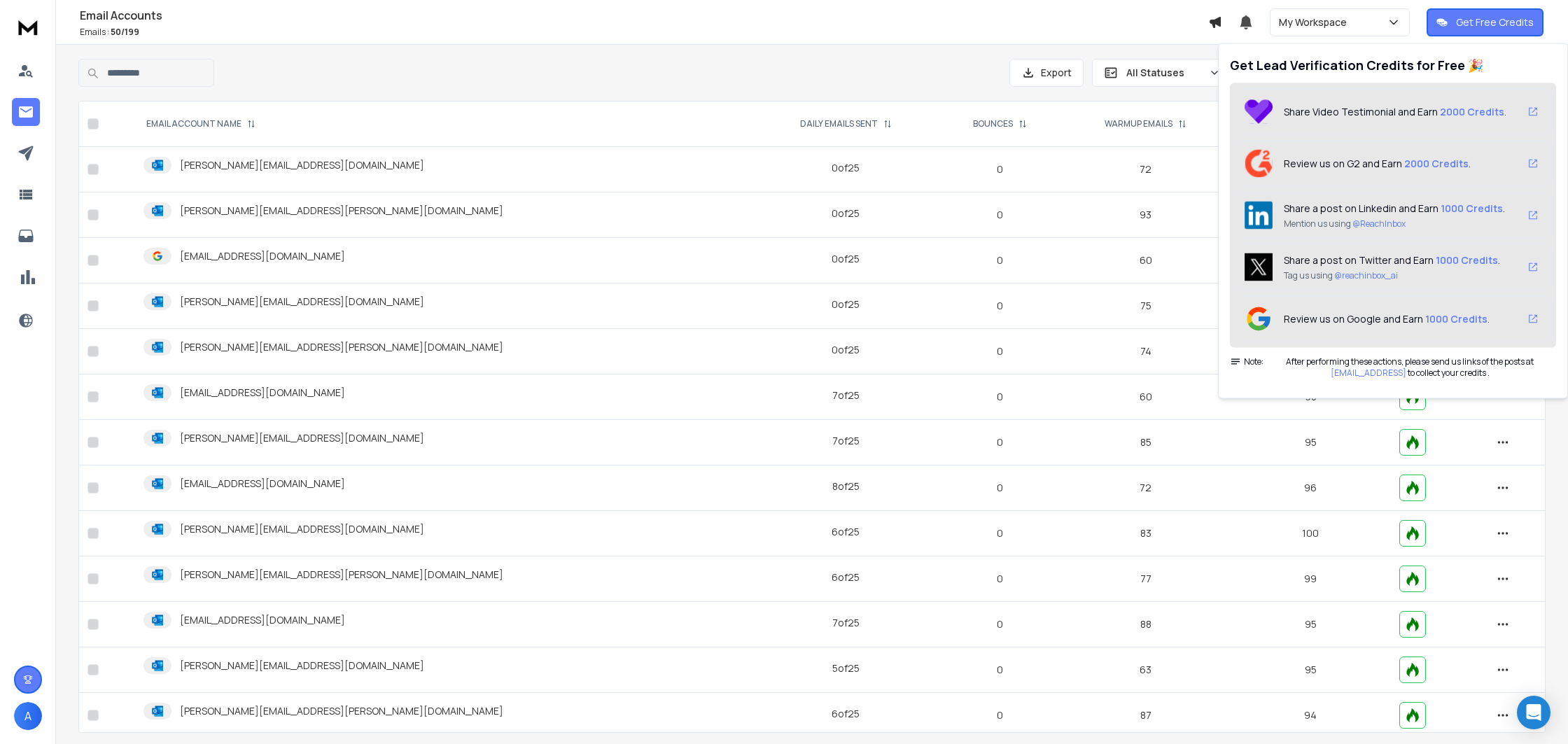
click at [1495, 25] on p "Get Free Credits" at bounding box center [1495, 22] width 78 height 14
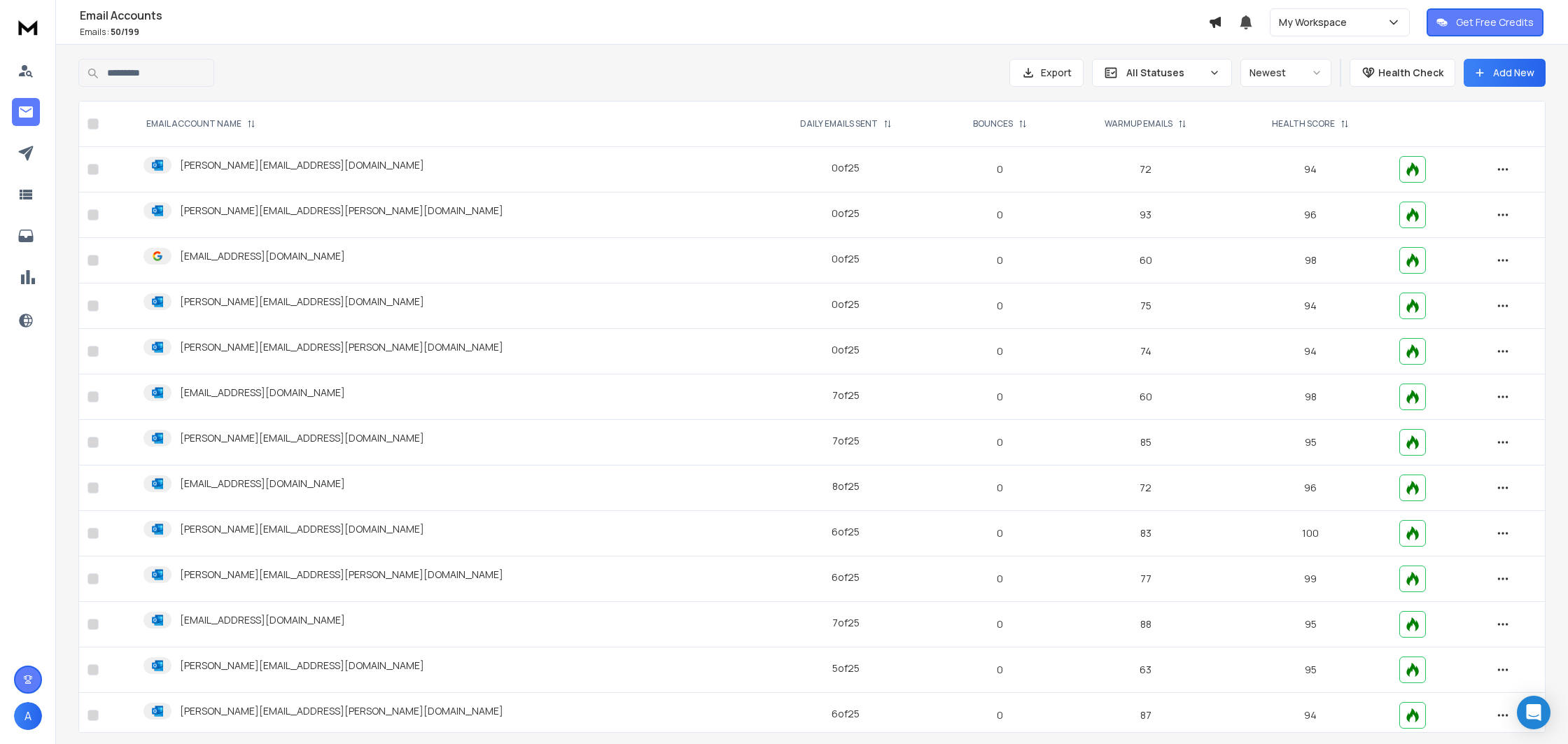
click at [20, 28] on img at bounding box center [28, 27] width 28 height 26
click at [31, 720] on span "A" at bounding box center [28, 715] width 28 height 28
click at [116, 691] on icon at bounding box center [117, 693] width 12 height 12
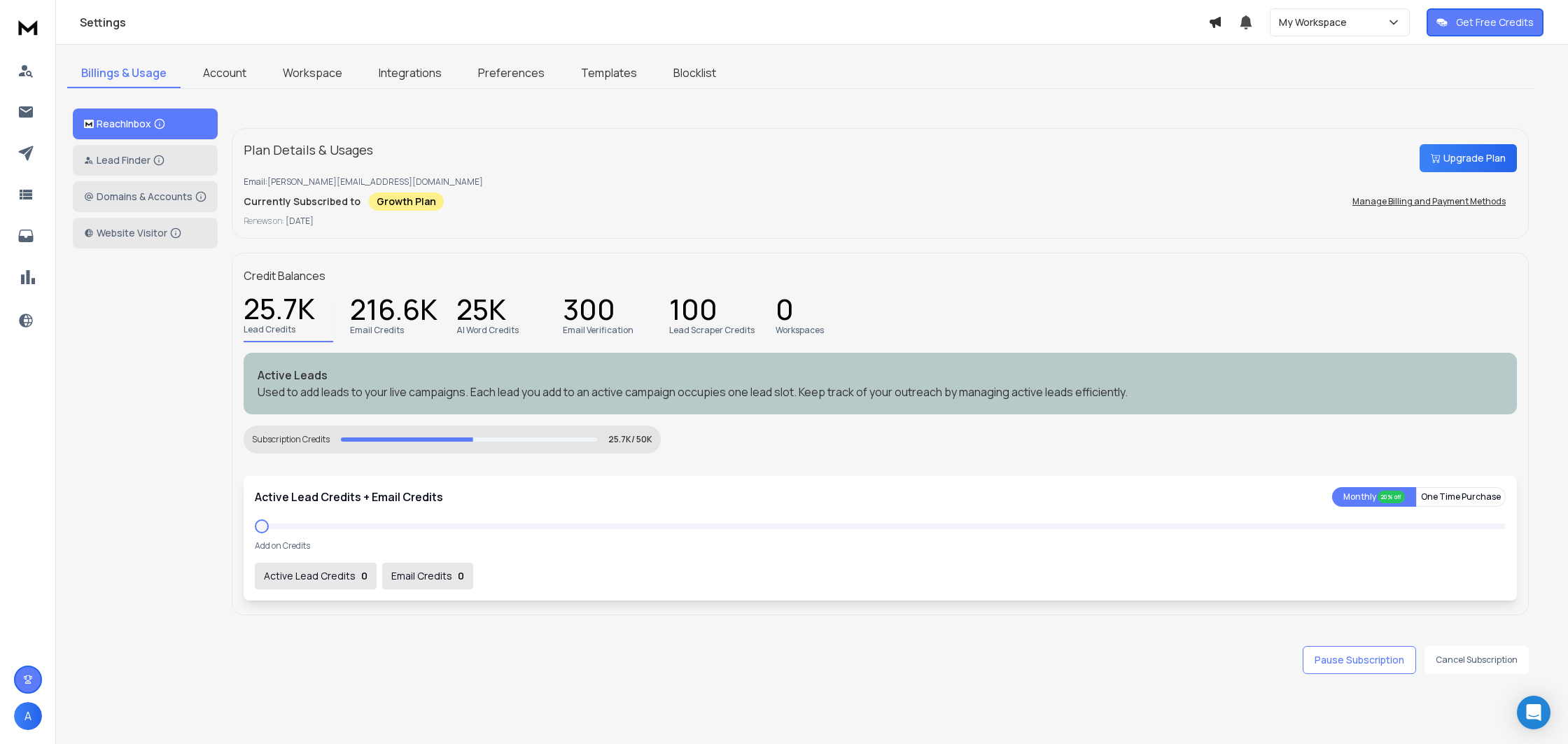
click at [169, 127] on button "ReachInbox" at bounding box center [145, 124] width 145 height 30
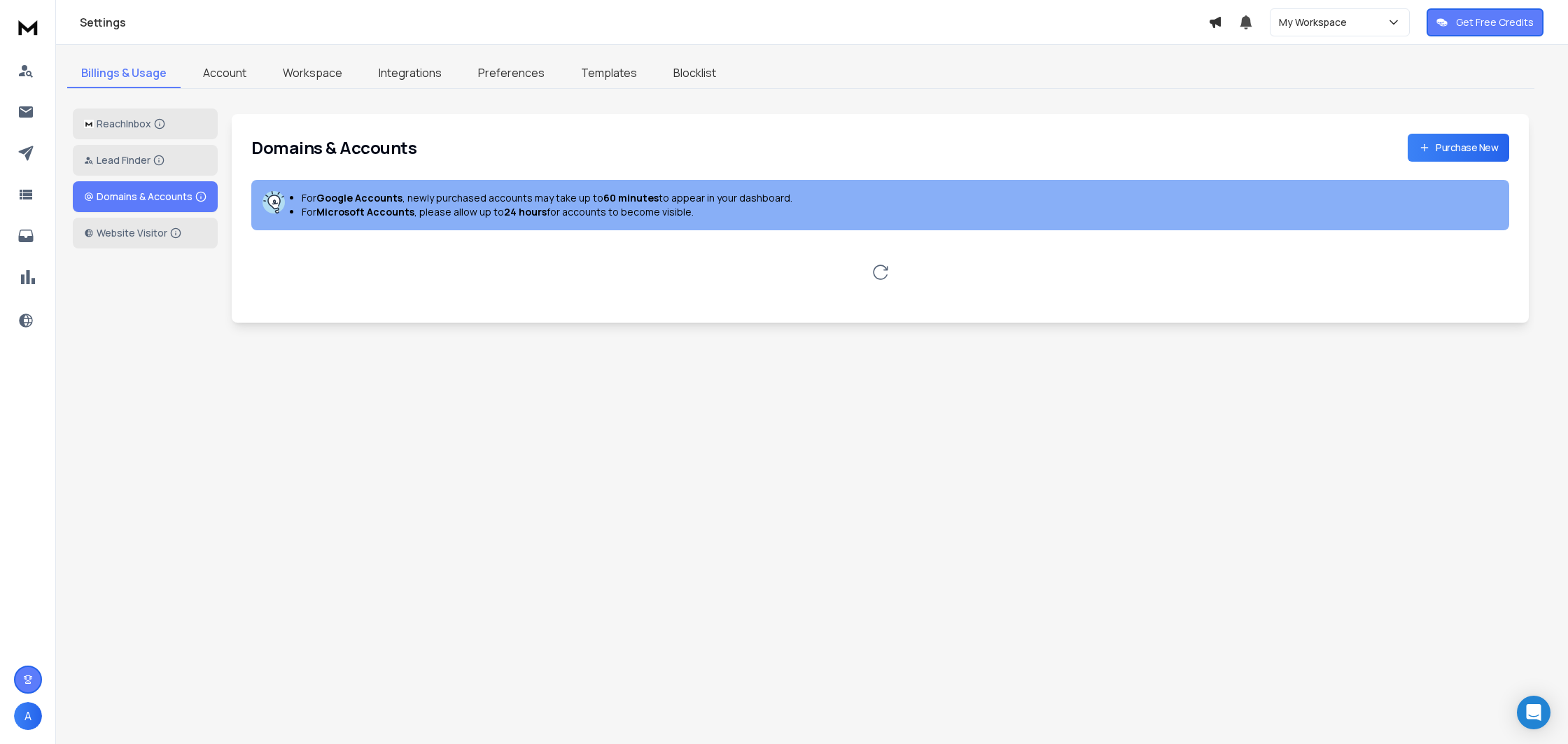
click at [181, 202] on button "Domains & Accounts" at bounding box center [145, 196] width 145 height 30
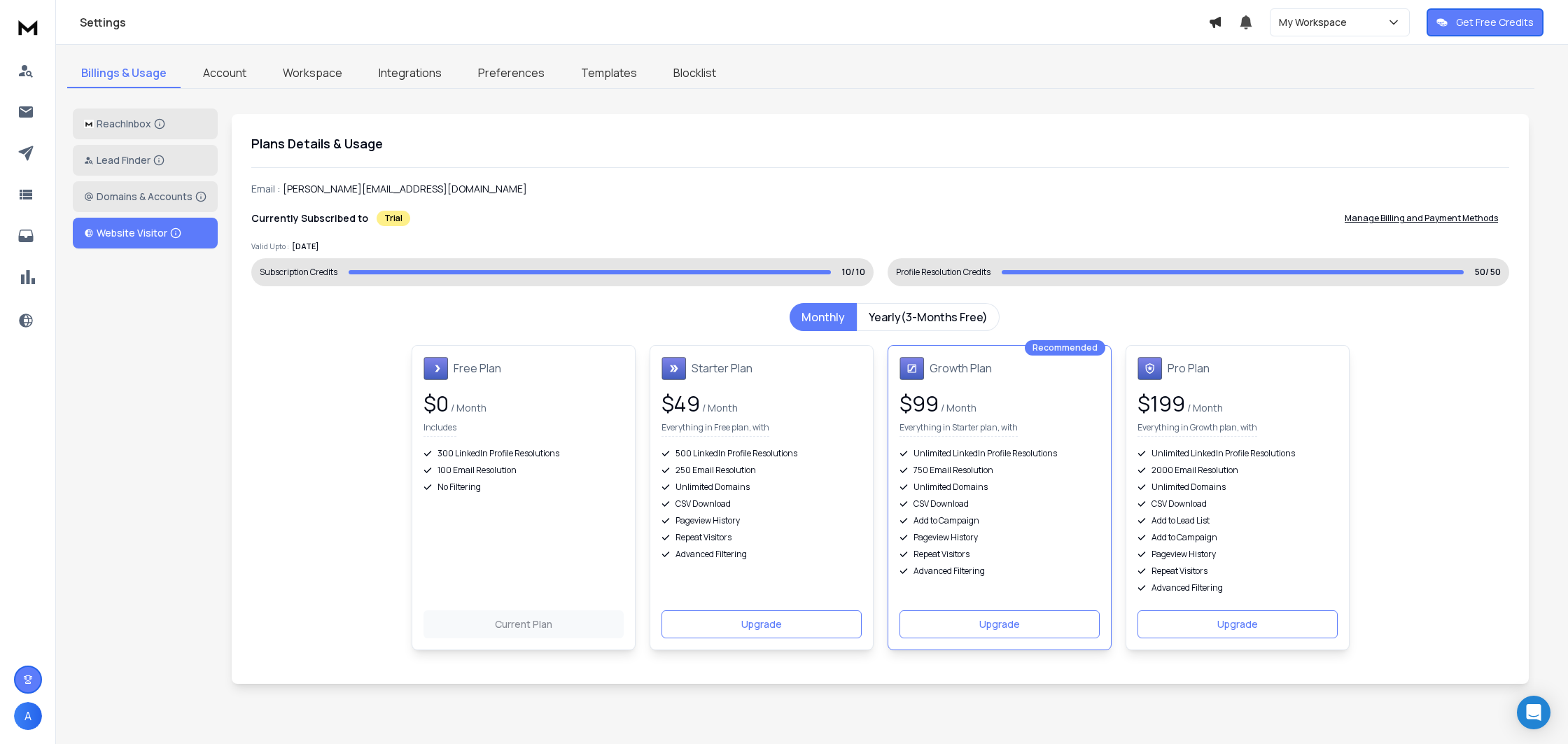
click at [171, 226] on button "Website Visitor" at bounding box center [145, 233] width 145 height 30
click at [173, 169] on button "Lead Finder" at bounding box center [145, 160] width 145 height 30
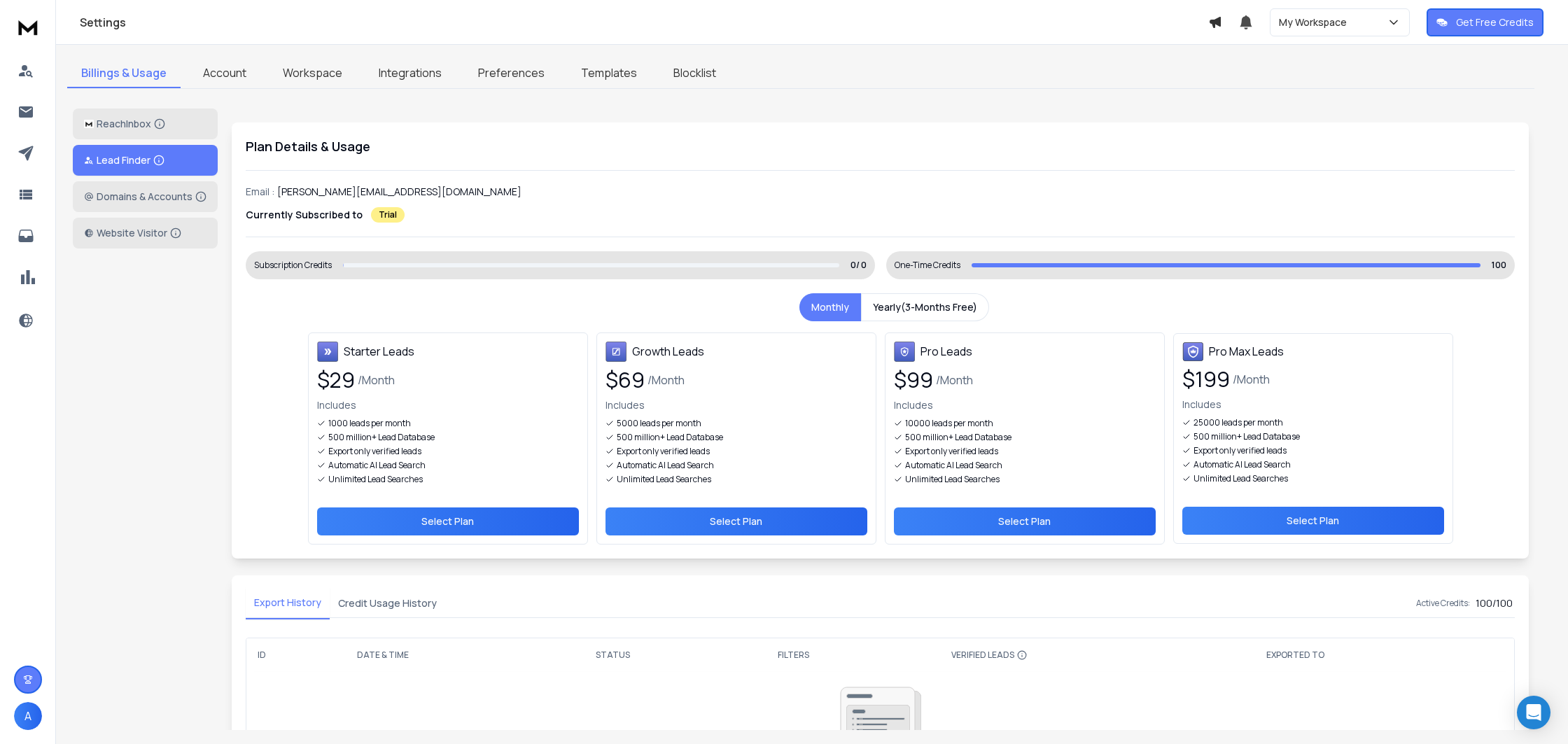
click at [184, 118] on button "ReachInbox" at bounding box center [145, 124] width 145 height 30
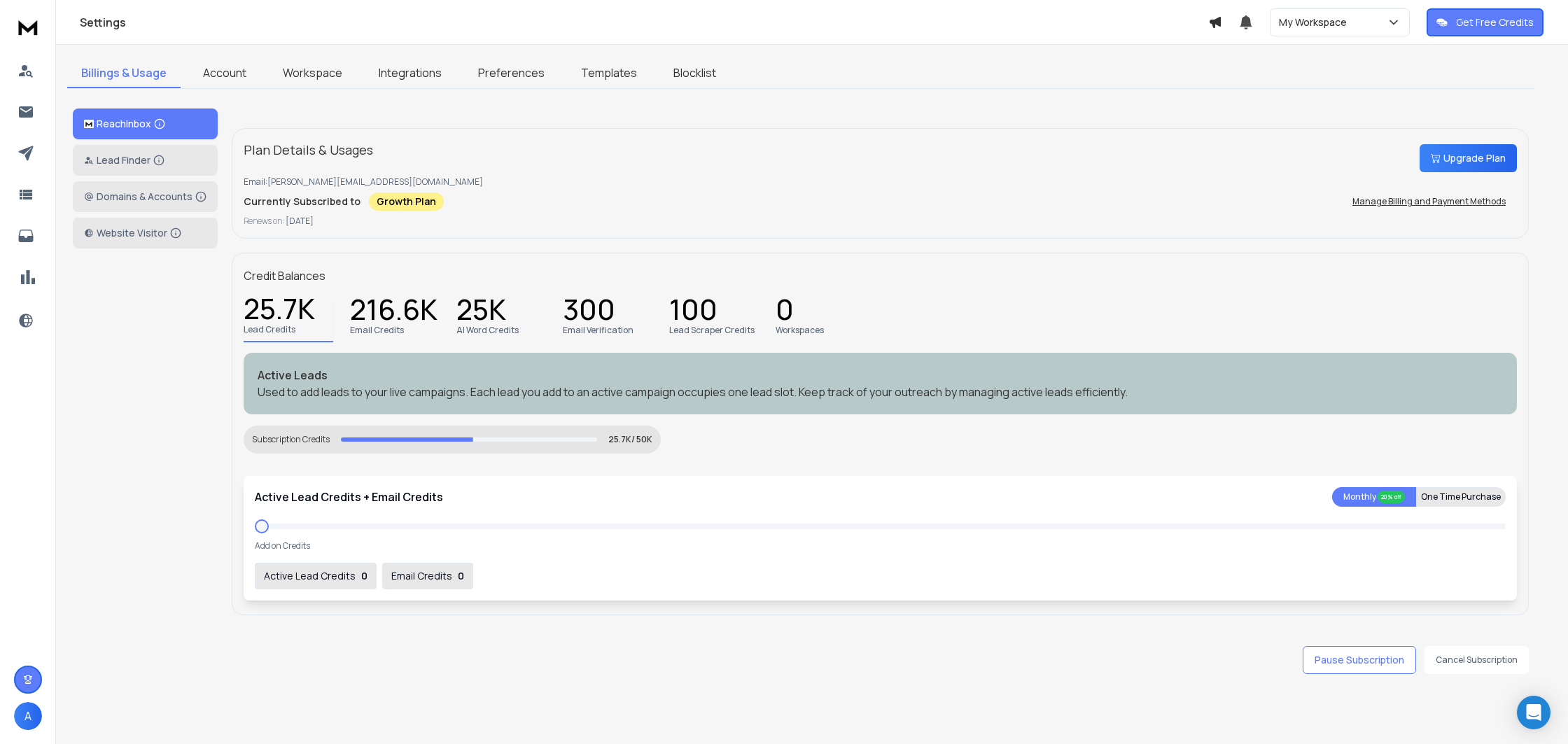
click at [1447, 498] on button "One Time Purchase" at bounding box center [1460, 497] width 89 height 20
drag, startPoint x: 307, startPoint y: 535, endPoint x: 329, endPoint y: 534, distance: 22.0
click at [327, 534] on div "Add on Credits Active Lead Credits 0 Email Credits 0" at bounding box center [881, 553] width 1251 height 74
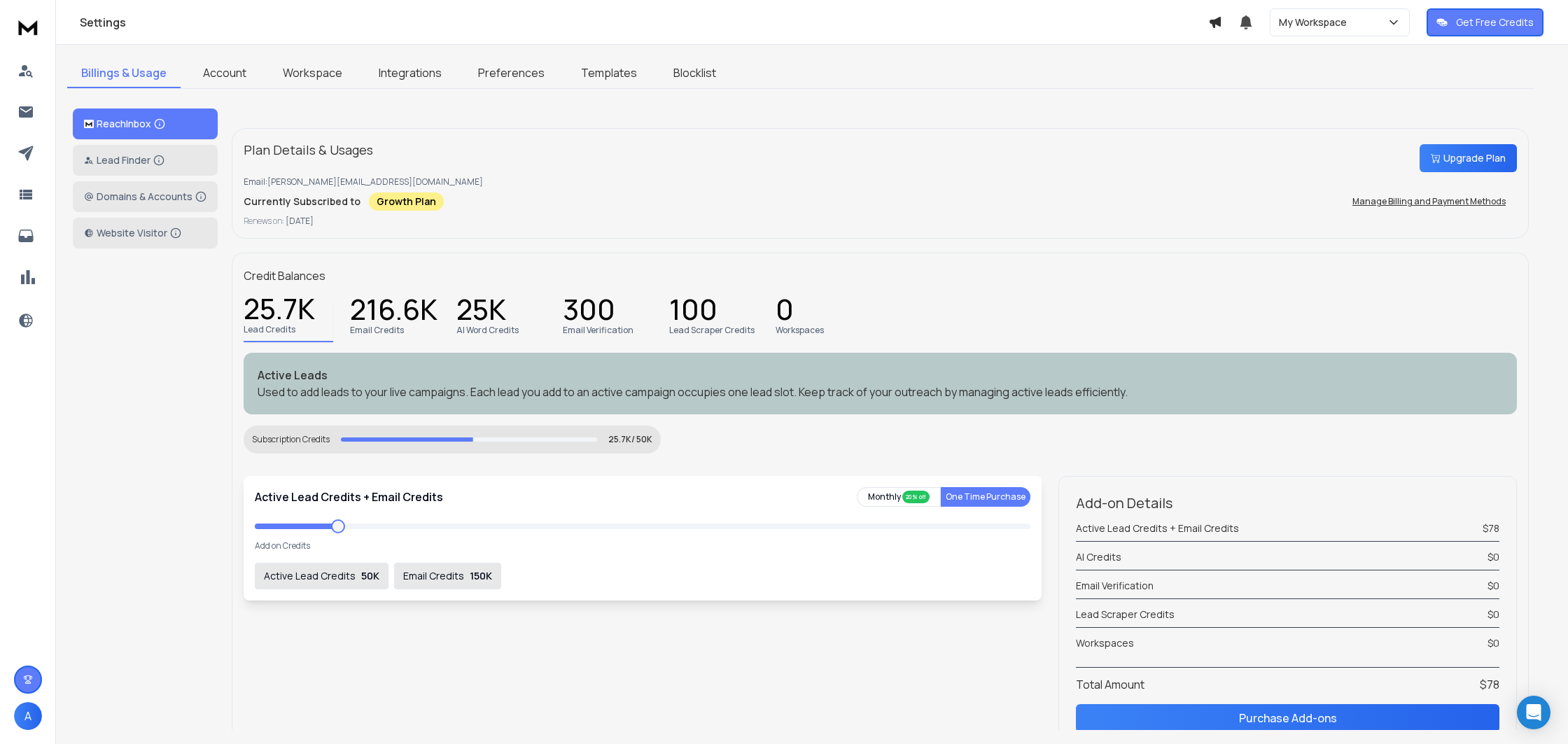
click at [351, 528] on span at bounding box center [643, 527] width 776 height 6
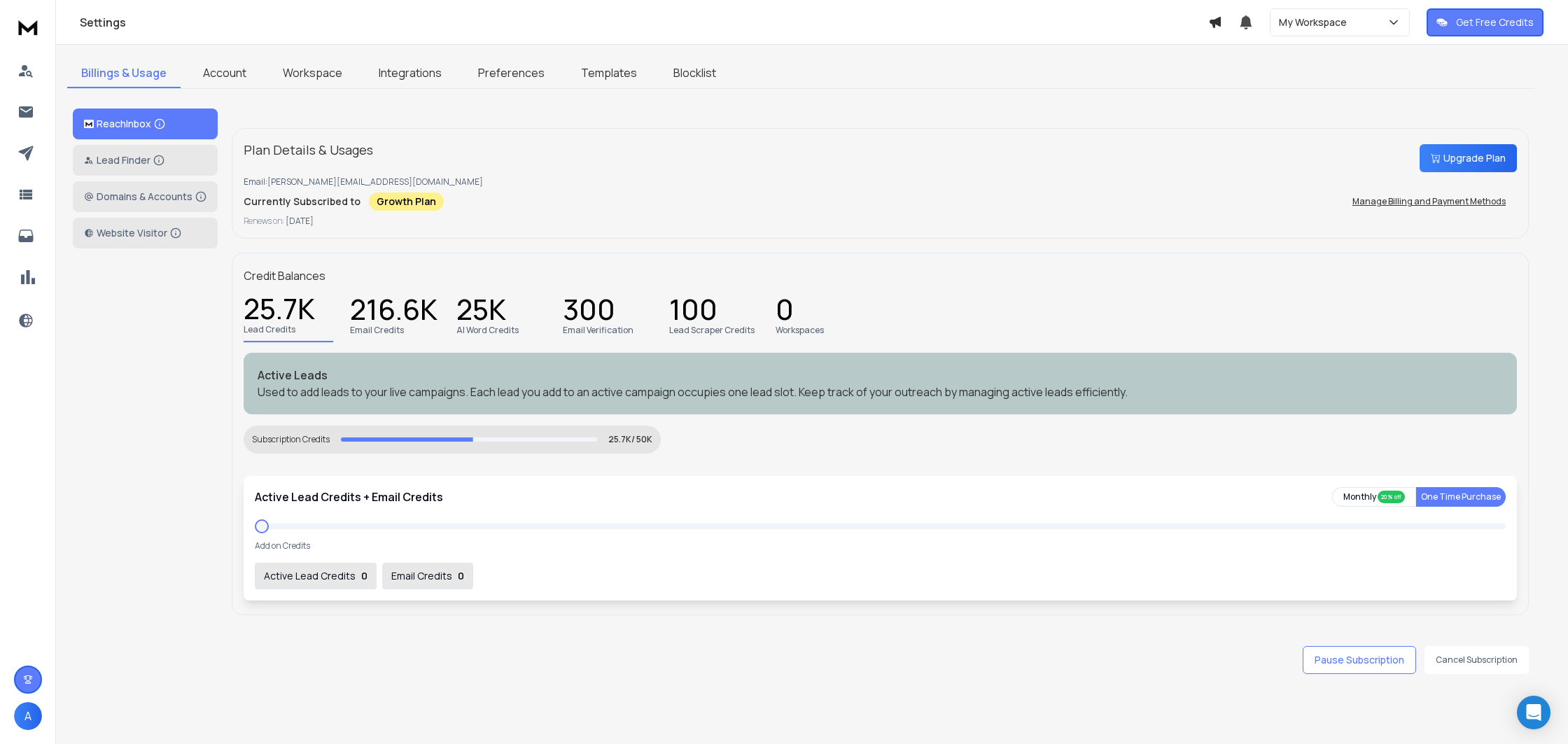
click at [255, 524] on span at bounding box center [881, 527] width 1251 height 6
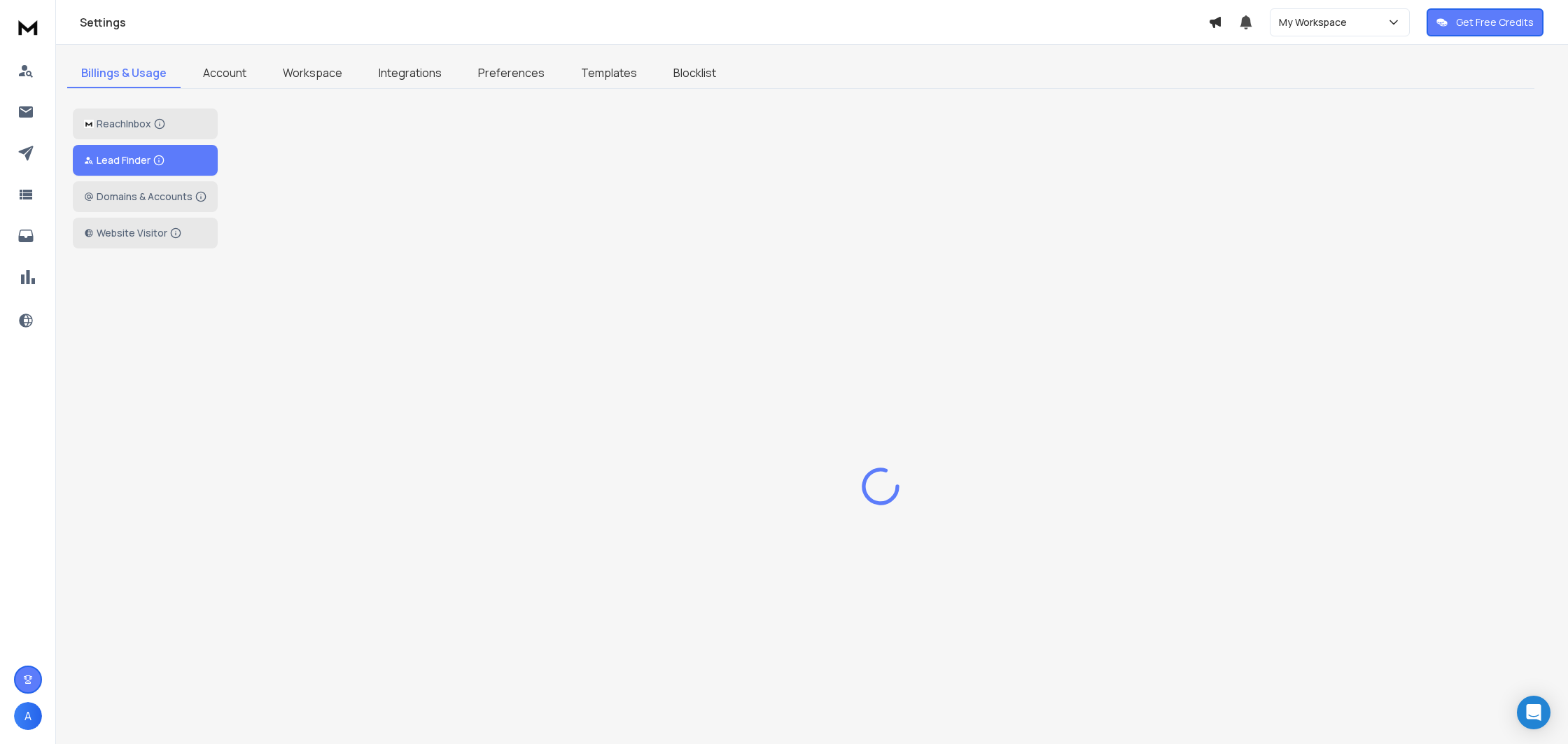
click at [134, 165] on button "Lead Finder" at bounding box center [145, 160] width 145 height 30
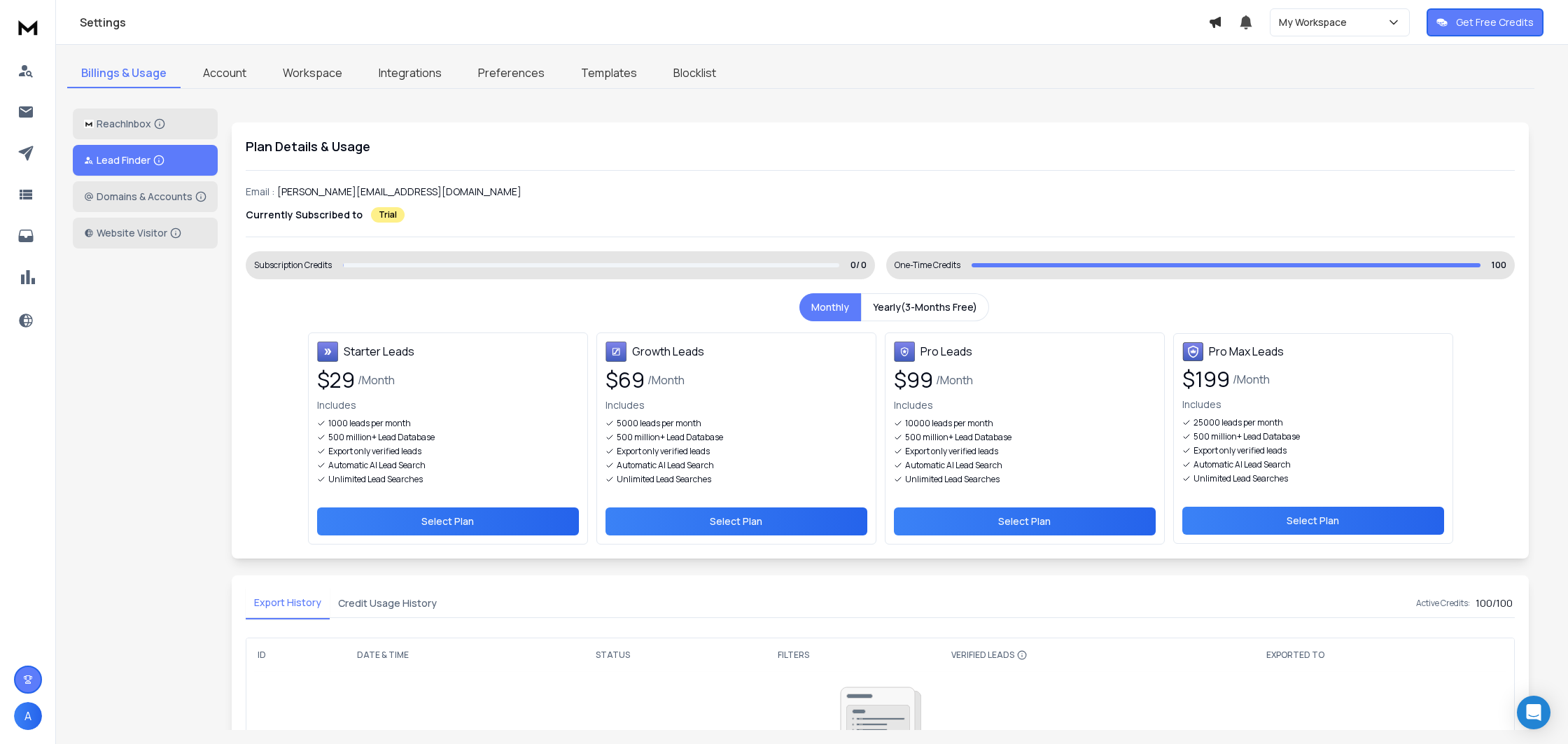
click at [159, 203] on button "Domains & Accounts" at bounding box center [145, 196] width 145 height 30
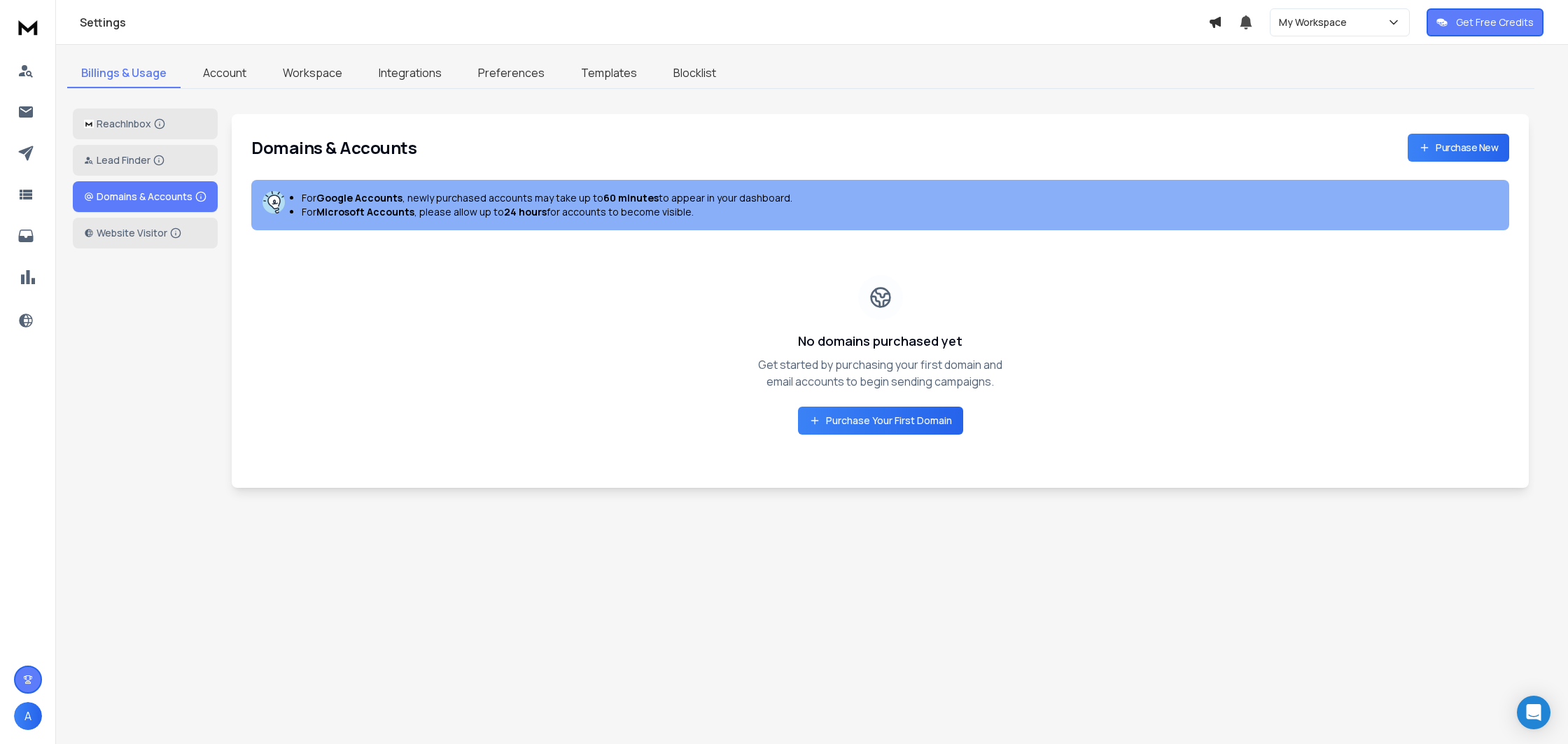
click at [593, 69] on link "Templates" at bounding box center [608, 73] width 84 height 30
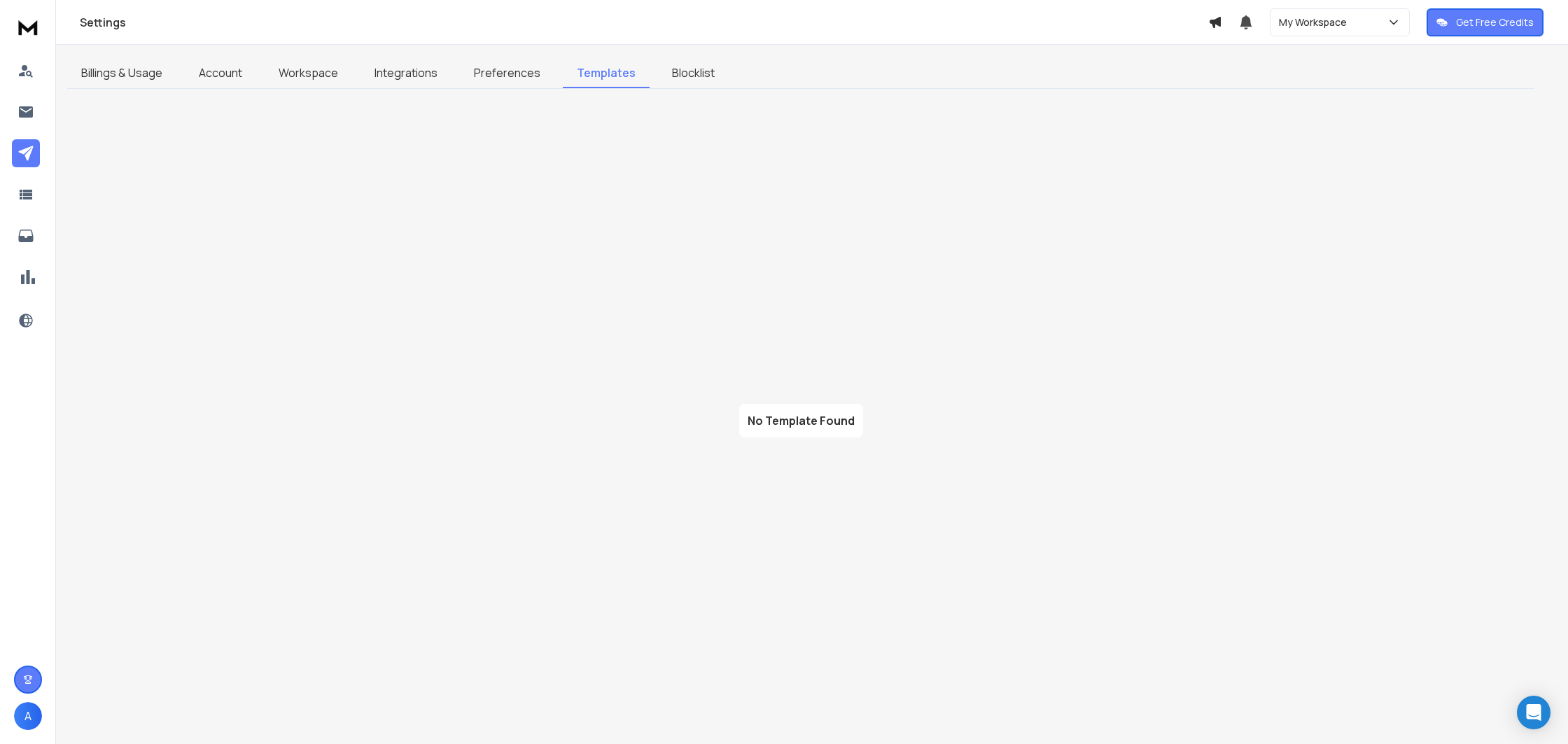
click at [27, 153] on icon at bounding box center [25, 152] width 14 height 14
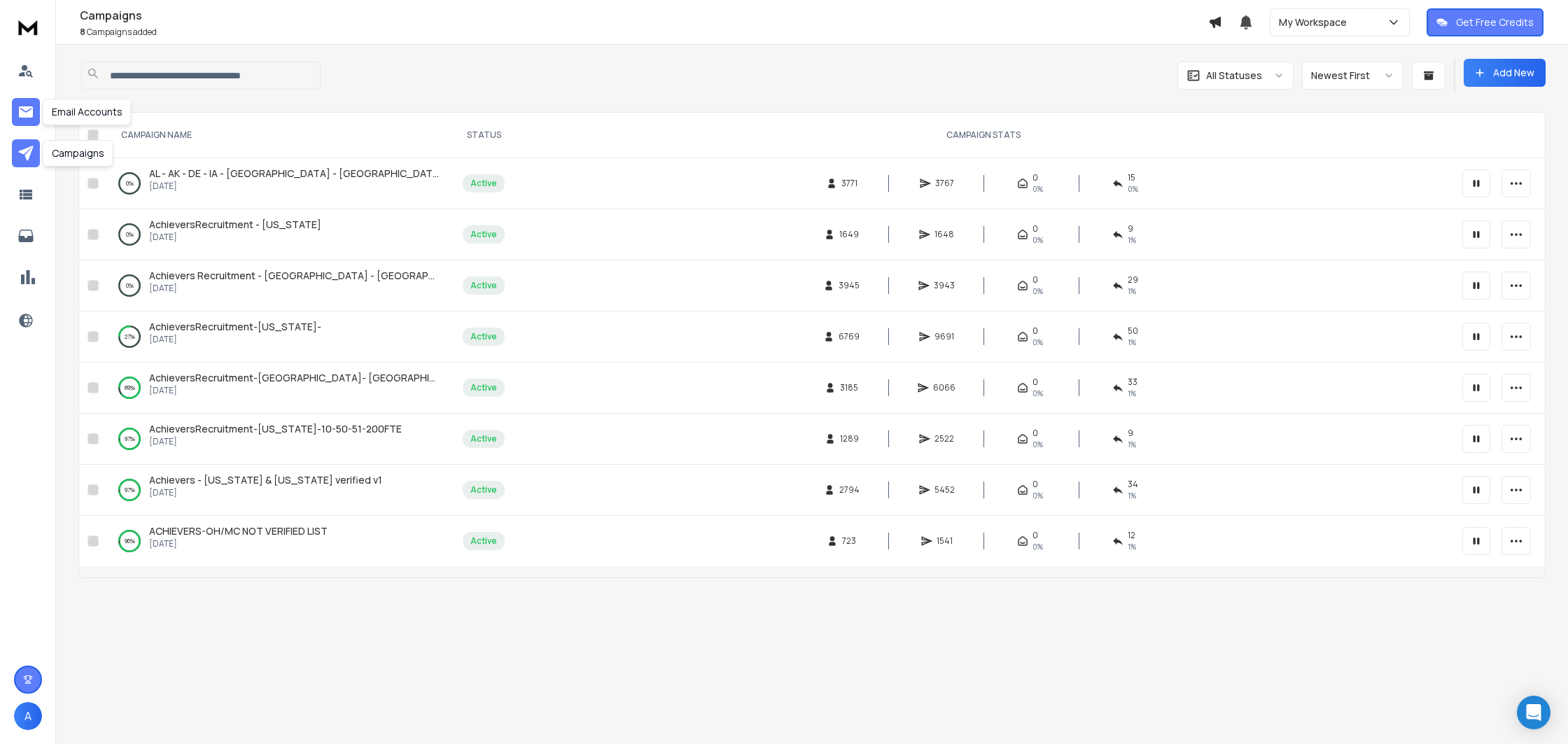
click at [33, 119] on icon at bounding box center [26, 112] width 17 height 17
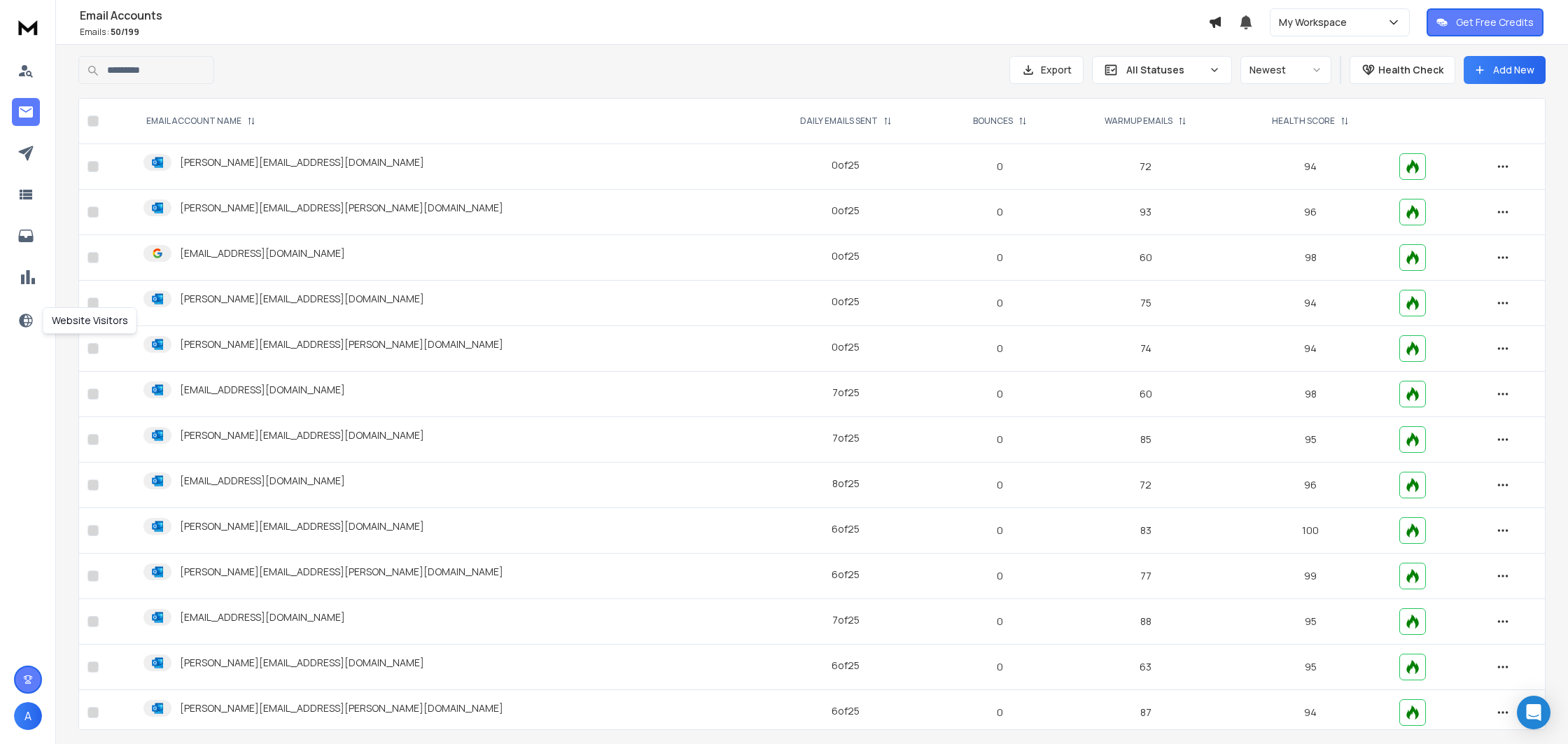
scroll to position [1, 0]
click at [27, 191] on icon at bounding box center [26, 194] width 12 height 10
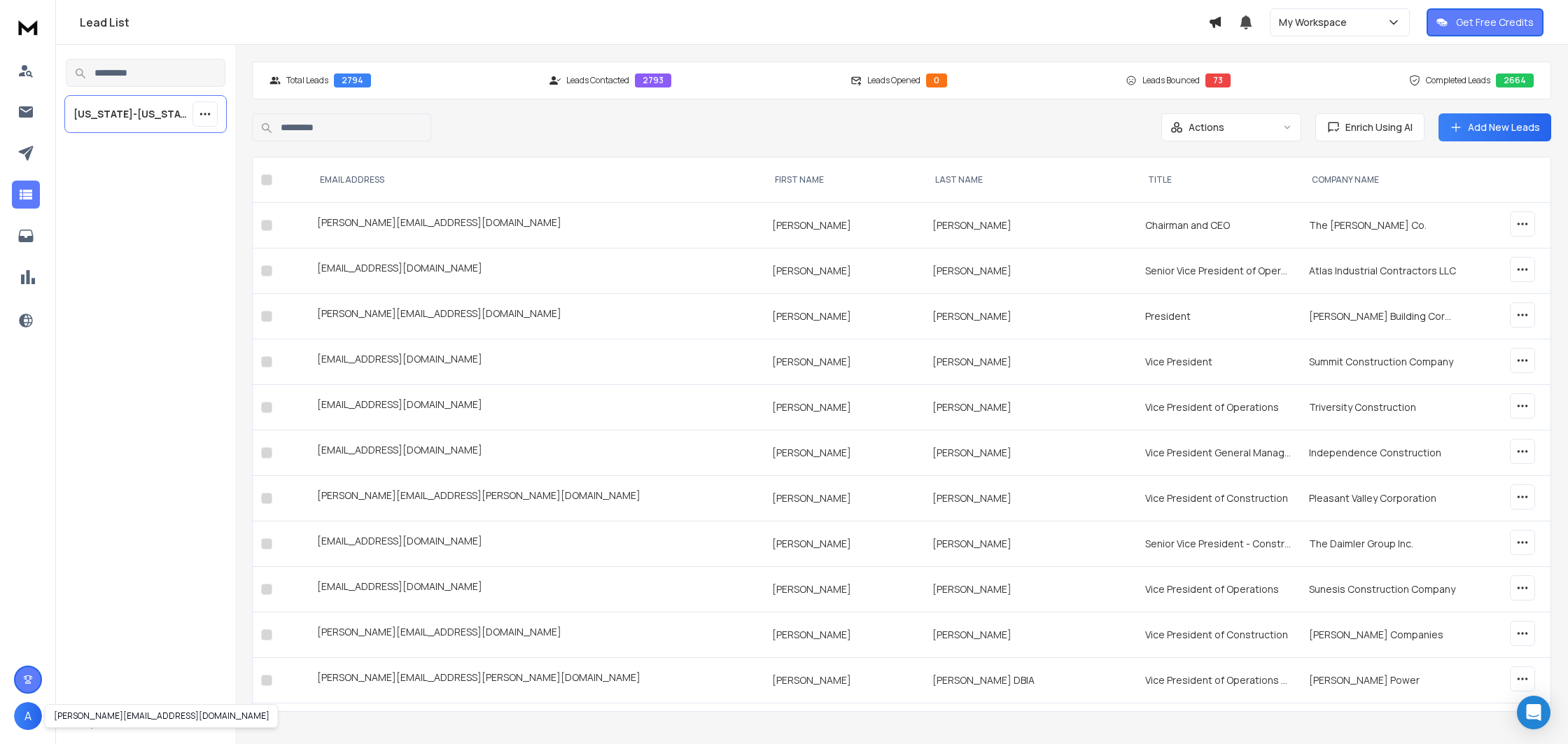
click at [32, 714] on span "A" at bounding box center [28, 715] width 28 height 28
click at [138, 693] on div "Settings" at bounding box center [129, 694] width 133 height 23
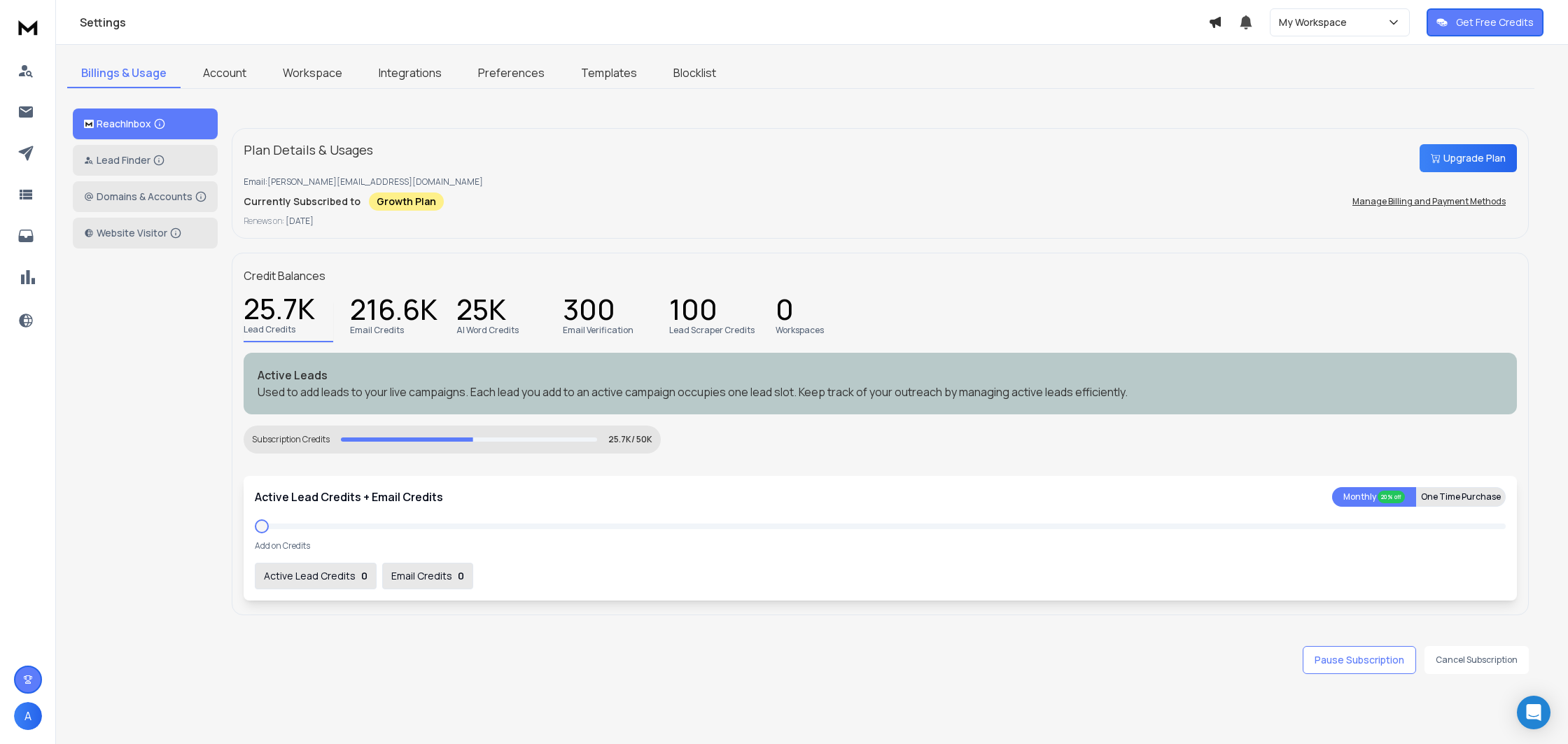
click at [1445, 497] on button "One Time Purchase" at bounding box center [1460, 497] width 89 height 20
click at [470, 584] on div "Active Lead Credits 0 Email Credits 0" at bounding box center [881, 576] width 1251 height 27
click at [448, 581] on div "Email Credits 0" at bounding box center [427, 576] width 91 height 27
click at [449, 580] on div "Email Credits 0" at bounding box center [427, 576] width 91 height 27
click at [448, 581] on div "Email Credits 0" at bounding box center [427, 576] width 91 height 27
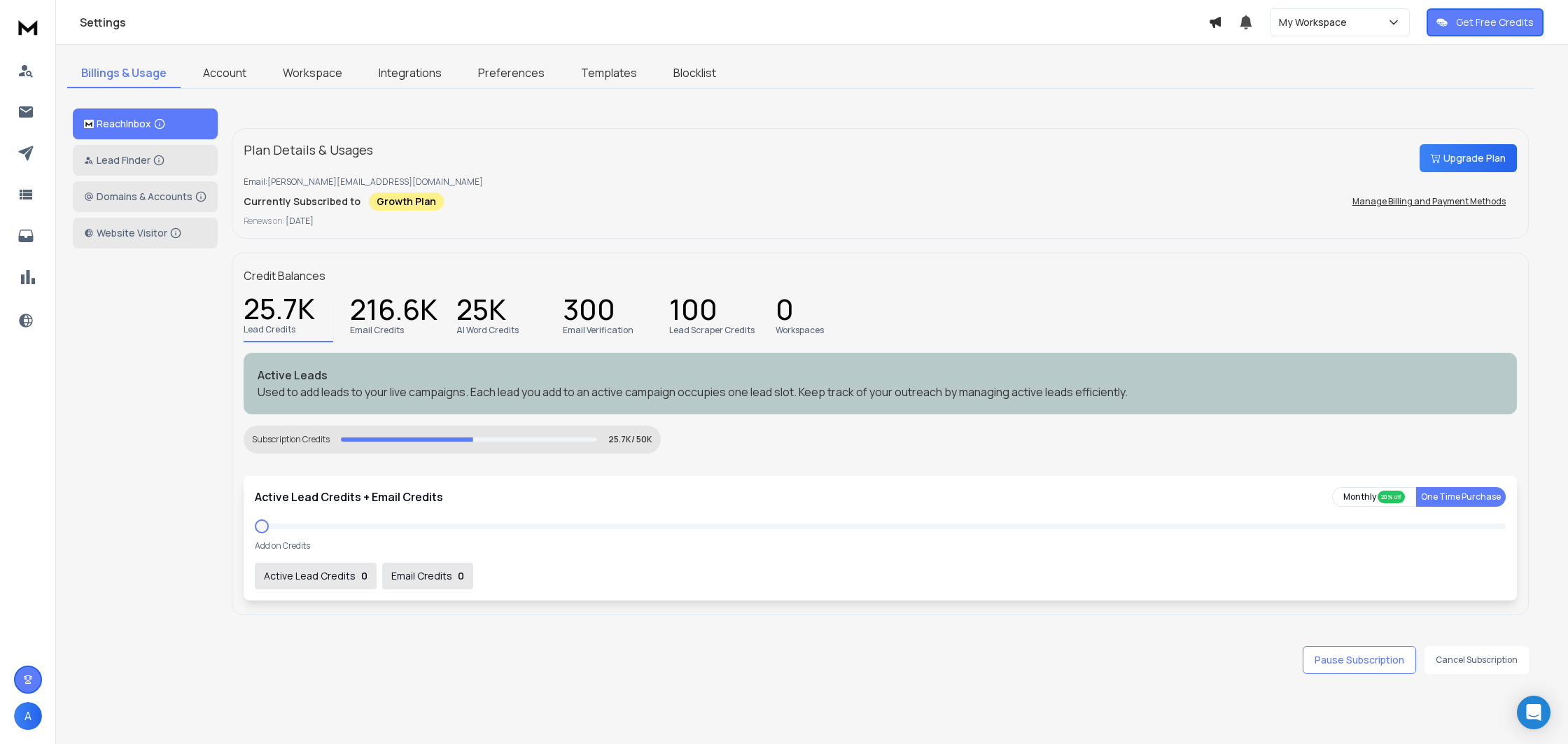
click at [448, 581] on div "Email Credits 0" at bounding box center [427, 576] width 91 height 27
click at [210, 66] on link "Account" at bounding box center [224, 73] width 71 height 30
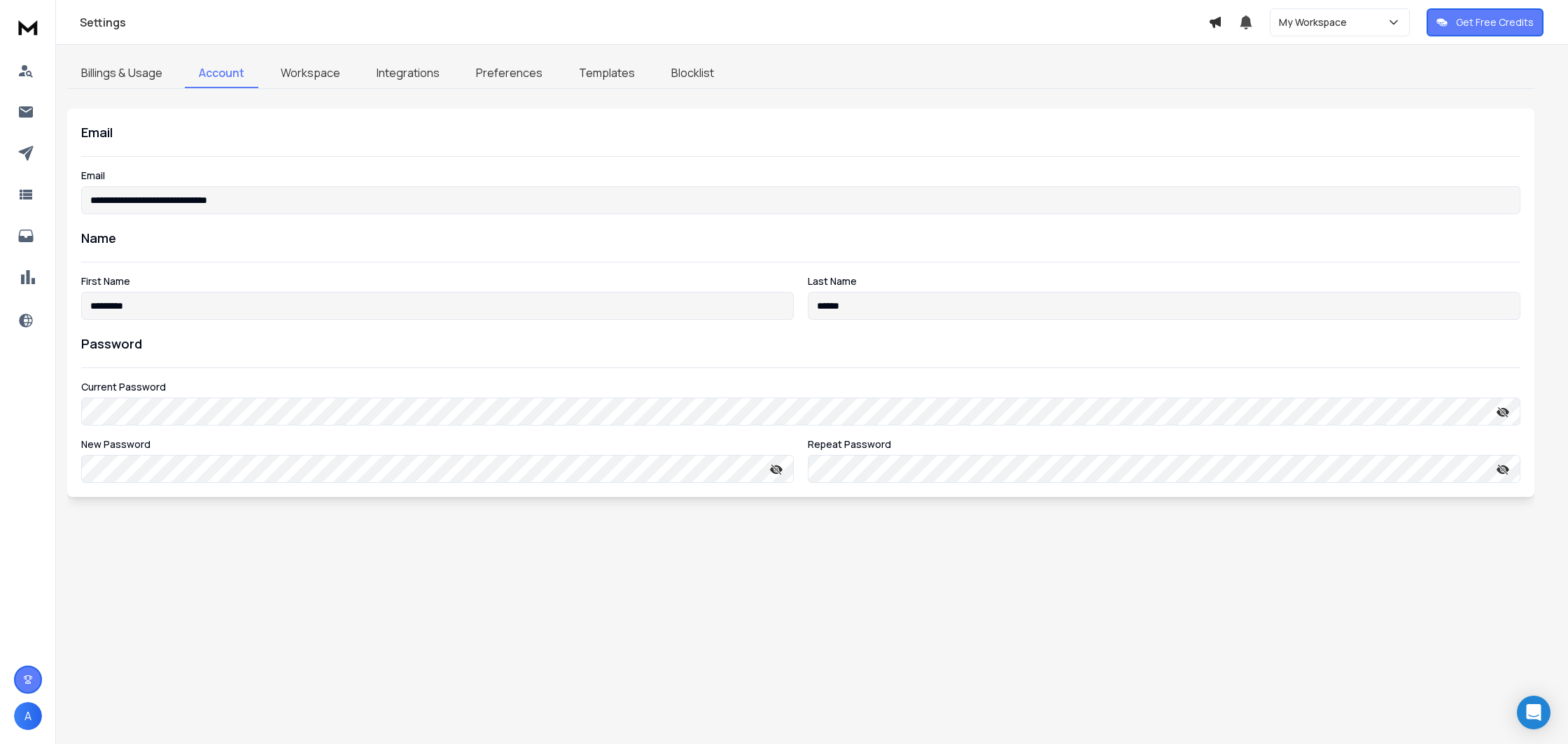
click at [134, 62] on link "Billings & Usage" at bounding box center [122, 73] width 109 height 30
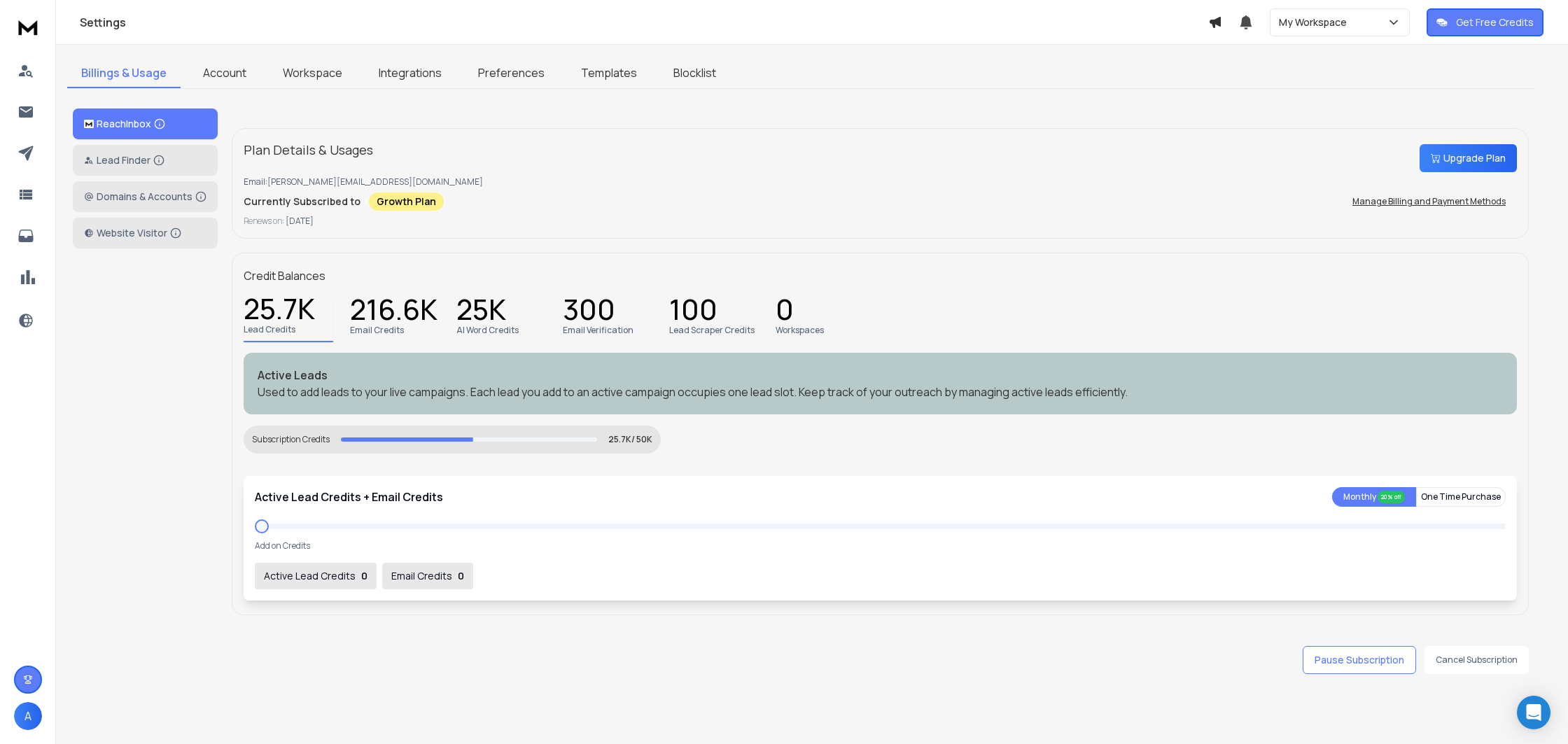
click at [323, 72] on link "Workspace" at bounding box center [312, 73] width 88 height 30
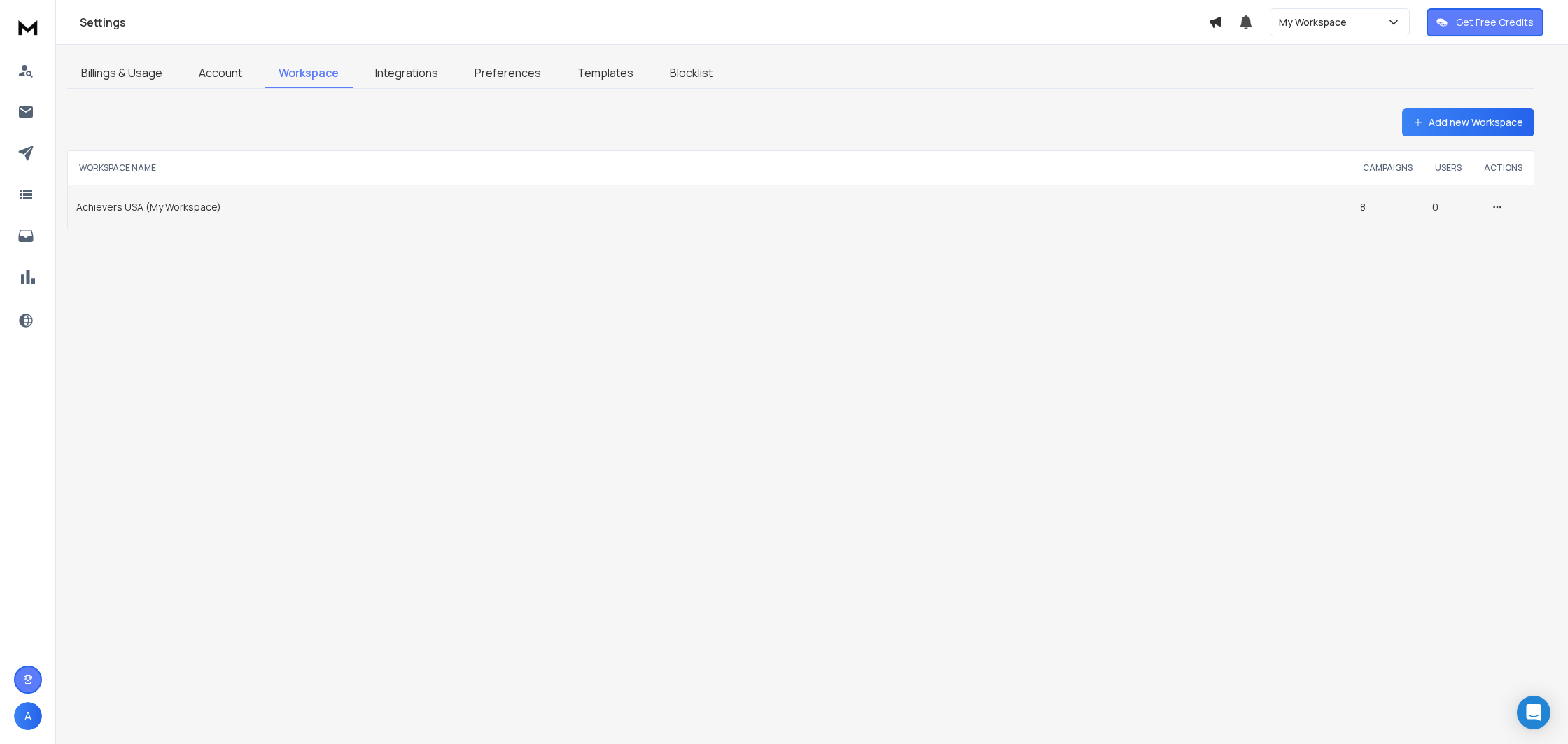
click at [640, 72] on link "Templates" at bounding box center [605, 73] width 84 height 30
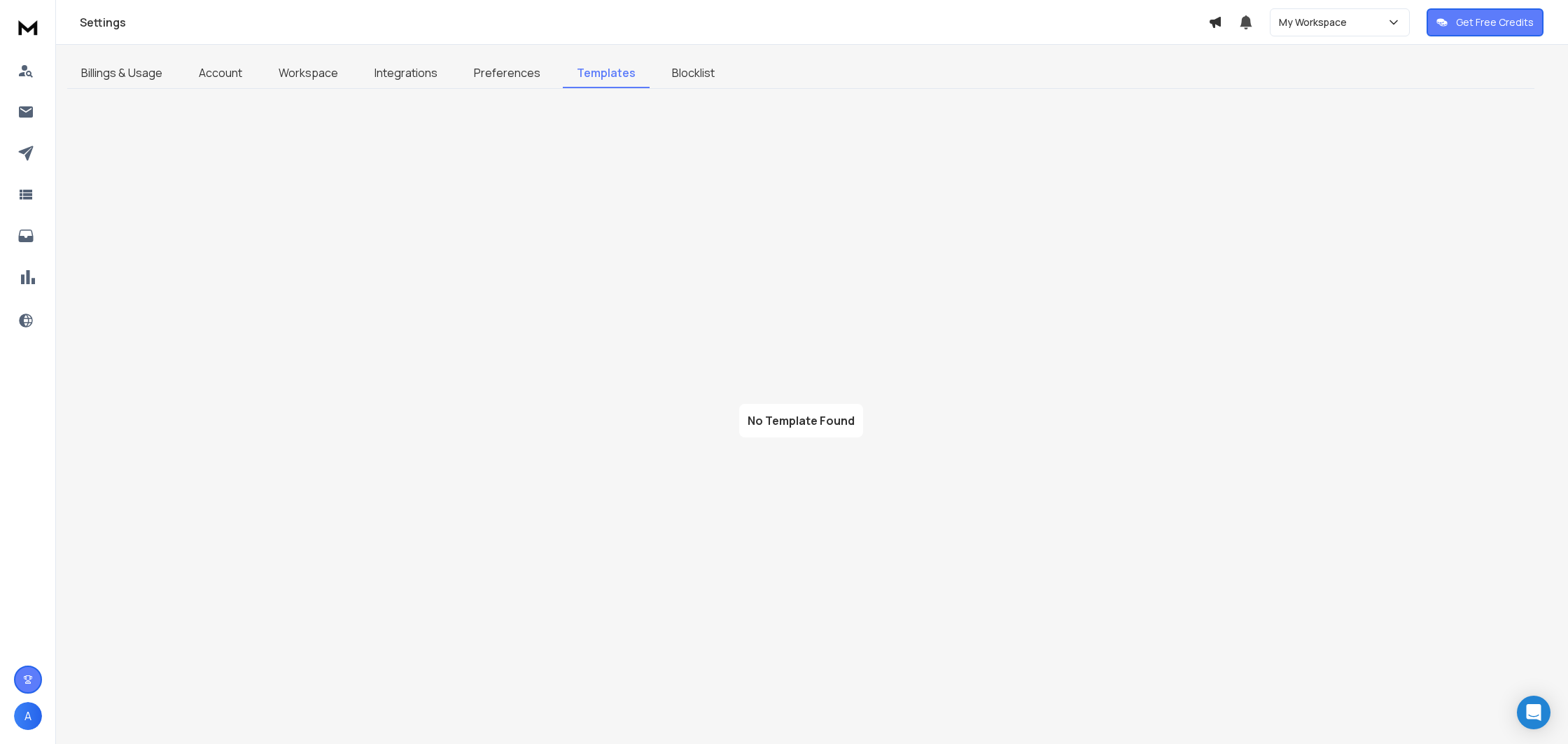
click at [682, 70] on link "Blocklist" at bounding box center [693, 73] width 70 height 30
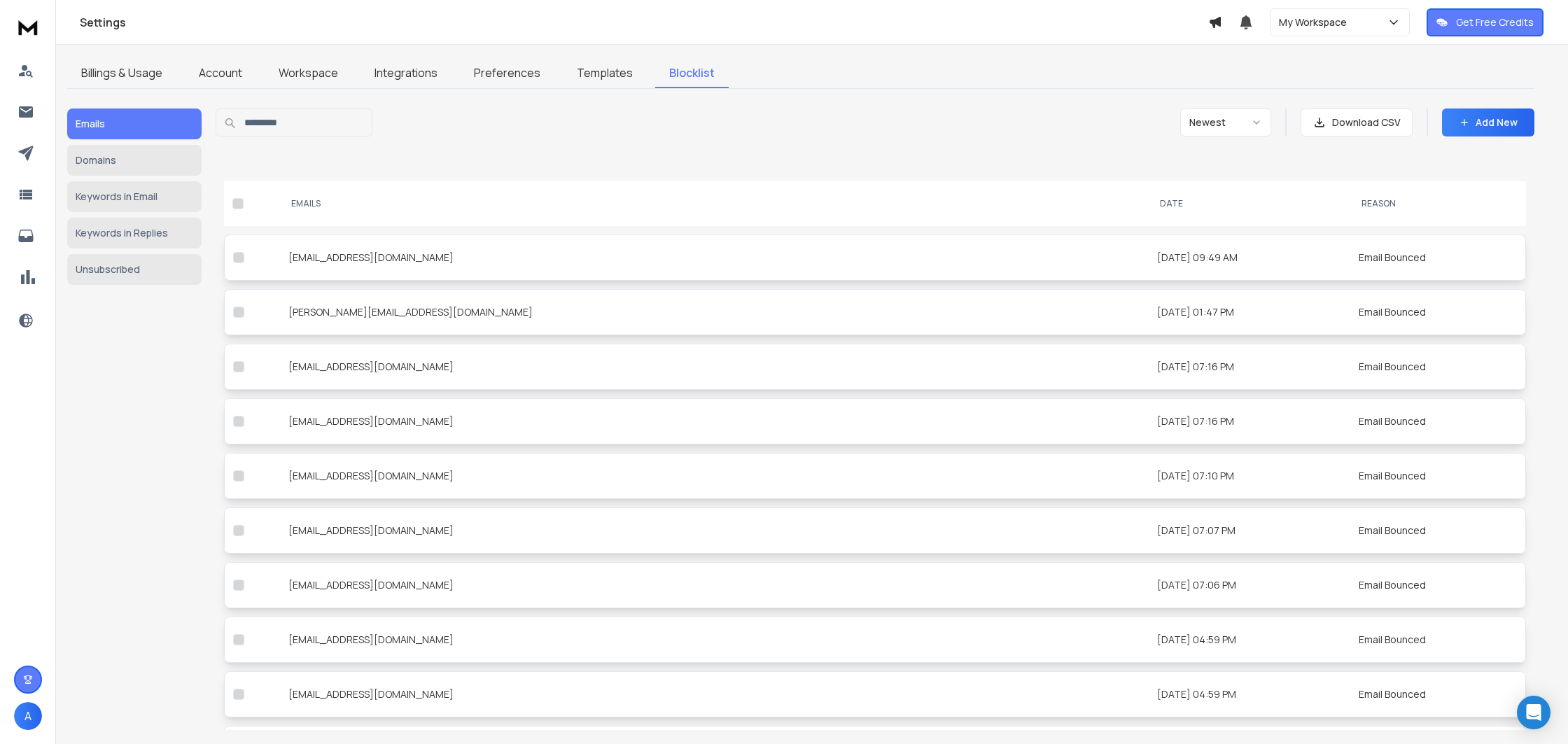
click at [518, 75] on link "Preferences" at bounding box center [506, 73] width 94 height 30
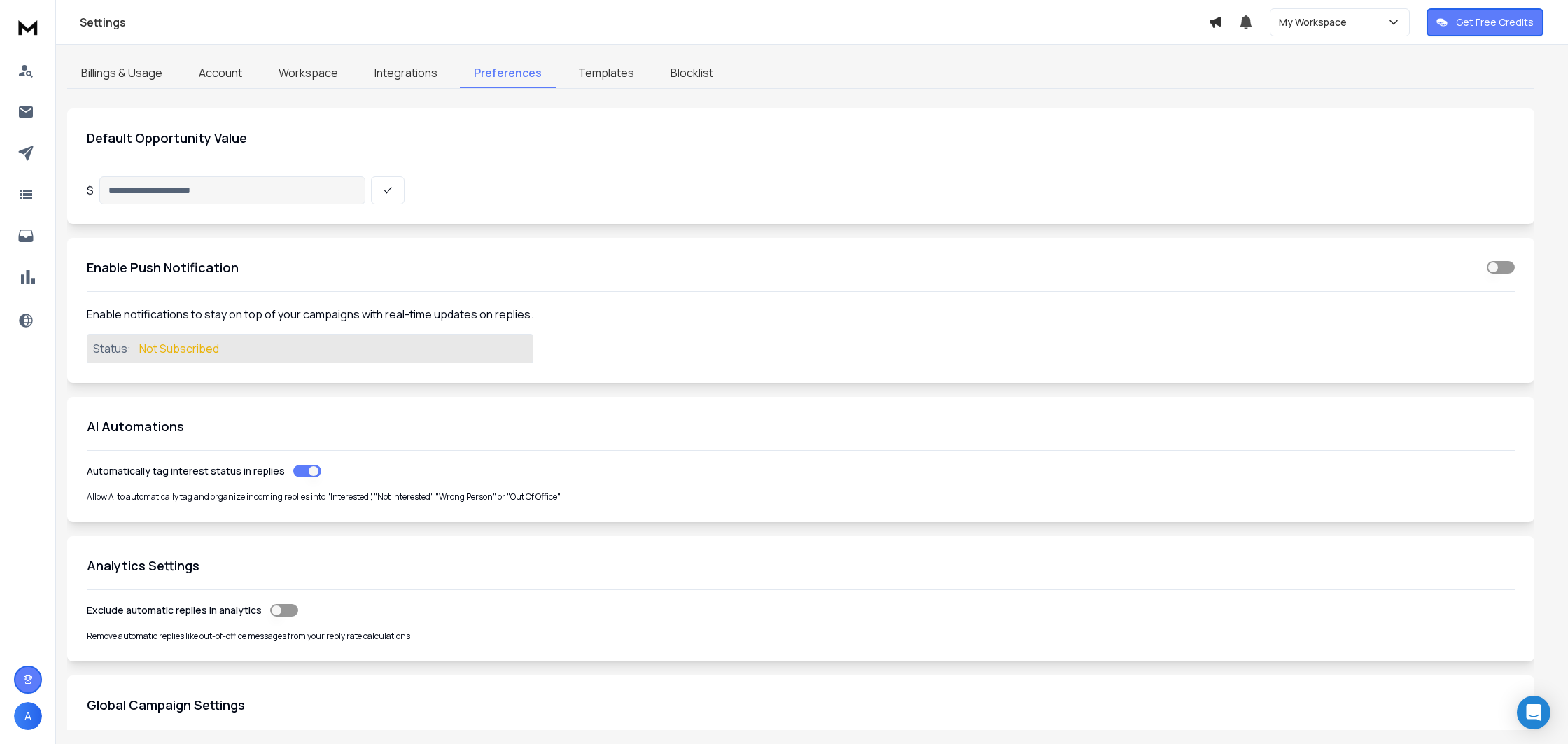
click at [617, 74] on link "Templates" at bounding box center [606, 73] width 84 height 30
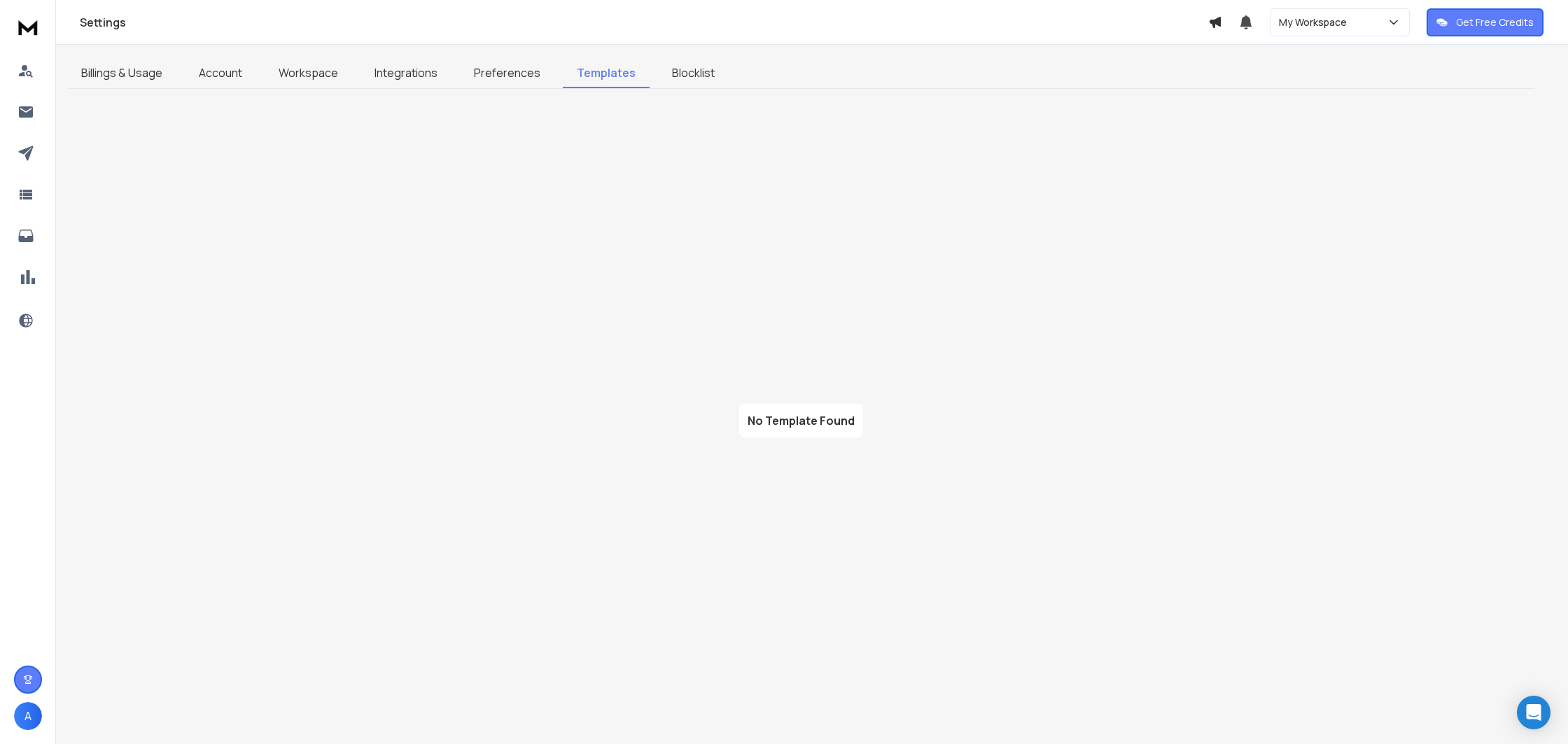
click at [477, 66] on link "Preferences" at bounding box center [506, 73] width 94 height 30
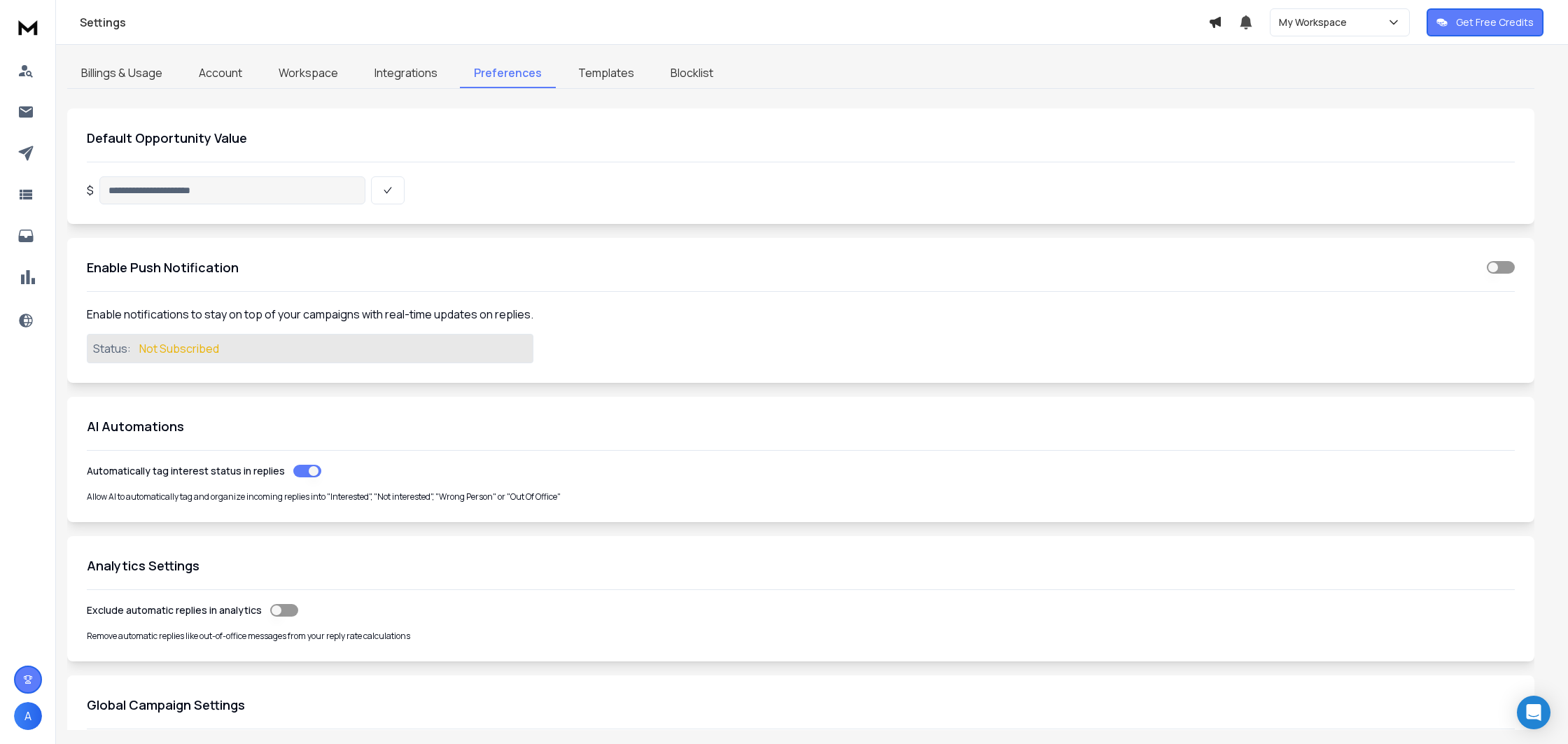
click at [395, 73] on link "Integrations" at bounding box center [407, 73] width 91 height 30
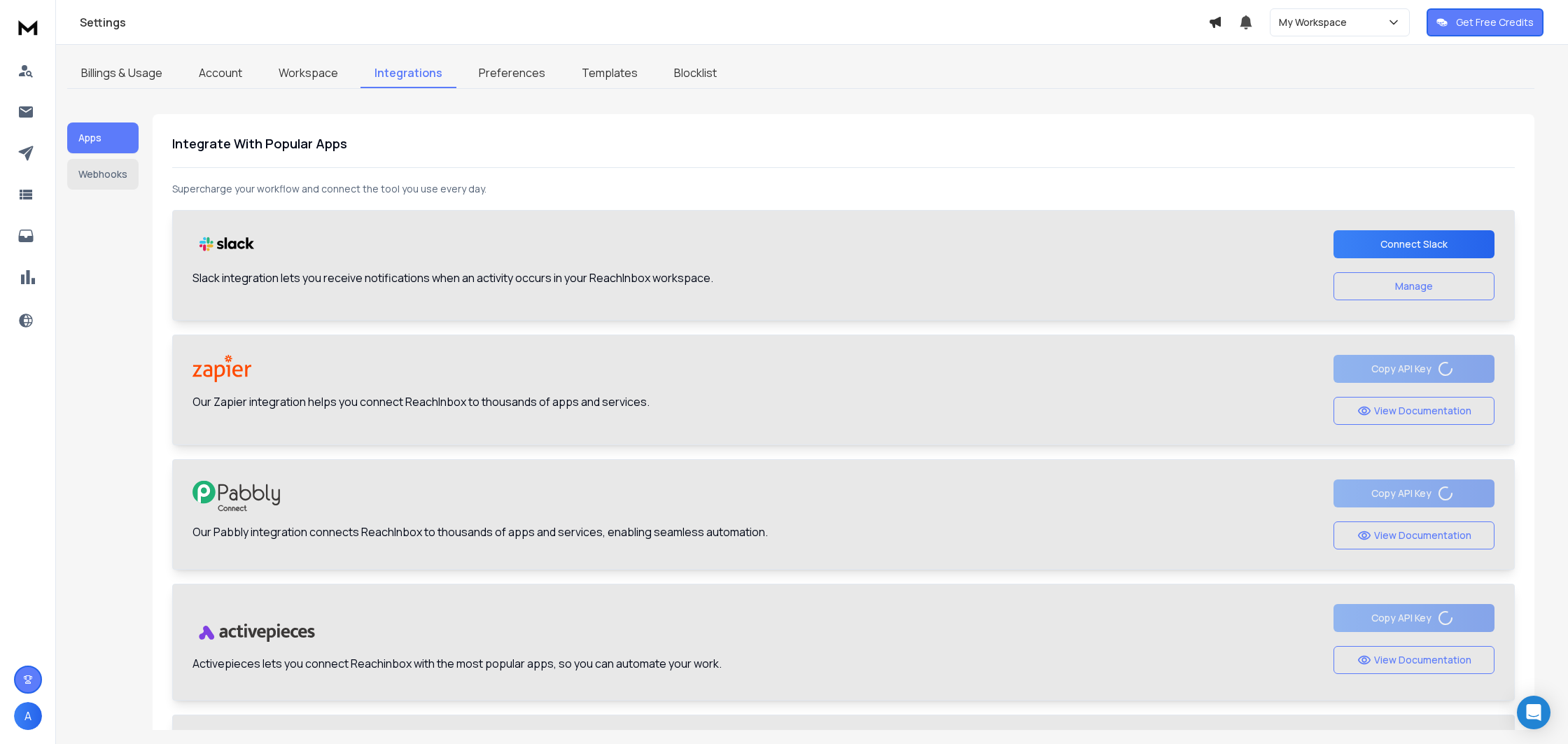
click at [324, 77] on link "Workspace" at bounding box center [308, 73] width 88 height 30
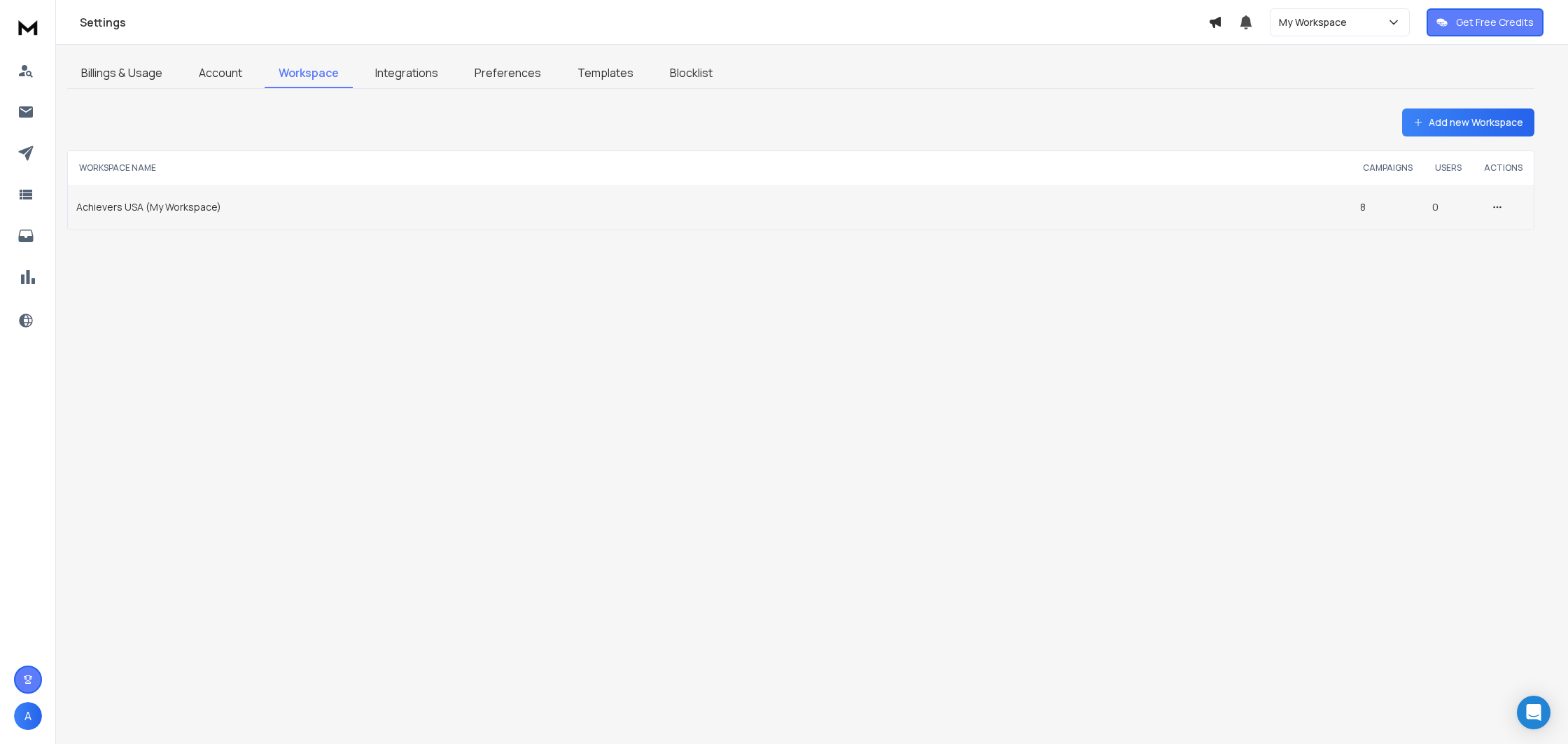
click at [224, 77] on link "Account" at bounding box center [220, 73] width 71 height 30
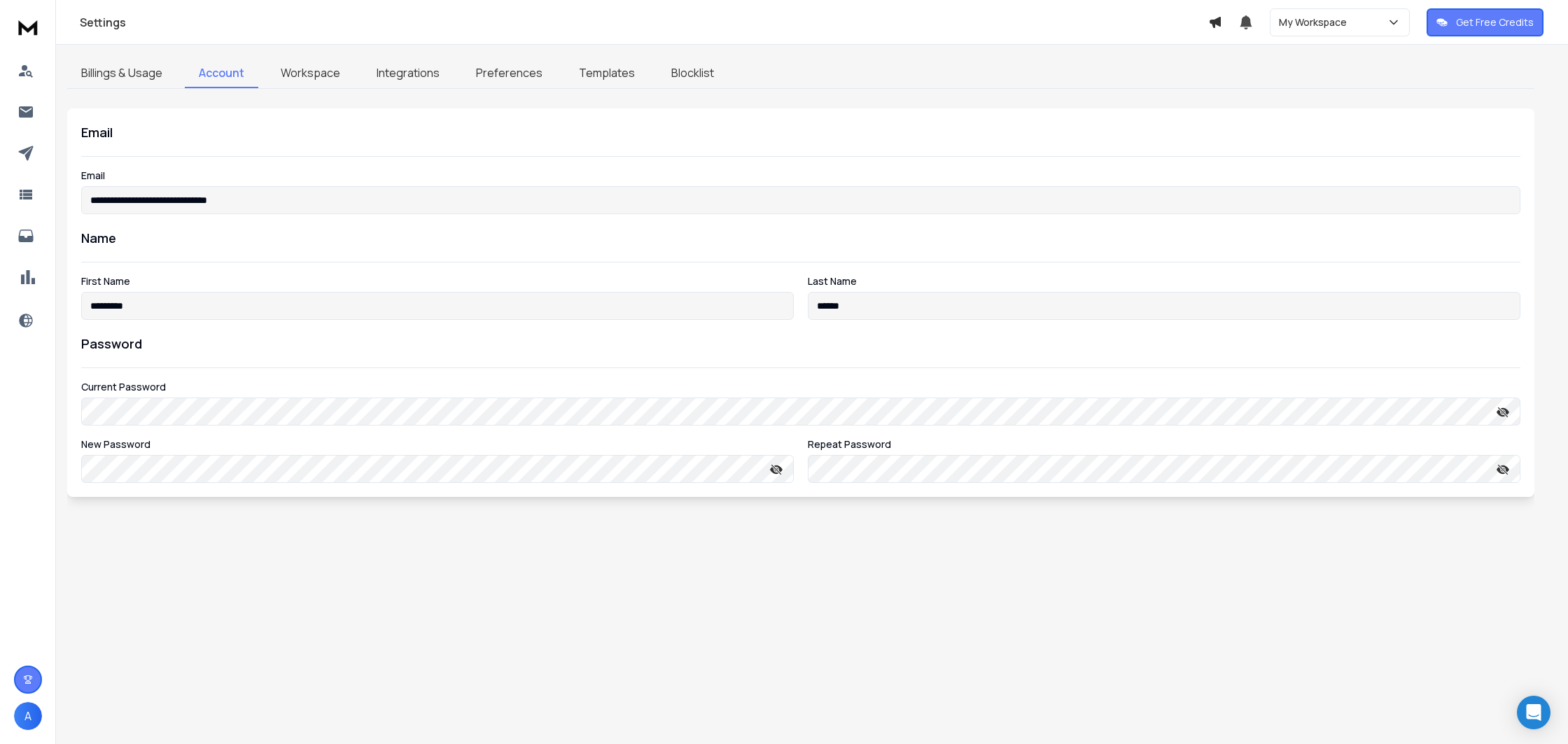
click at [109, 85] on link "Billings & Usage" at bounding box center [122, 73] width 109 height 30
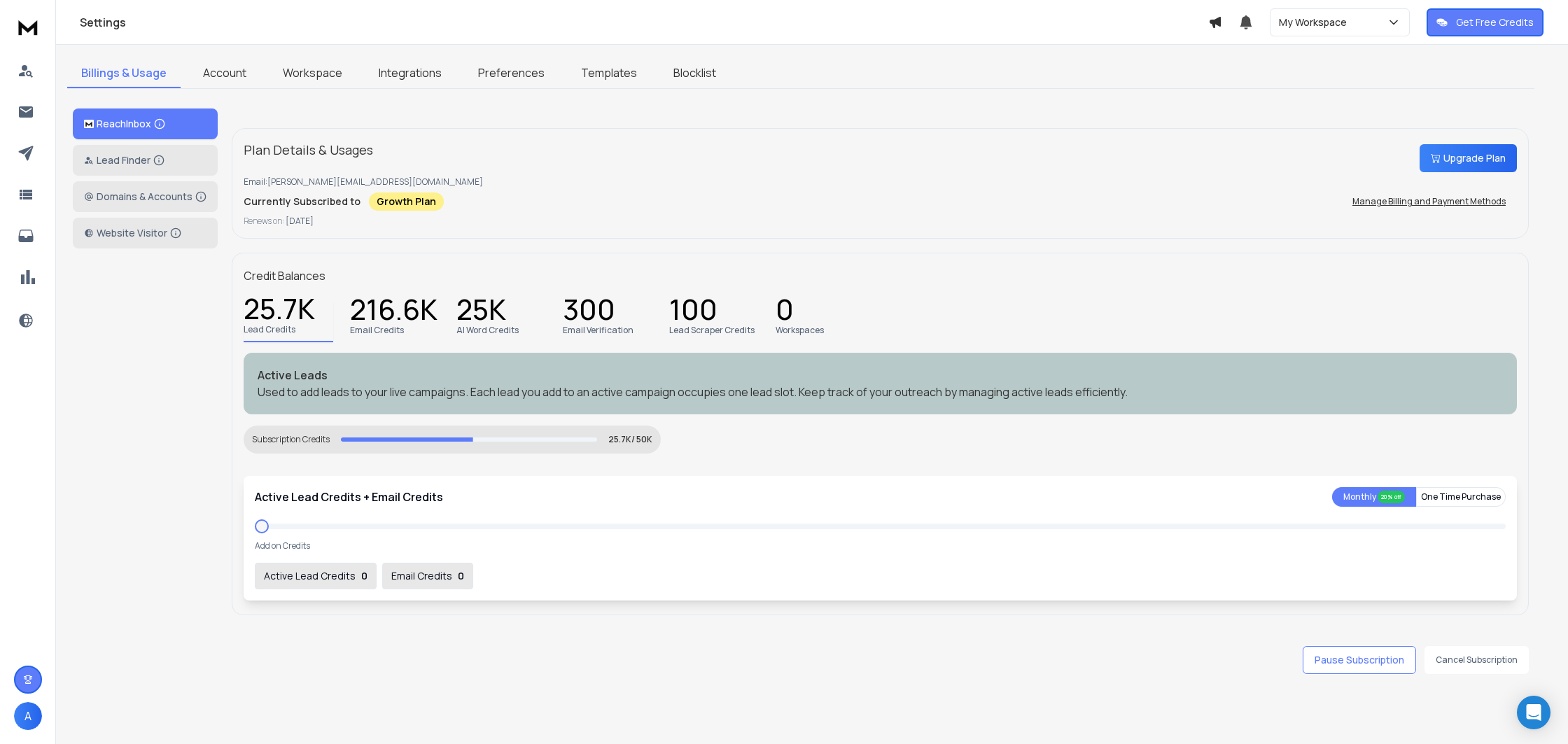
click at [380, 303] on p "216.6K" at bounding box center [394, 312] width 88 height 20
click at [584, 307] on p "300" at bounding box center [588, 312] width 52 height 20
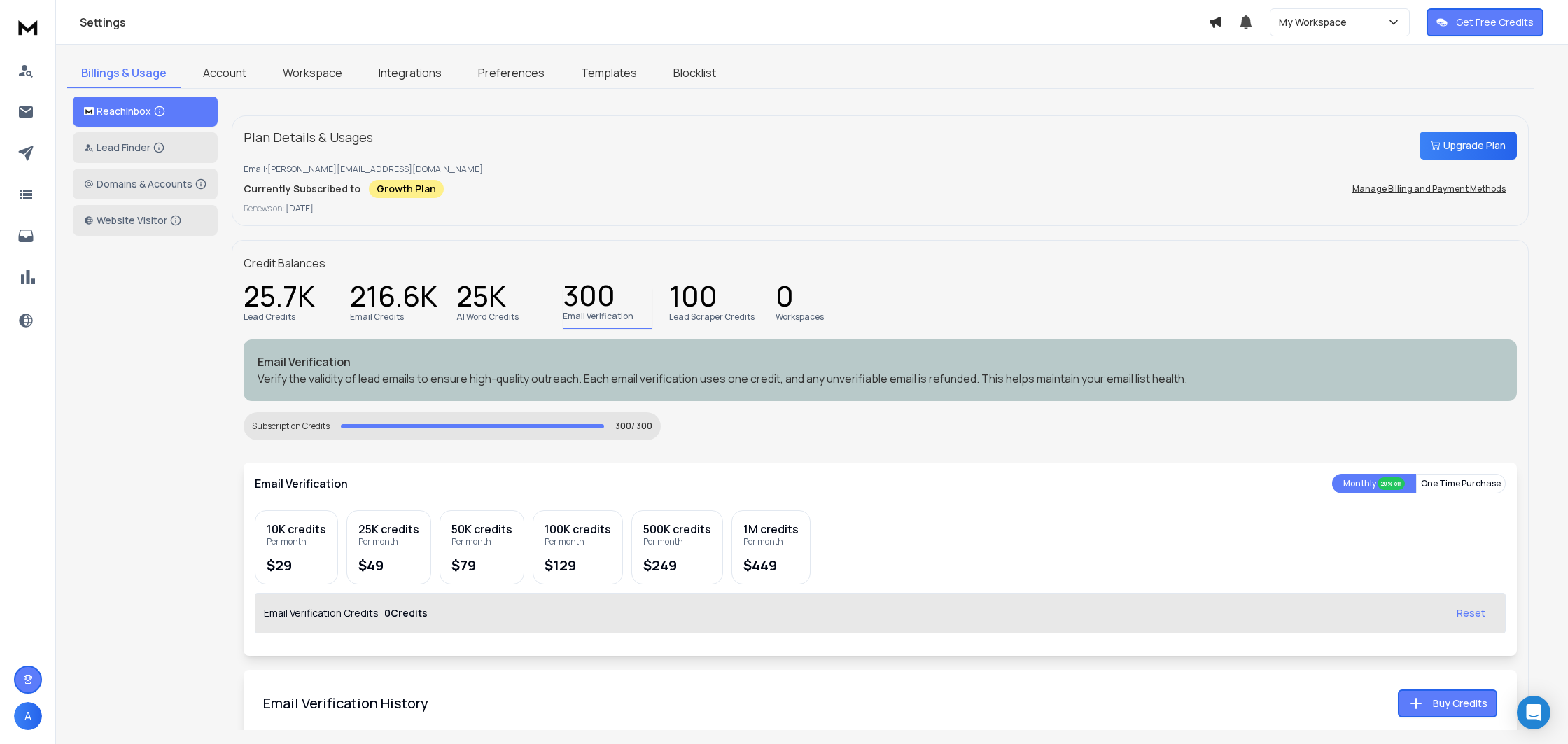
scroll to position [25, 0]
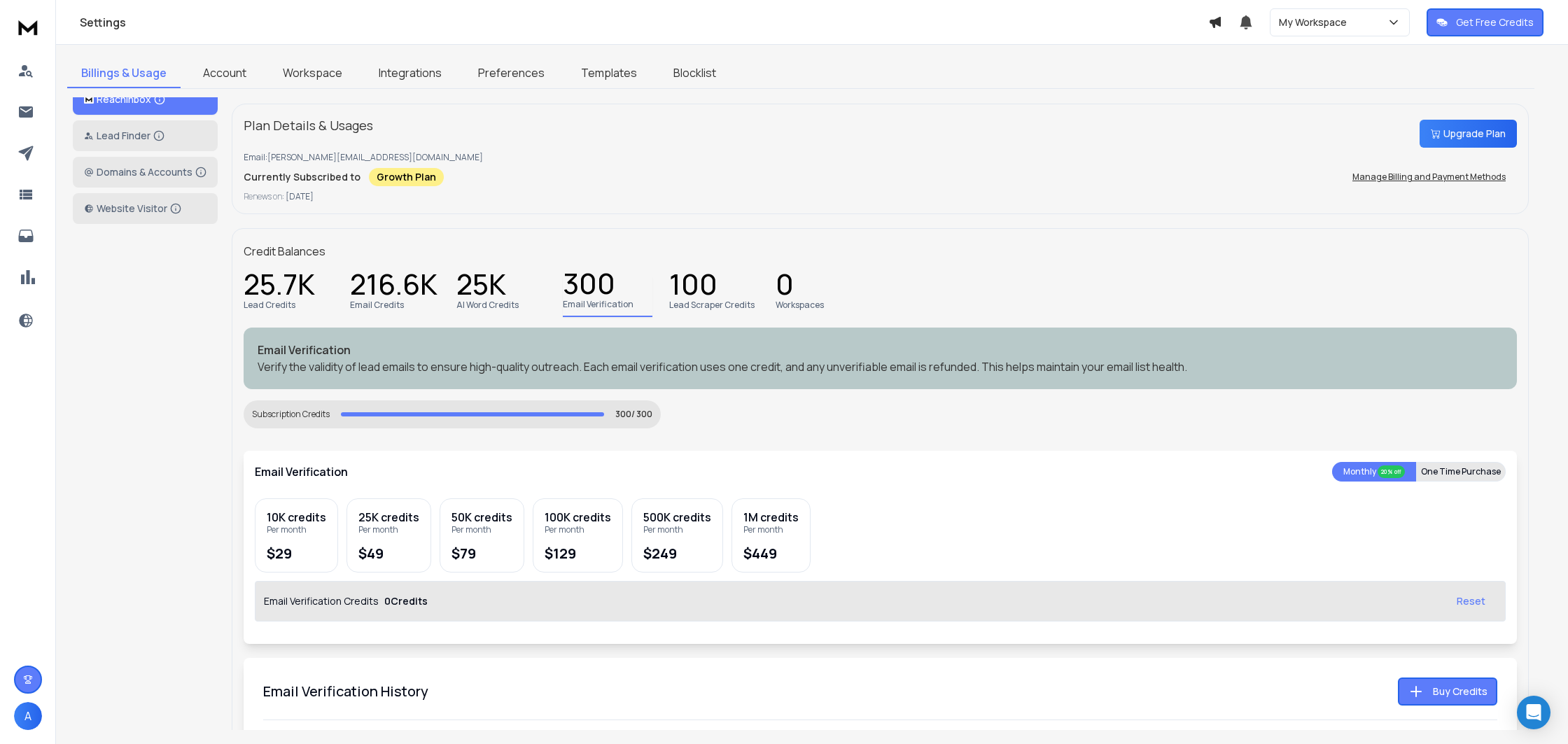
click at [1474, 473] on button "One Time Purchase" at bounding box center [1460, 472] width 89 height 20
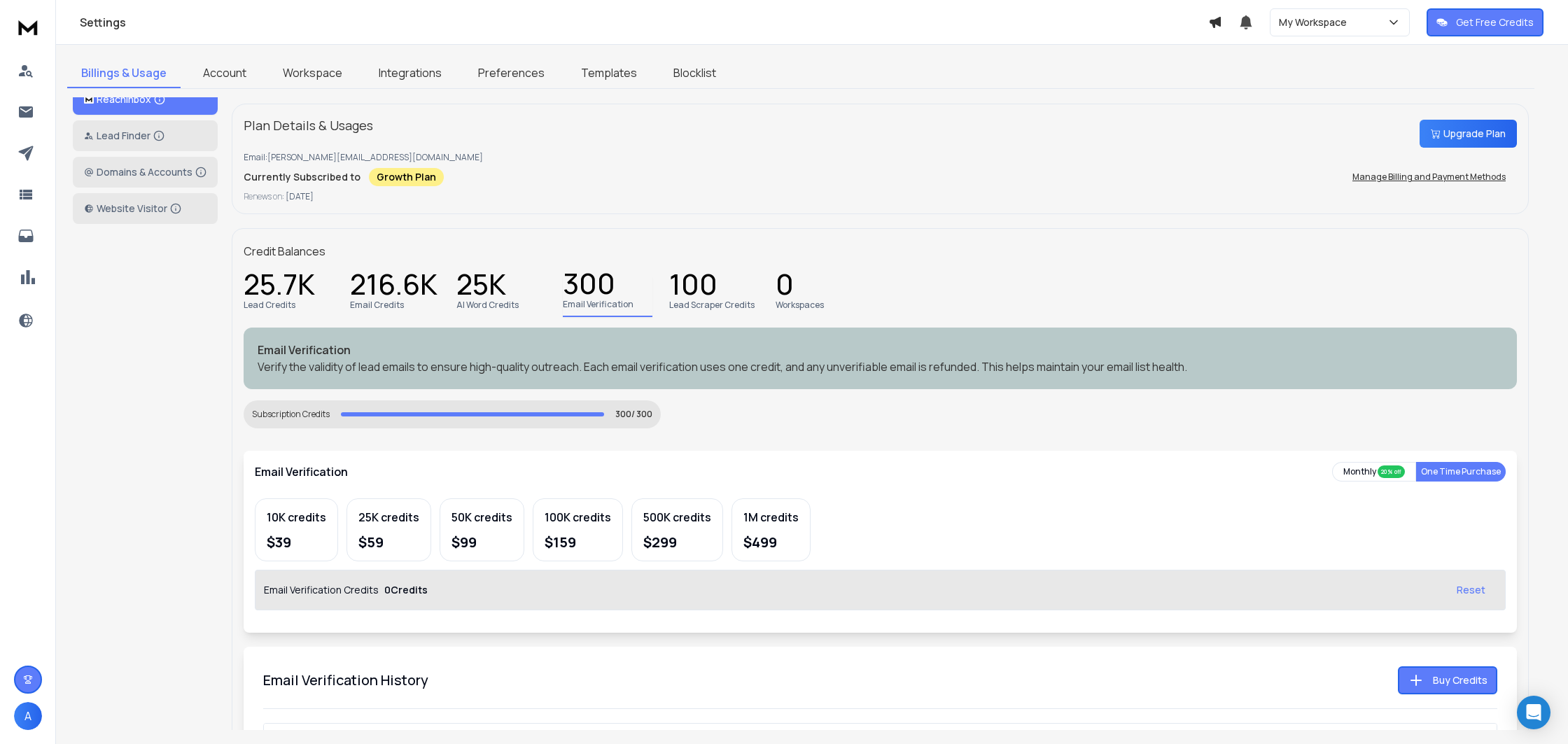
click at [379, 532] on label "25K credits $59" at bounding box center [388, 530] width 85 height 63
click at [368, 549] on button "25K credits $59" at bounding box center [364, 554] width 11 height 11
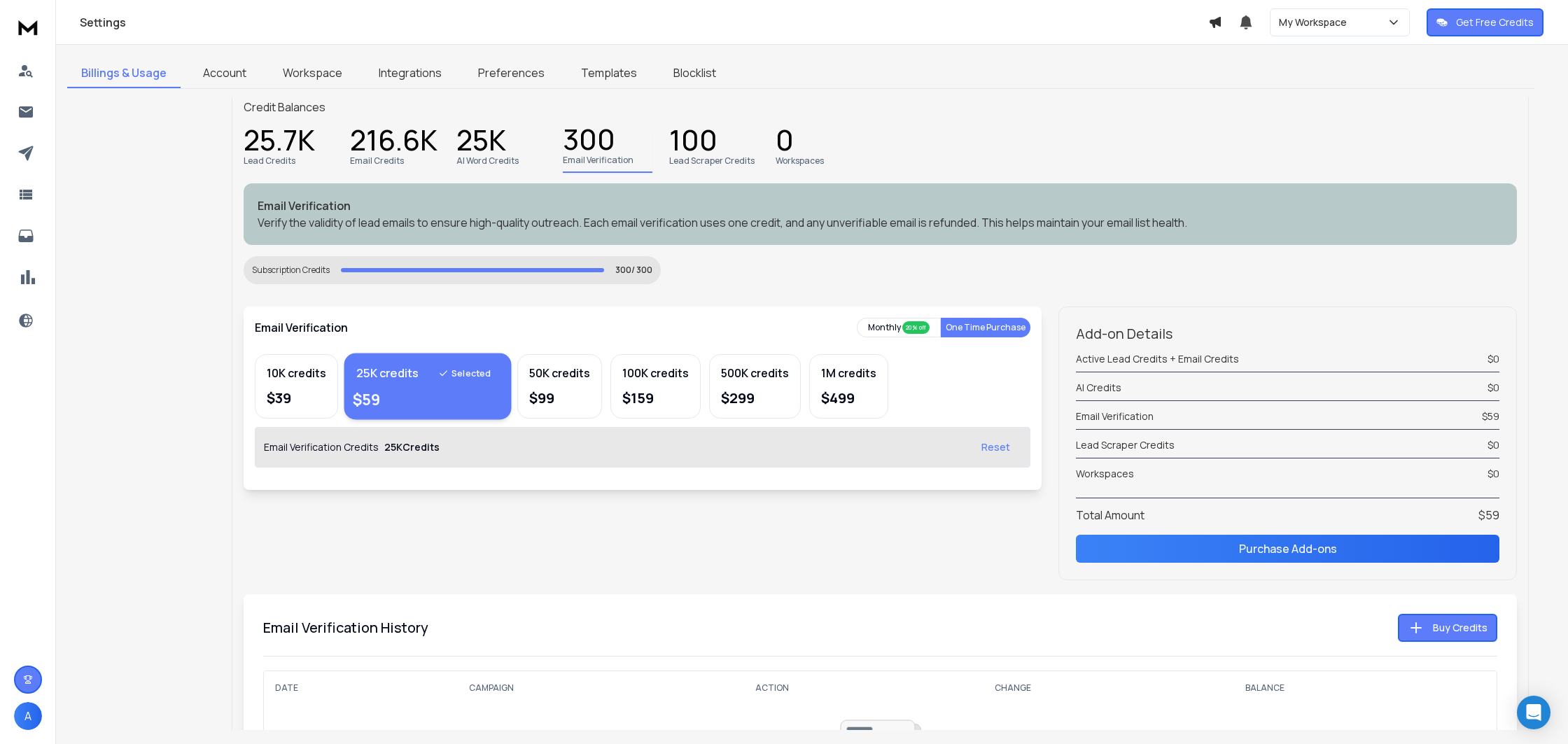
scroll to position [178, 0]
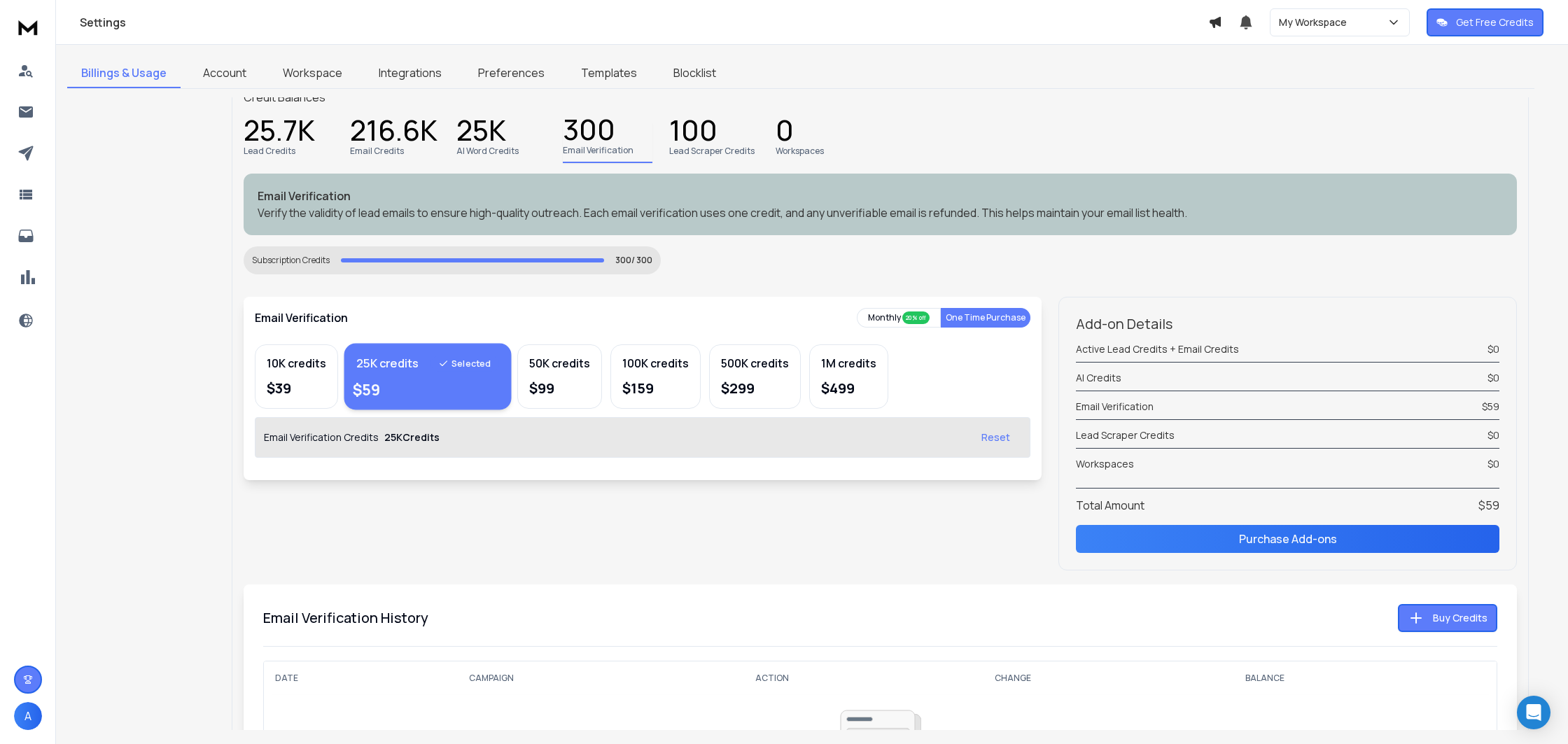
click at [572, 389] on div "$99" at bounding box center [560, 389] width 61 height 14
click at [540, 395] on button "50K credits $99" at bounding box center [534, 401] width 11 height 11
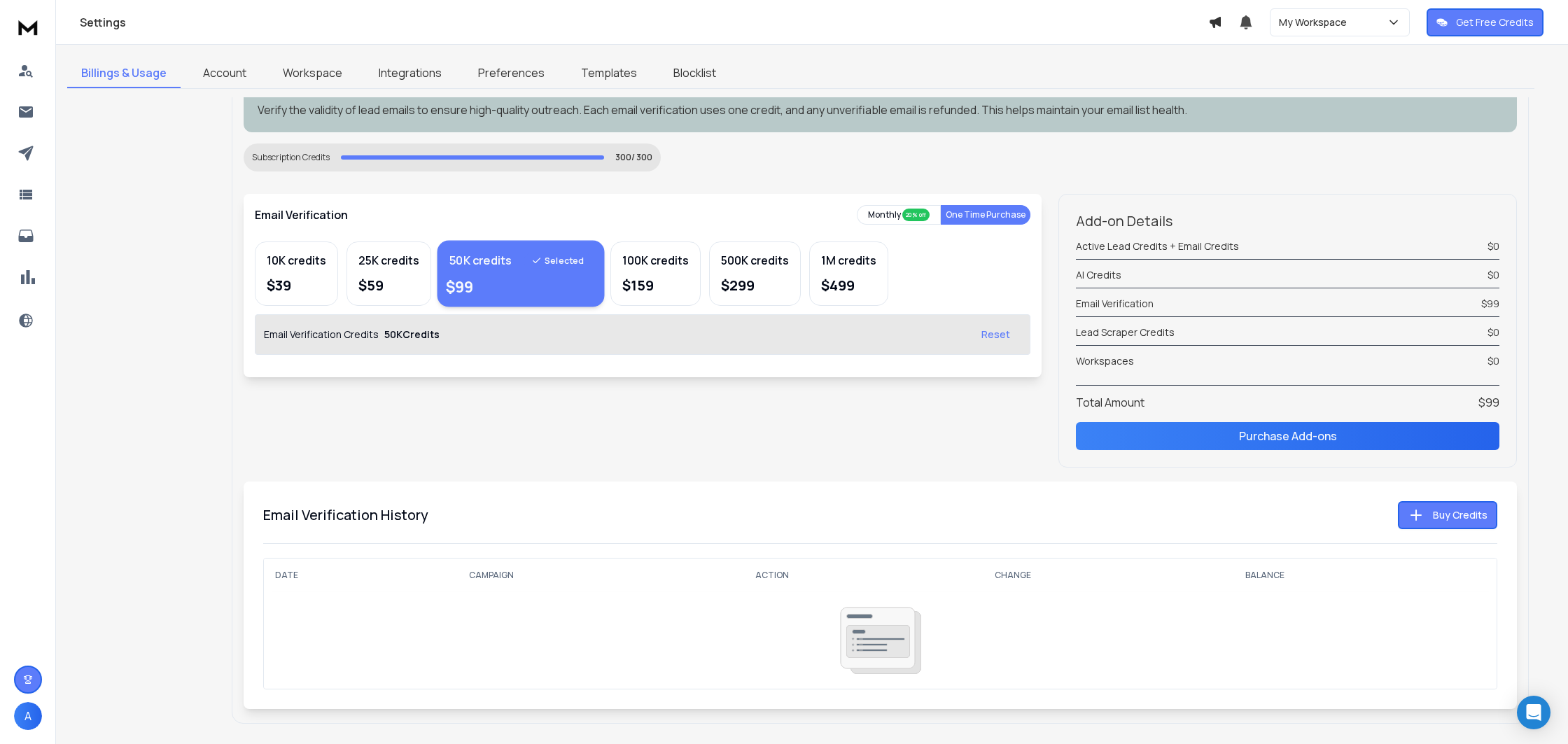
scroll to position [271, 0]
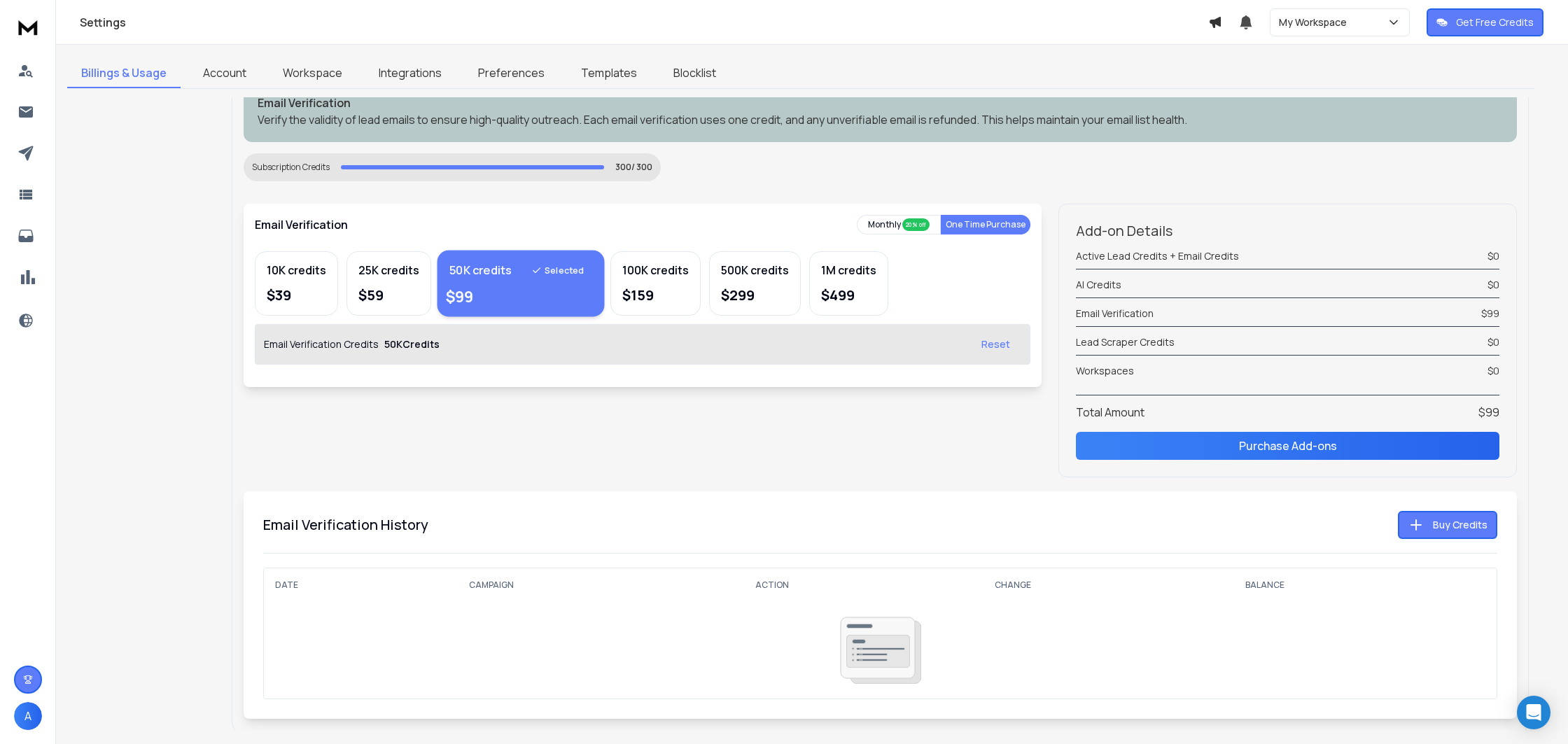
click at [1260, 448] on button "Purchase Add-ons" at bounding box center [1287, 446] width 424 height 28
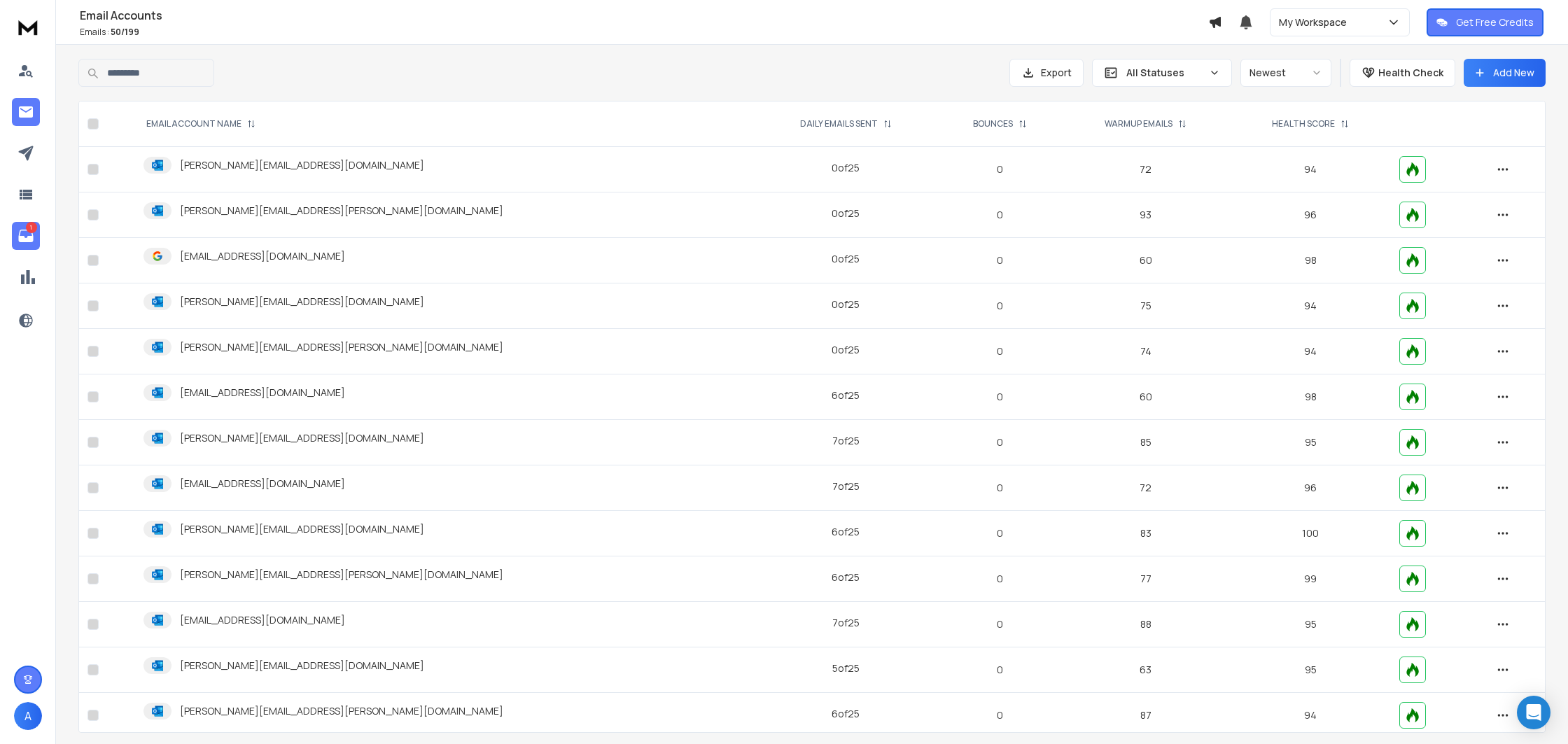
click at [20, 238] on icon at bounding box center [25, 235] width 14 height 12
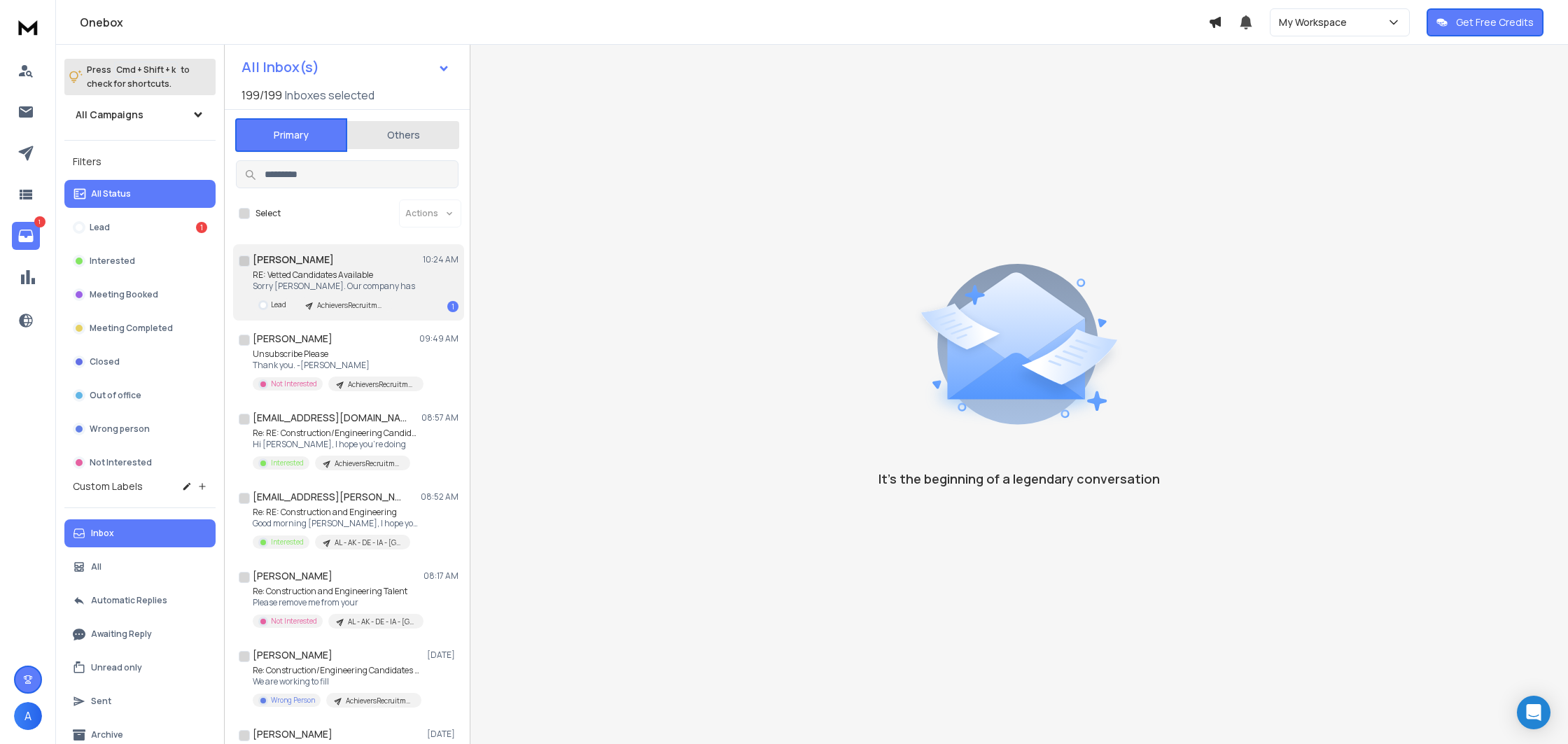
click at [376, 262] on div "Peter Sachdeva 10:24 AM" at bounding box center [355, 259] width 206 height 14
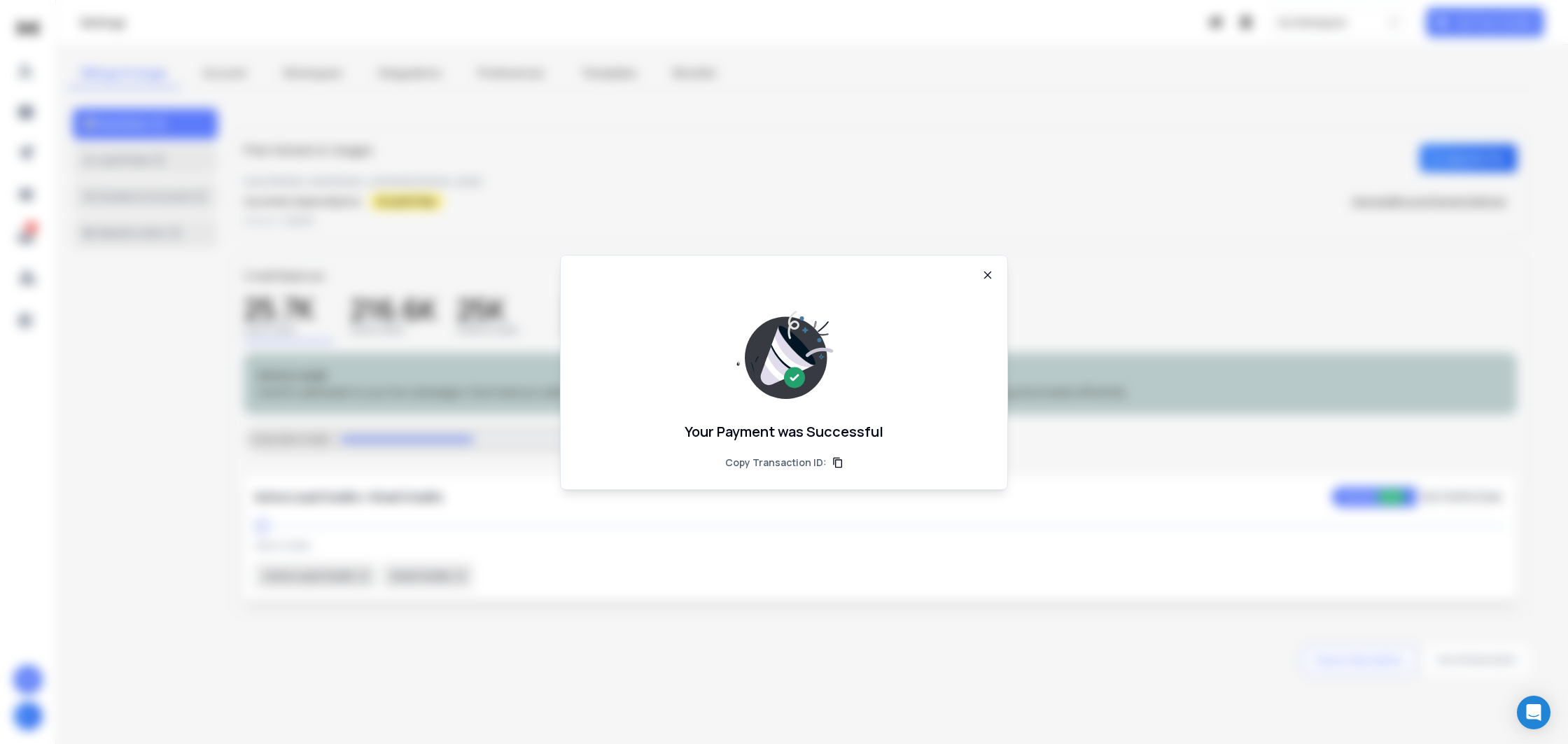
click at [992, 272] on icon at bounding box center [987, 275] width 11 height 11
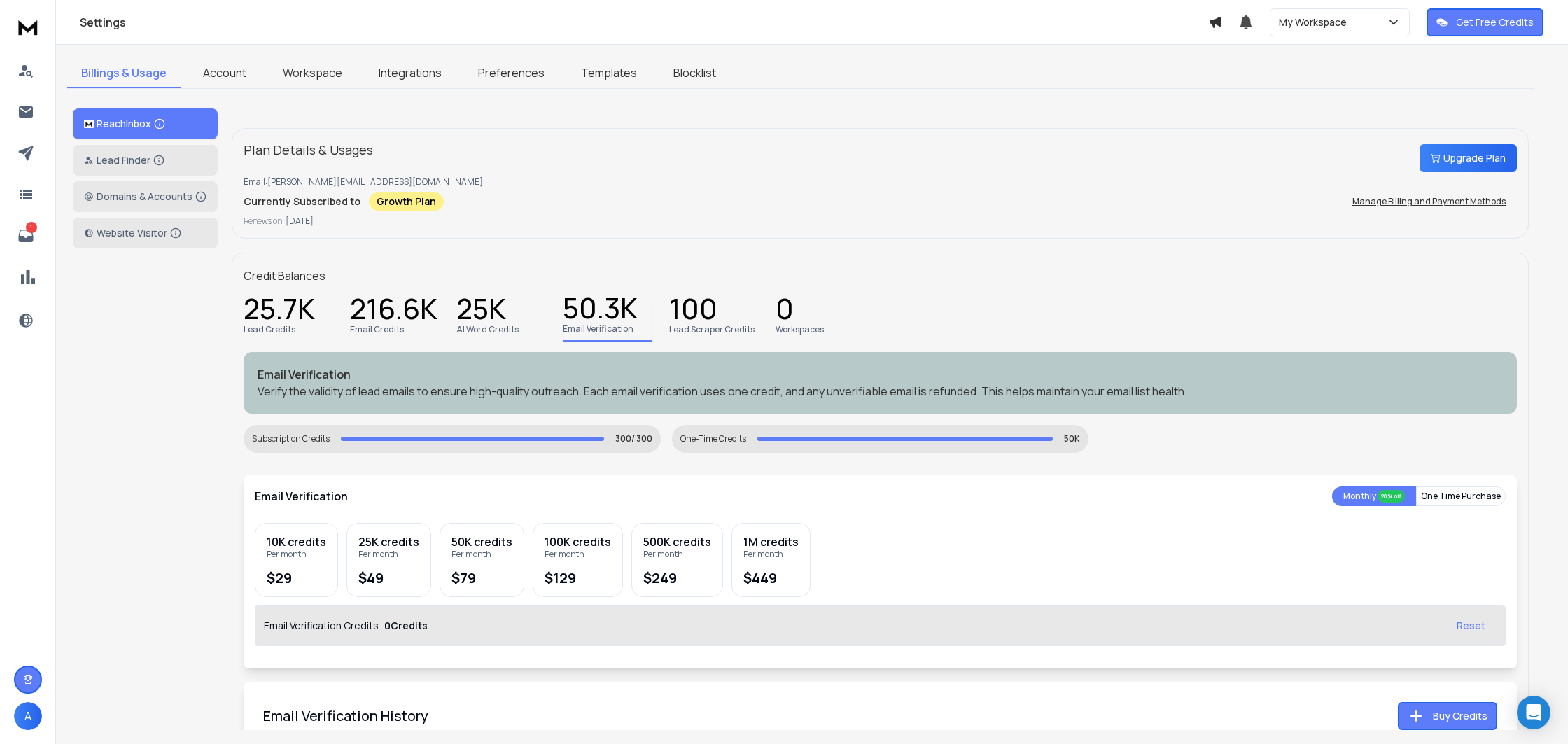
click at [601, 330] on p "Email Verification" at bounding box center [598, 330] width 70 height 11
click at [14, 229] on link "1" at bounding box center [25, 235] width 28 height 28
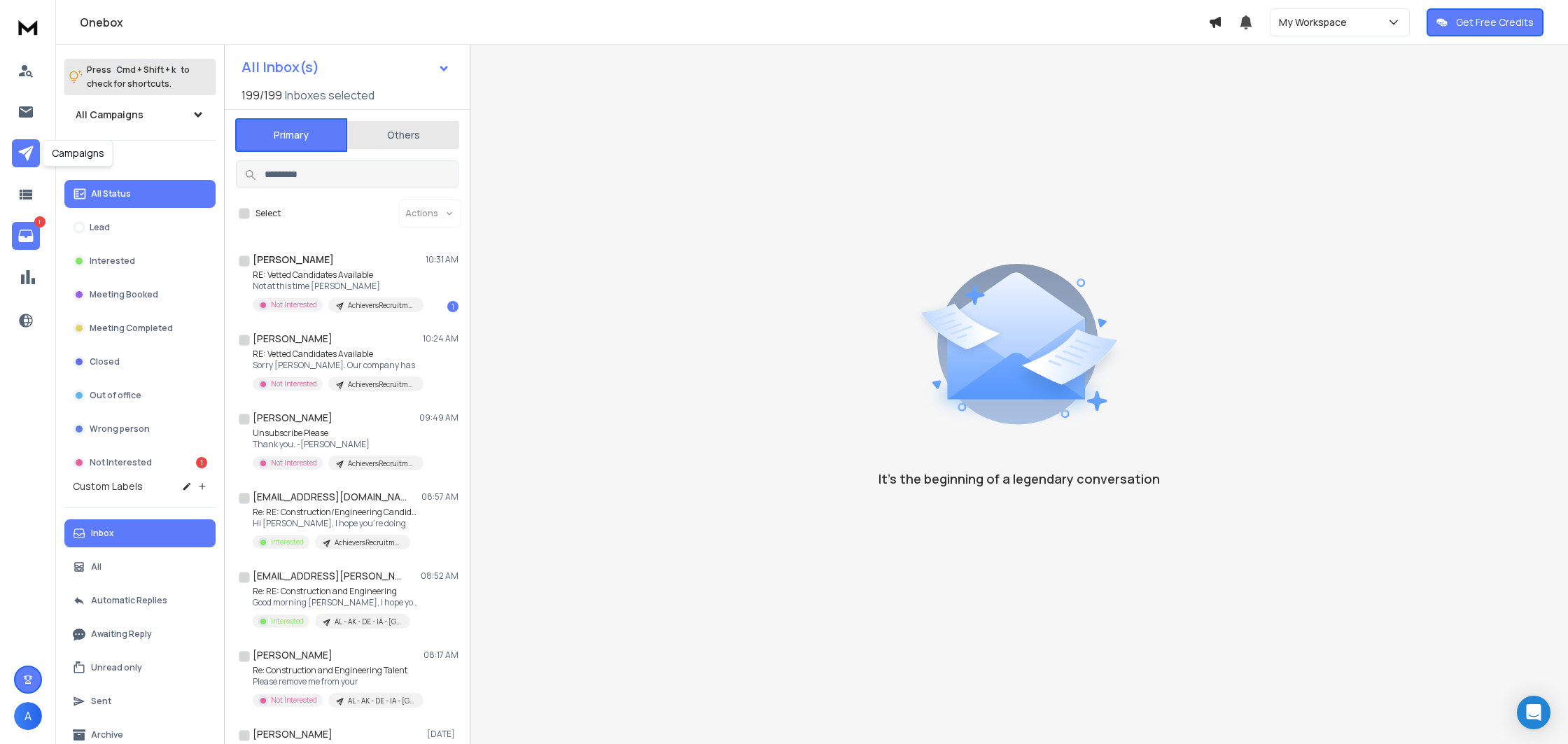
click at [30, 154] on icon at bounding box center [25, 152] width 14 height 14
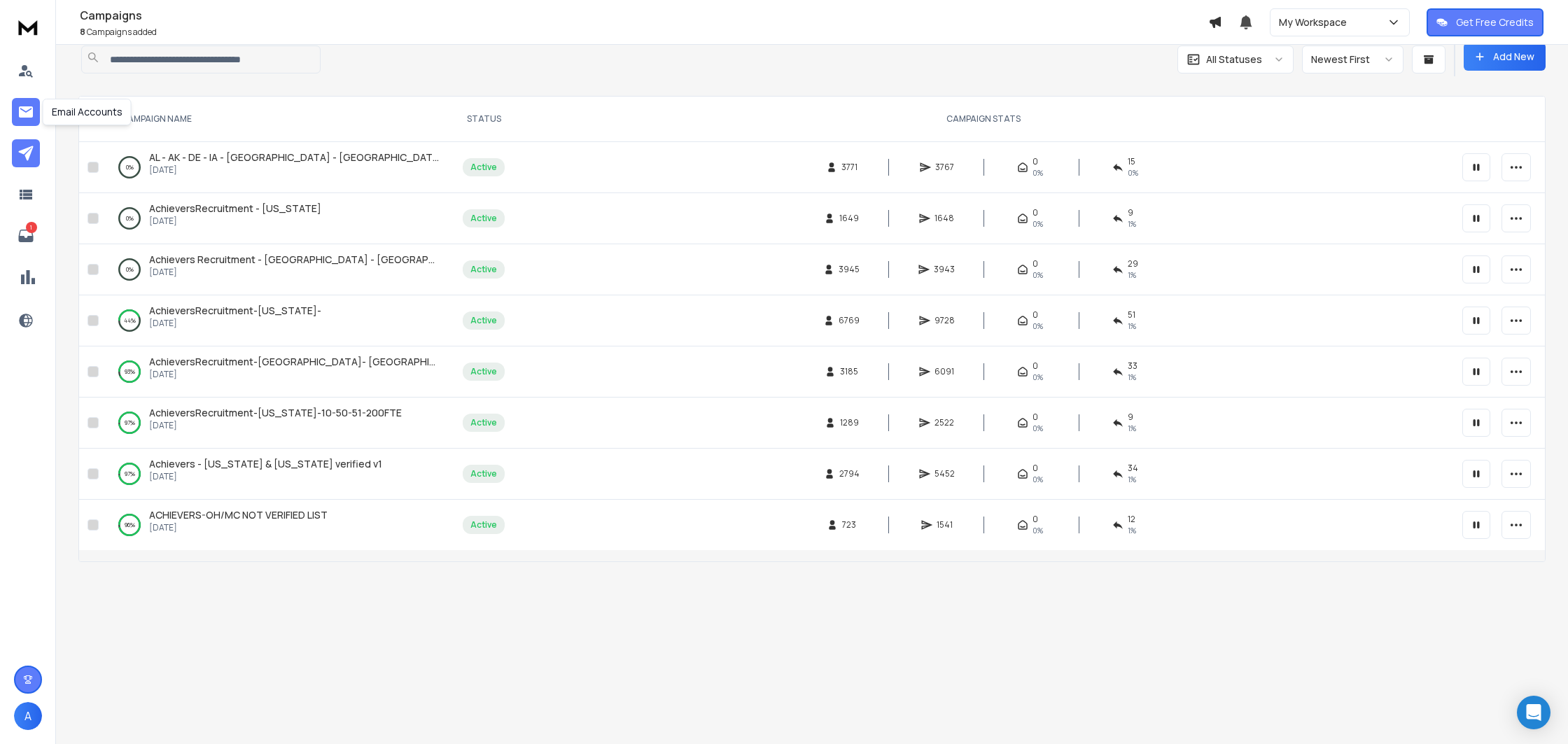
scroll to position [17, 0]
click at [34, 234] on link "1" at bounding box center [25, 235] width 28 height 28
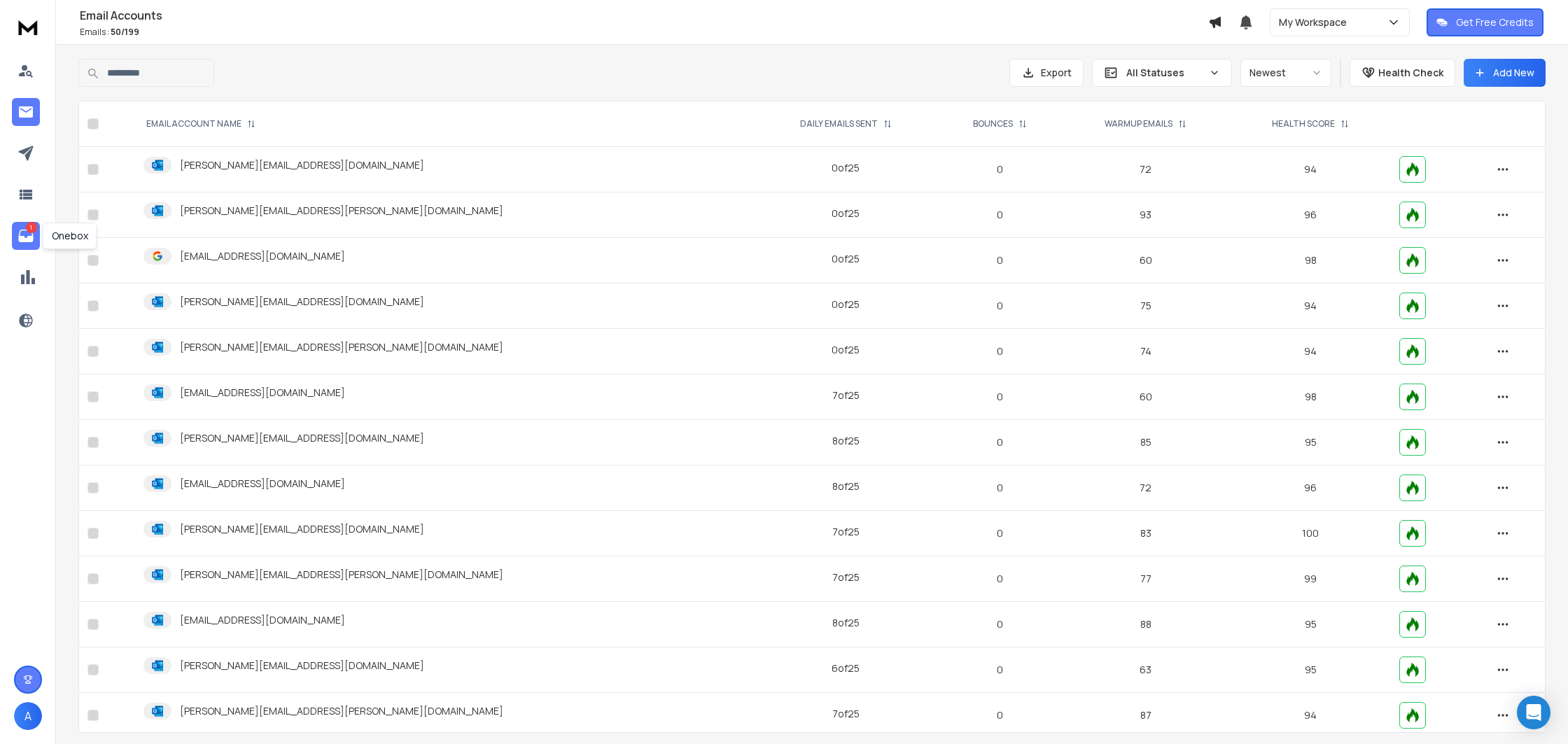
click at [26, 229] on p "1" at bounding box center [31, 228] width 11 height 11
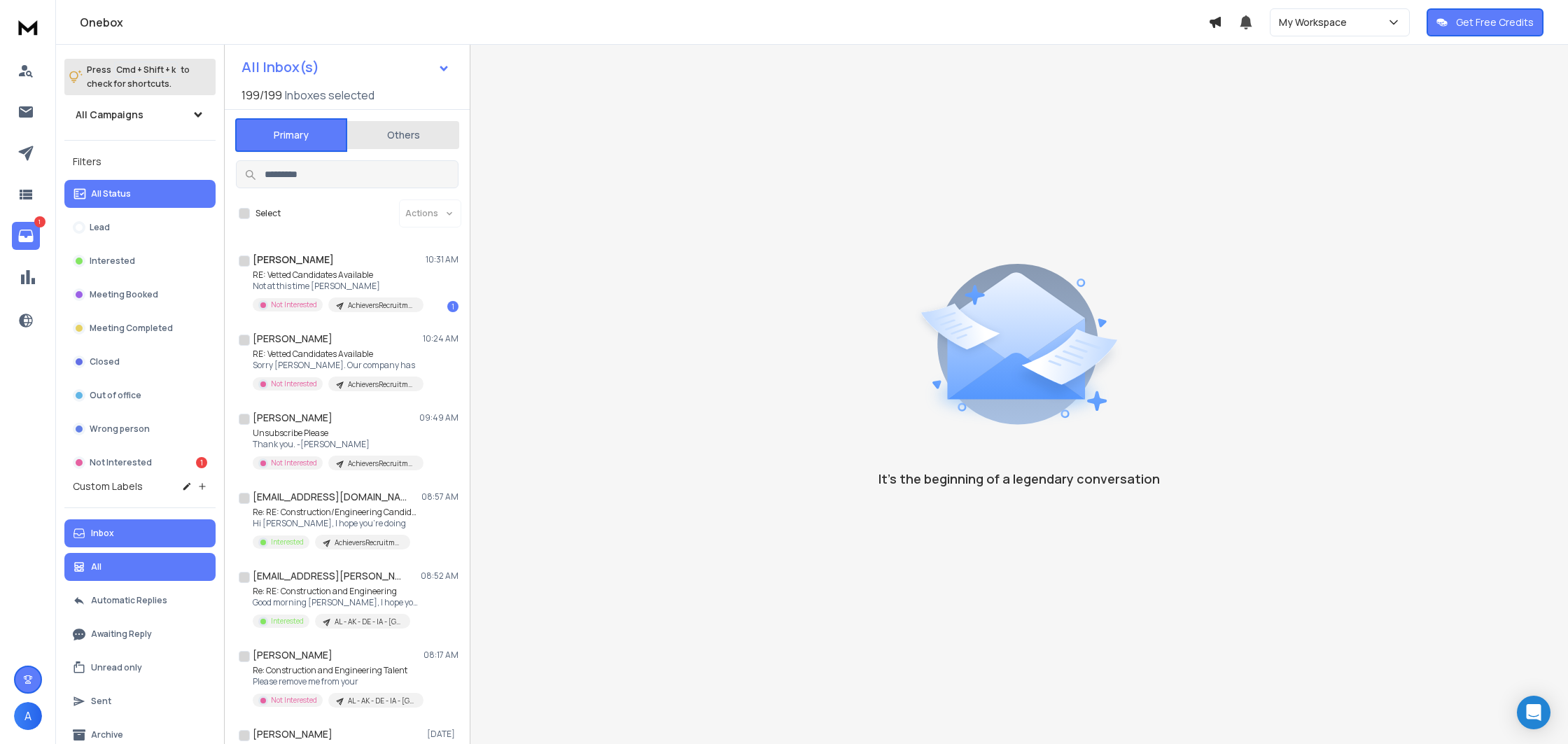
click at [135, 570] on button "All" at bounding box center [140, 567] width 151 height 28
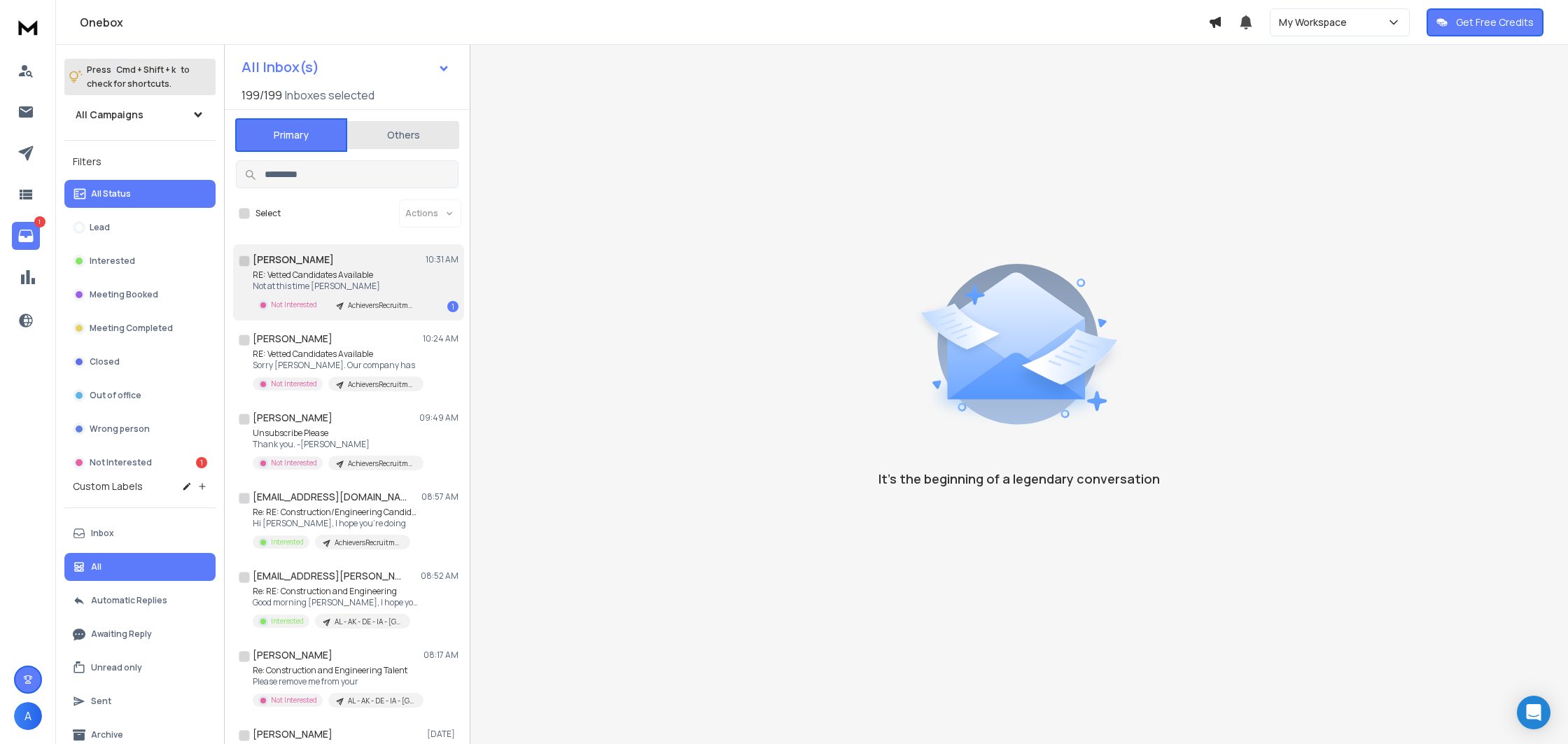
click at [359, 276] on p "RE: Vetted Candidates Available" at bounding box center [336, 275] width 168 height 11
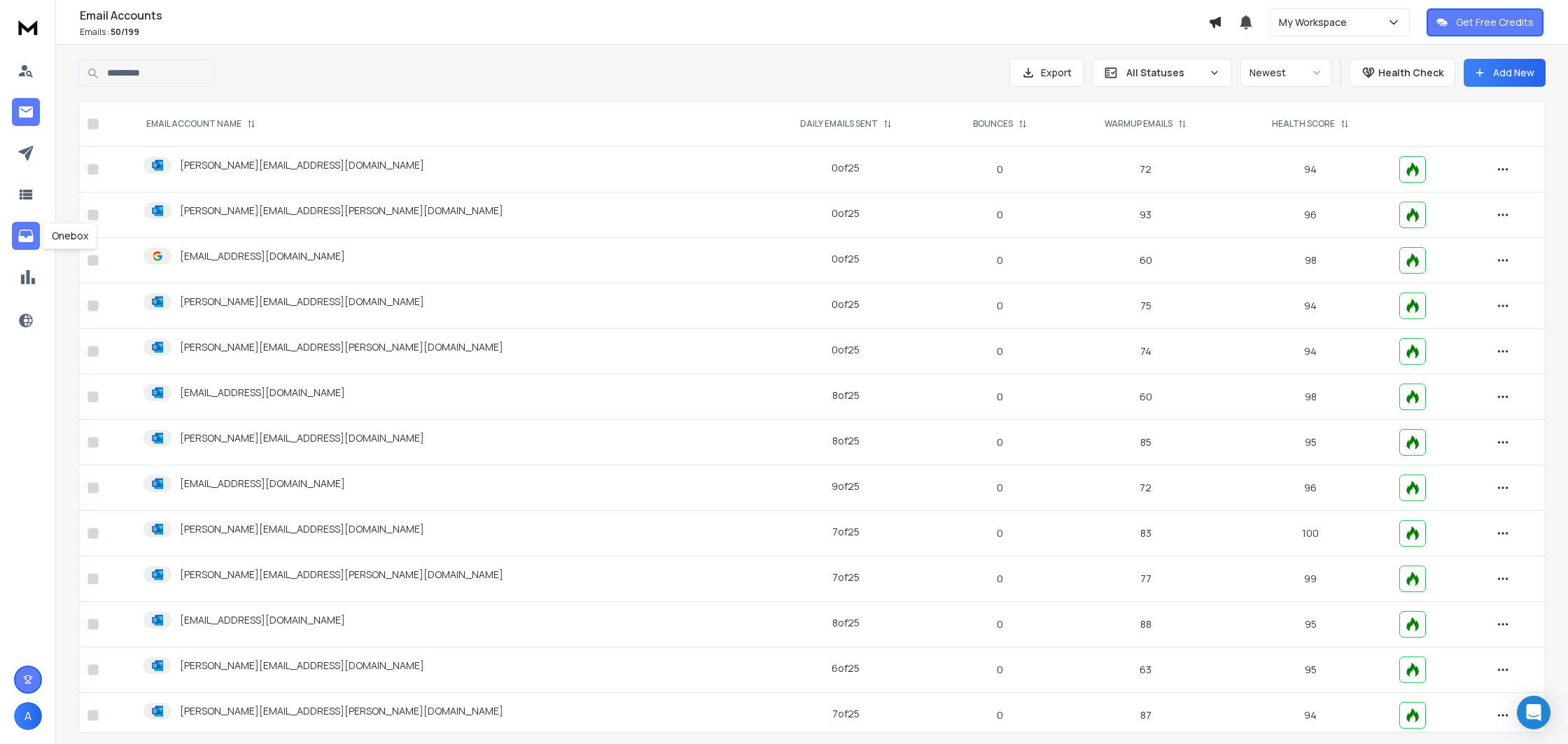
click at [23, 238] on icon at bounding box center [25, 235] width 14 height 12
click at [28, 239] on icon at bounding box center [25, 235] width 14 height 12
click at [24, 231] on icon at bounding box center [26, 236] width 17 height 17
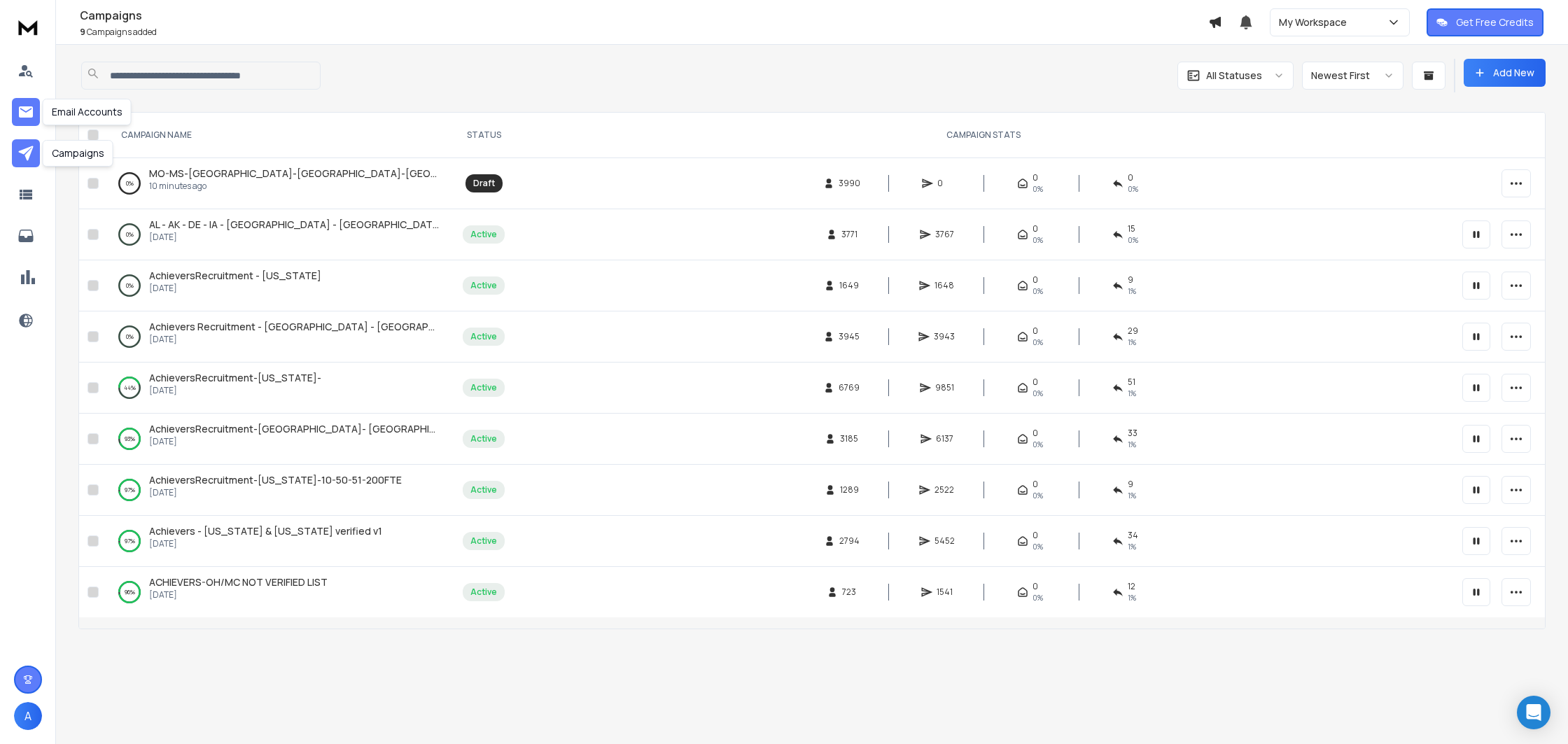
click at [26, 114] on icon at bounding box center [26, 112] width 14 height 11
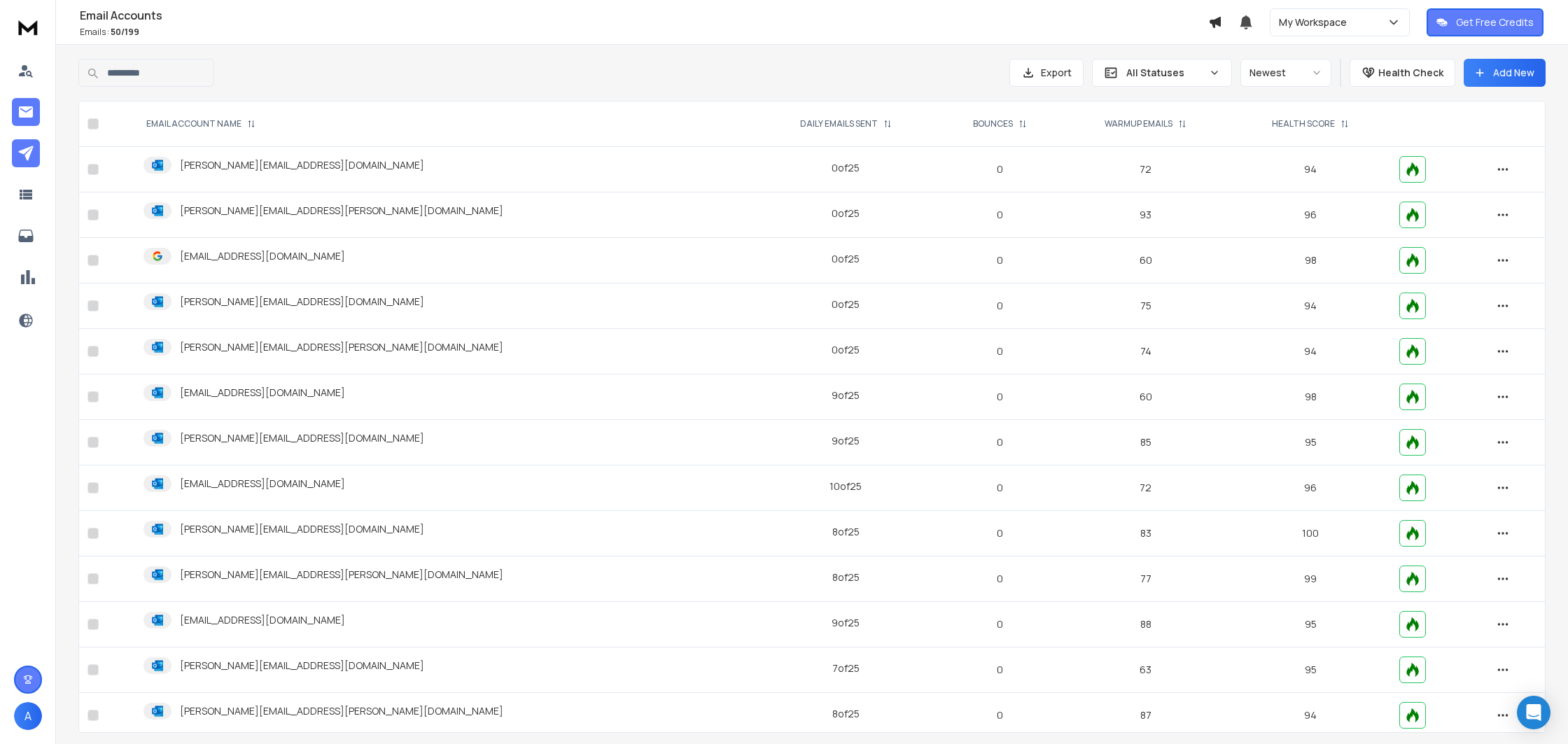
click at [5, 165] on div "A" at bounding box center [28, 372] width 56 height 744
click at [14, 156] on link at bounding box center [25, 152] width 28 height 28
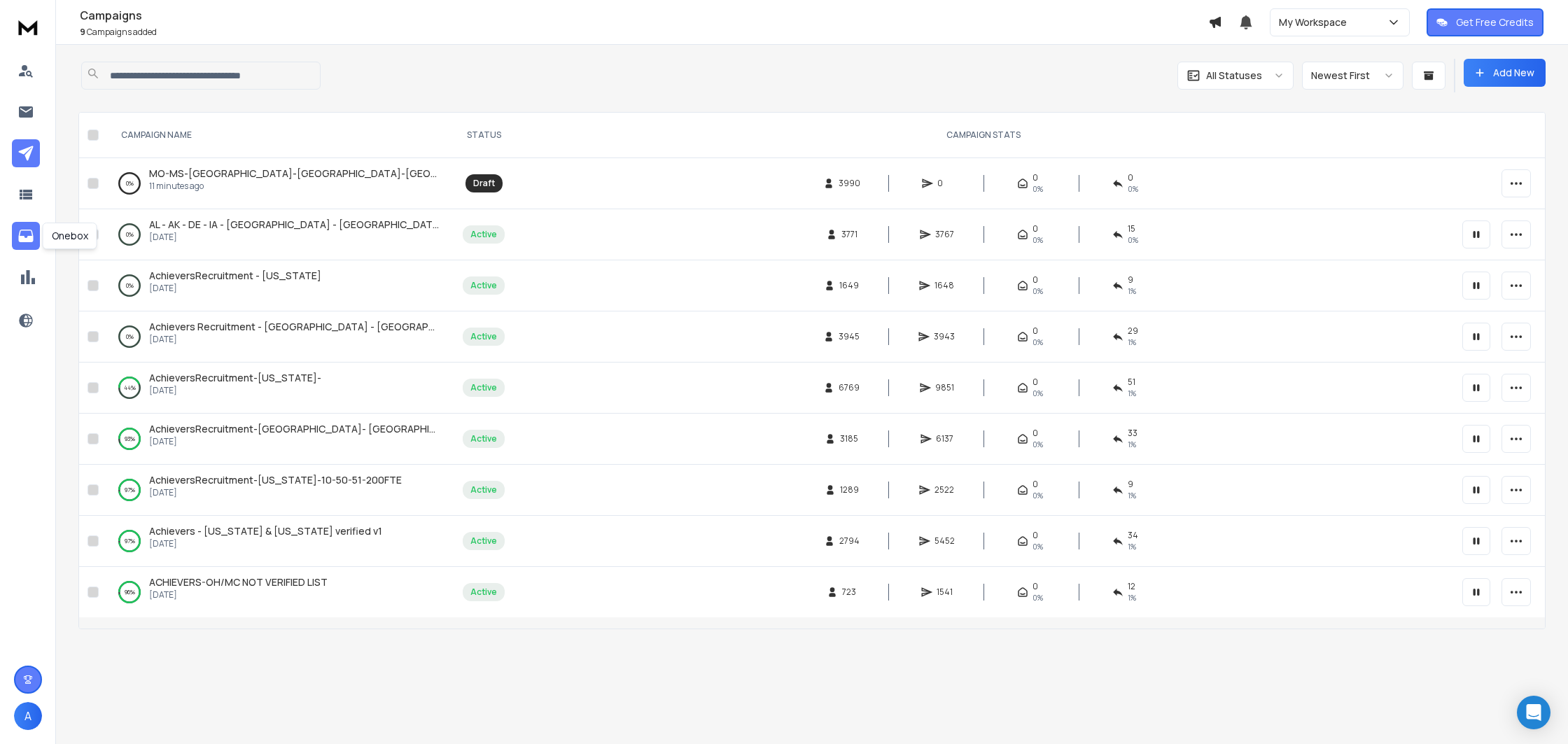
click at [27, 233] on icon at bounding box center [26, 236] width 17 height 17
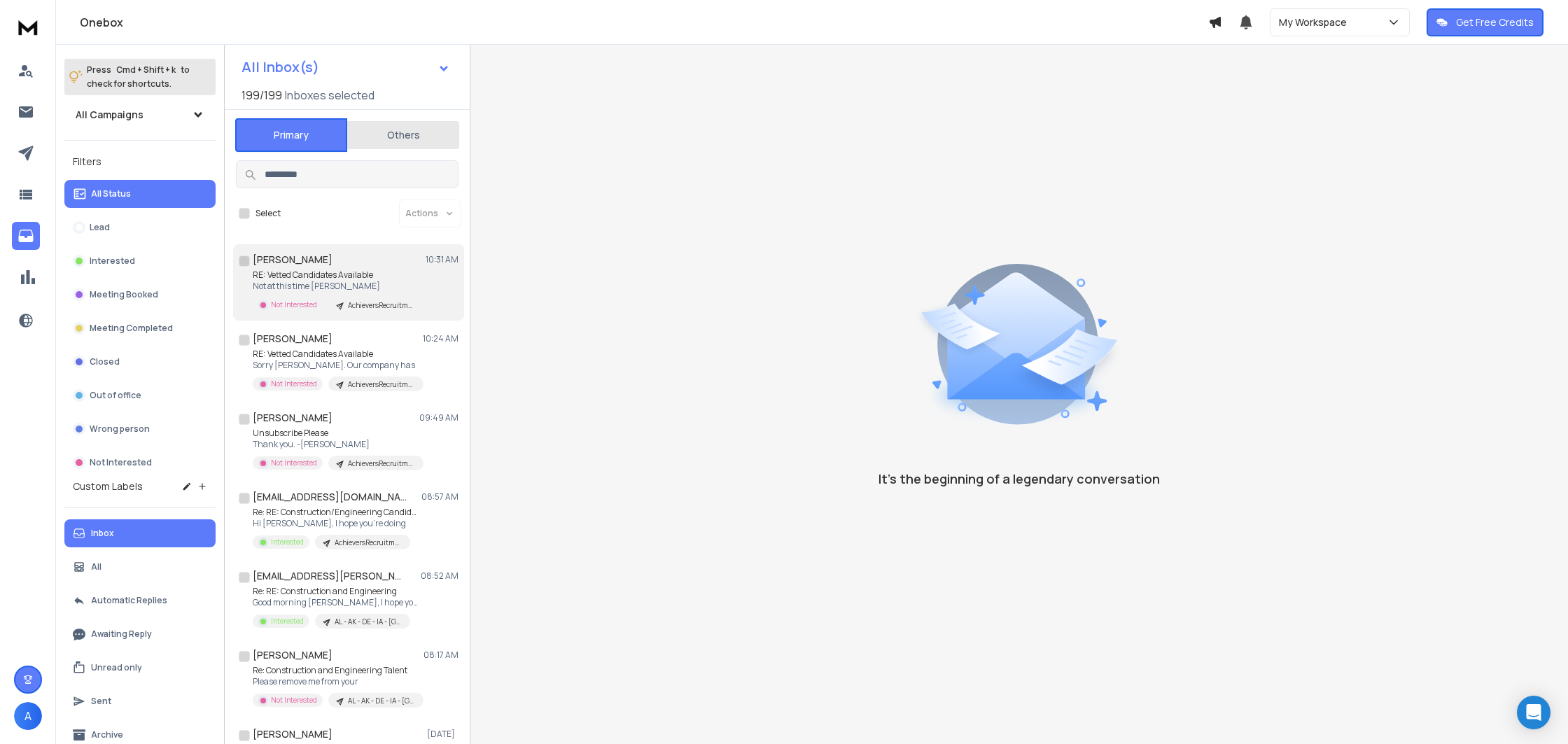
click at [353, 273] on p "RE: Vetted Candidates Available" at bounding box center [336, 275] width 168 height 11
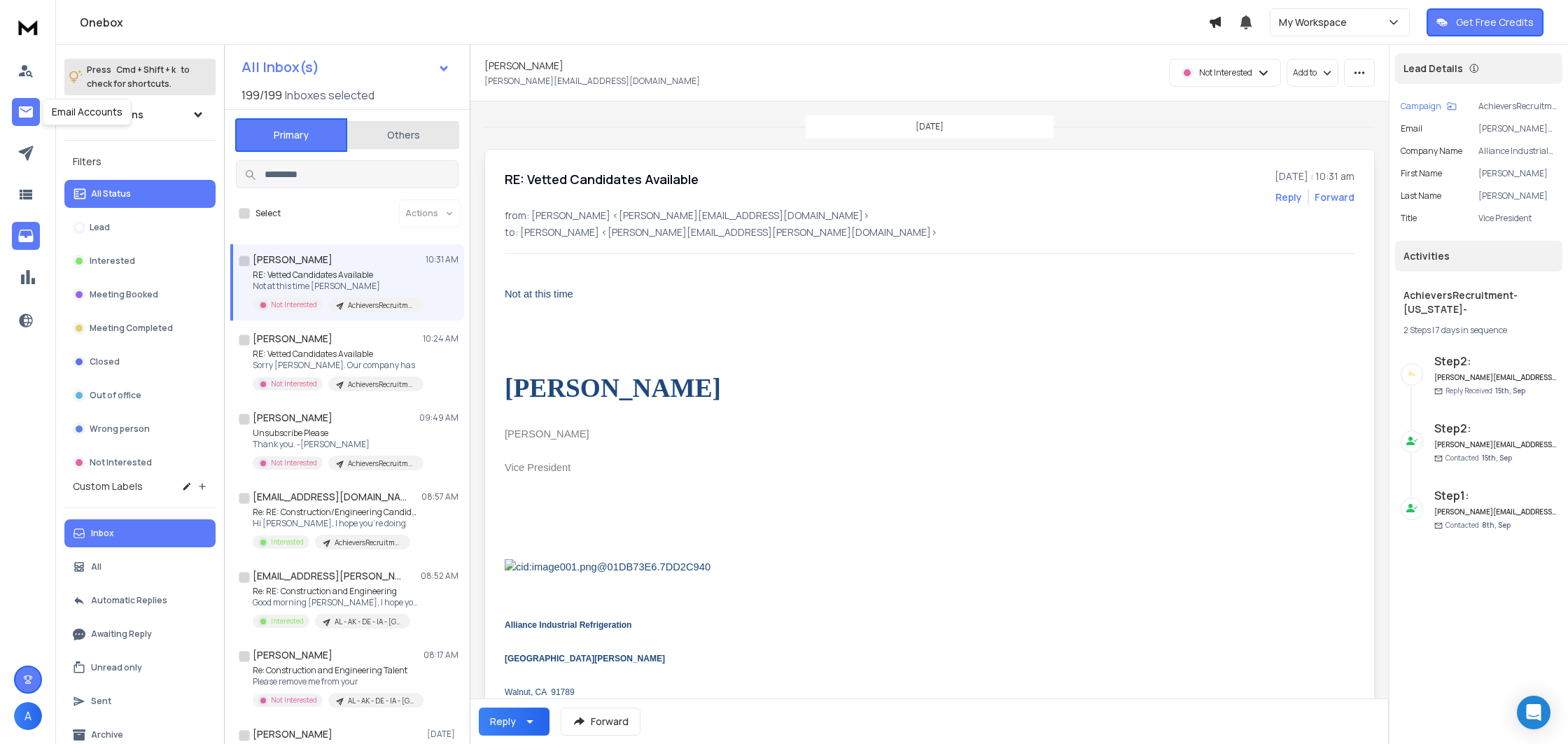
click at [24, 116] on icon at bounding box center [26, 112] width 14 height 11
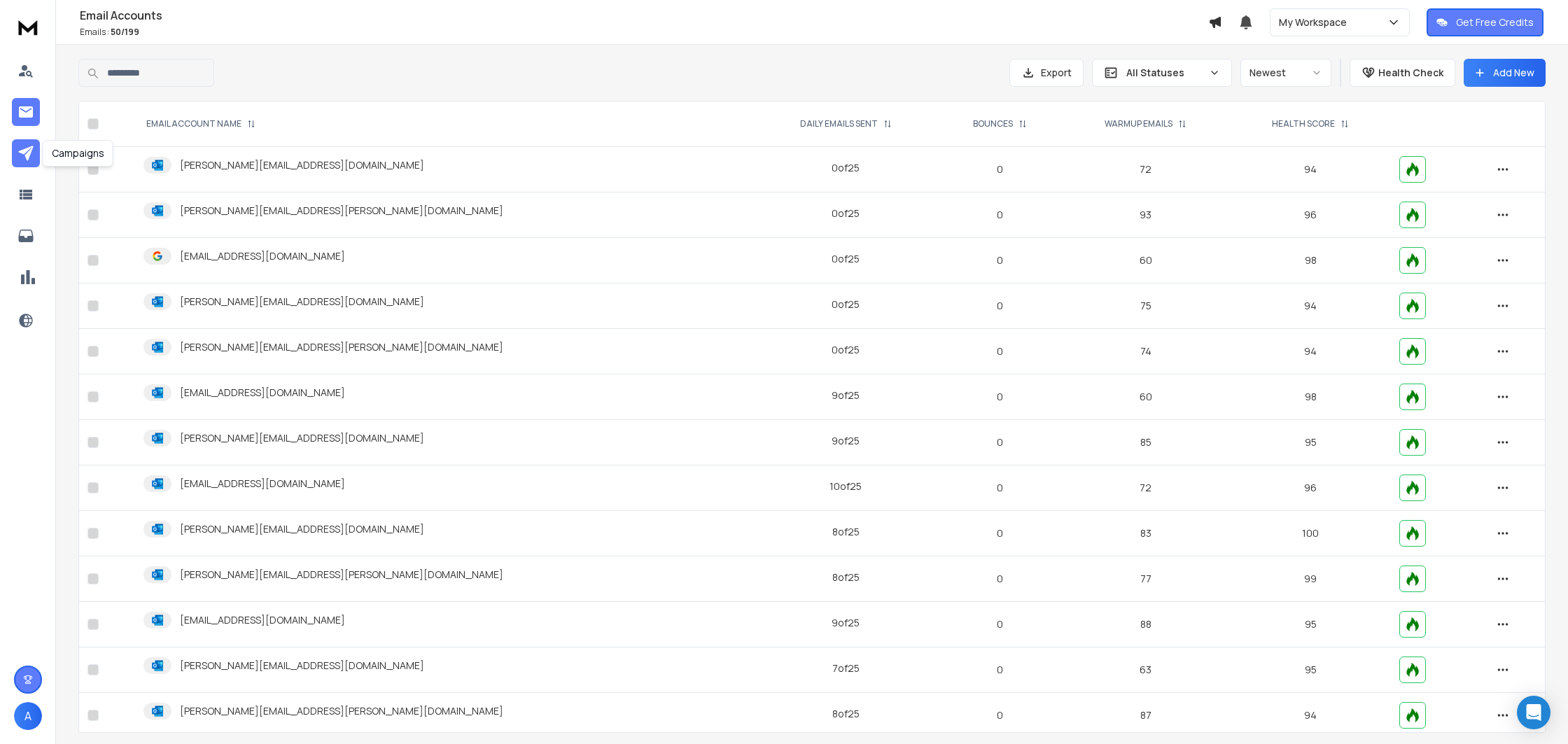
click at [23, 160] on icon at bounding box center [26, 153] width 17 height 17
click at [24, 233] on icon at bounding box center [26, 236] width 17 height 17
click at [35, 156] on link at bounding box center [25, 152] width 28 height 28
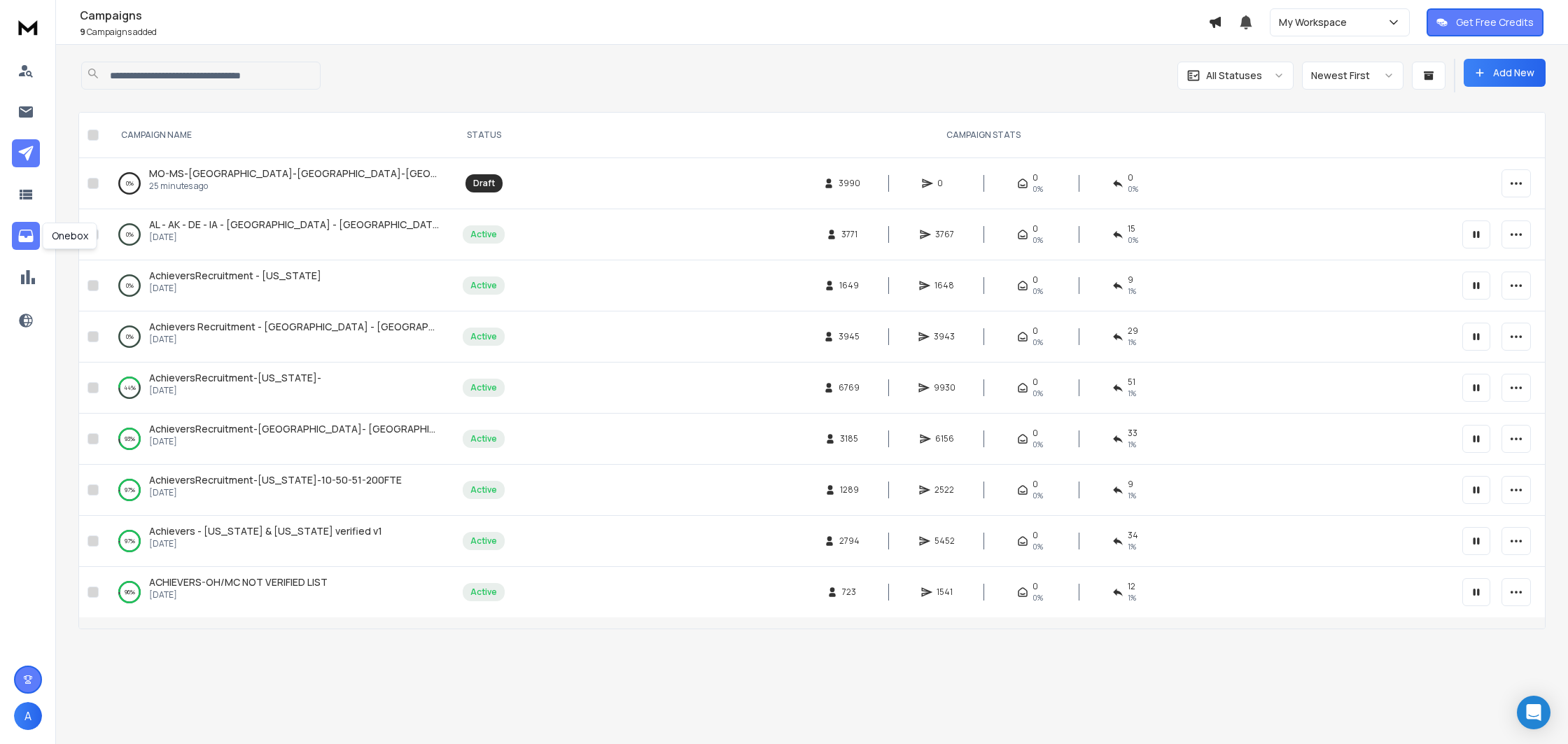
click at [18, 243] on icon at bounding box center [26, 236] width 17 height 17
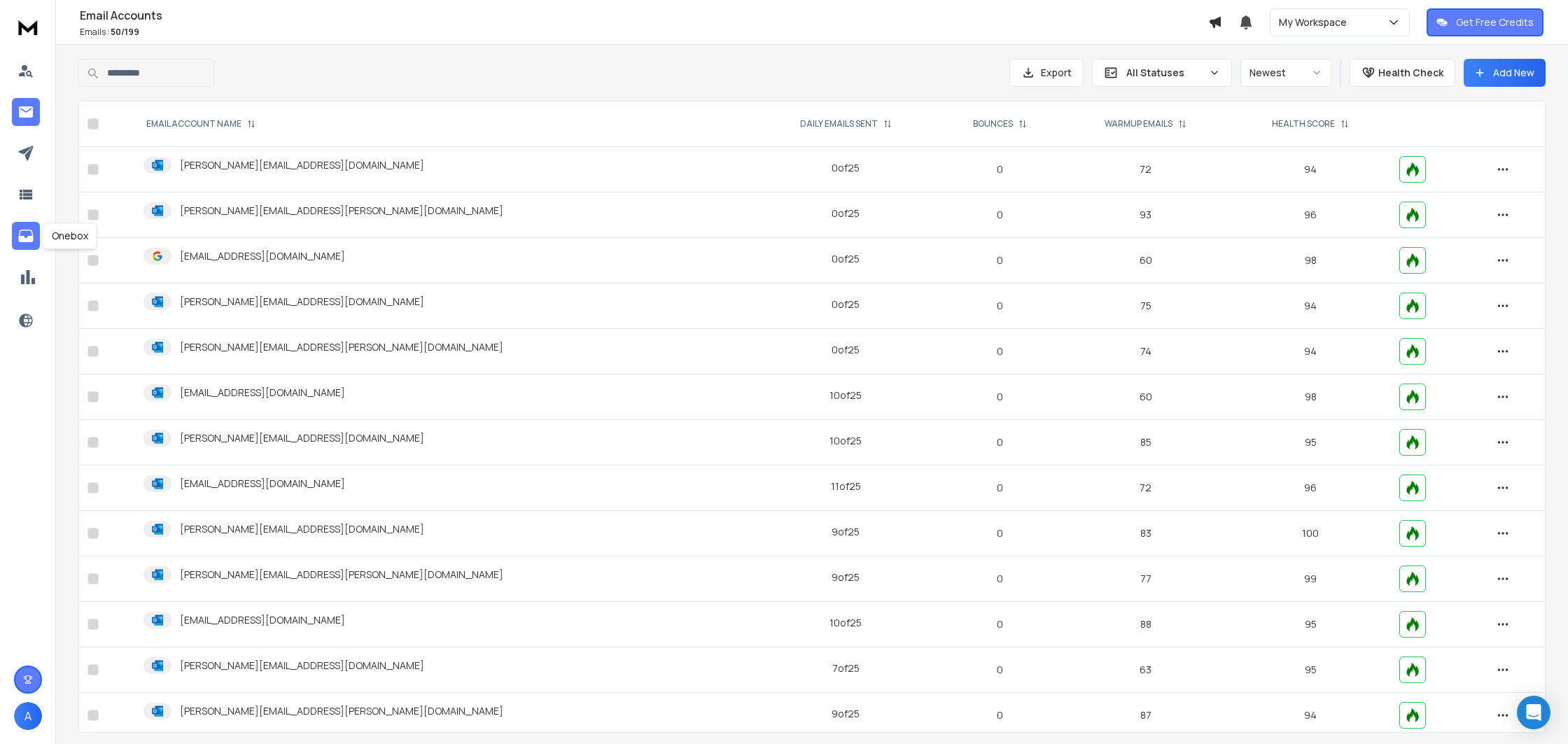
click at [17, 231] on icon at bounding box center [26, 236] width 17 height 17
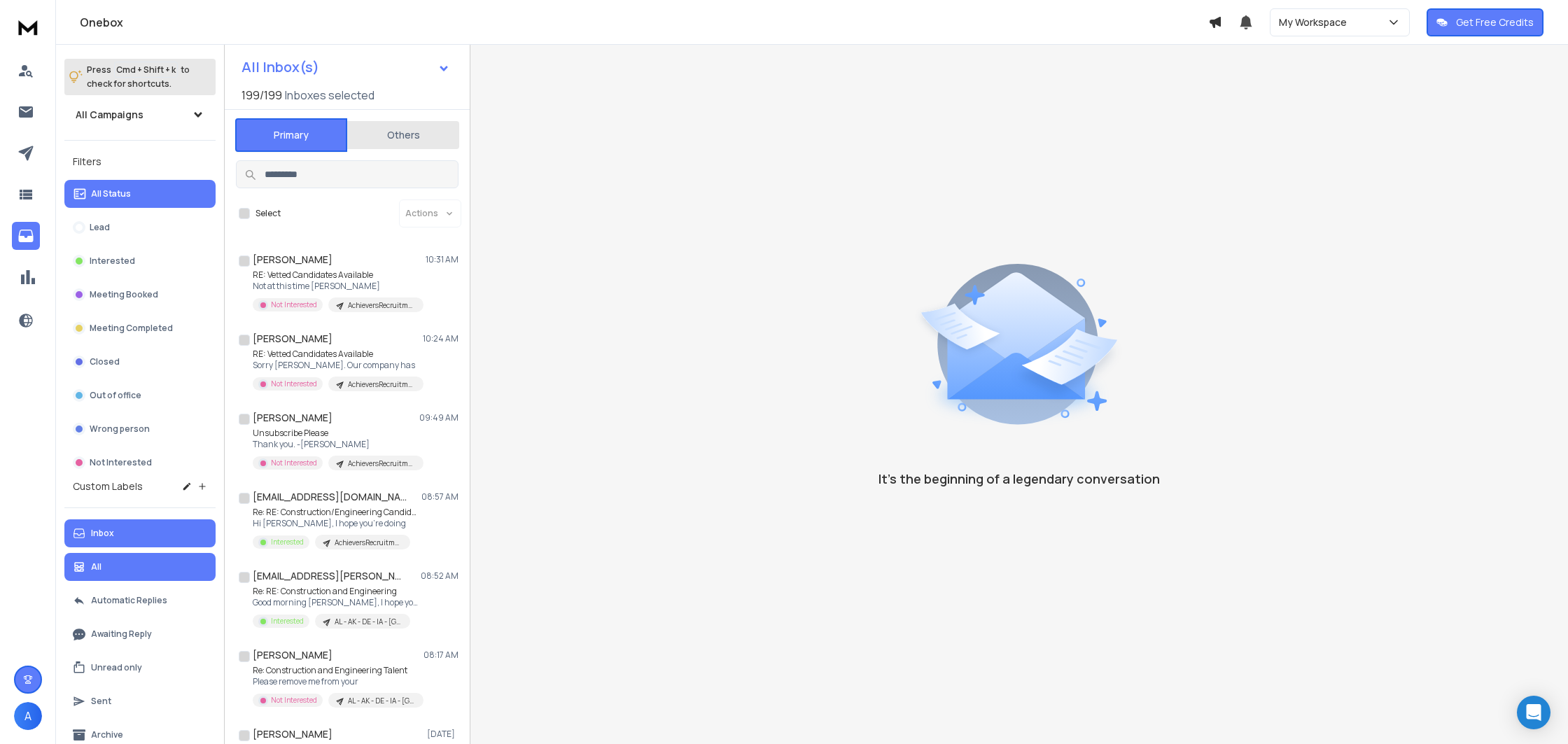
click at [129, 565] on button "All" at bounding box center [140, 567] width 151 height 28
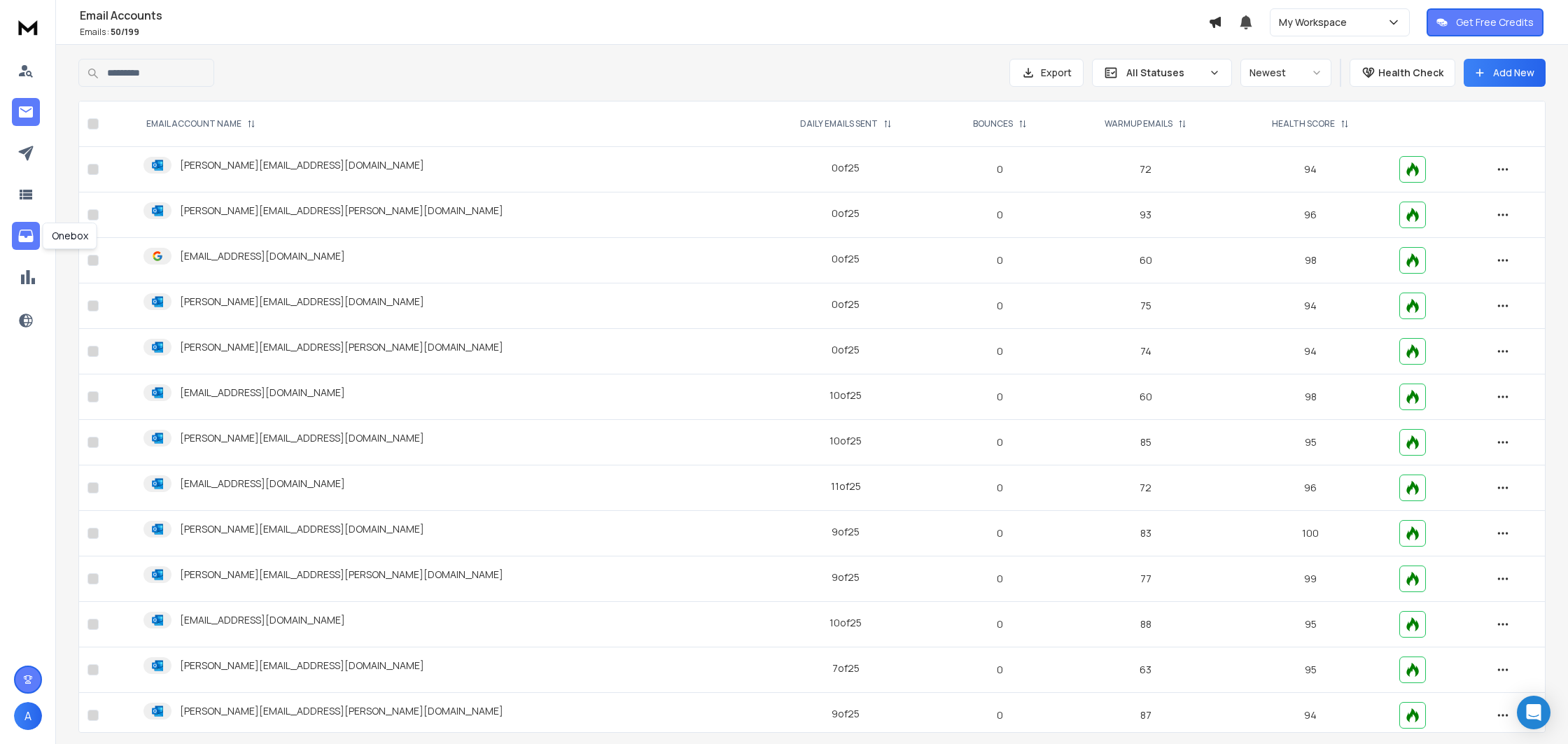
click at [14, 231] on link at bounding box center [25, 235] width 28 height 28
click at [11, 232] on link at bounding box center [25, 235] width 28 height 28
